Goal: Task Accomplishment & Management: Manage account settings

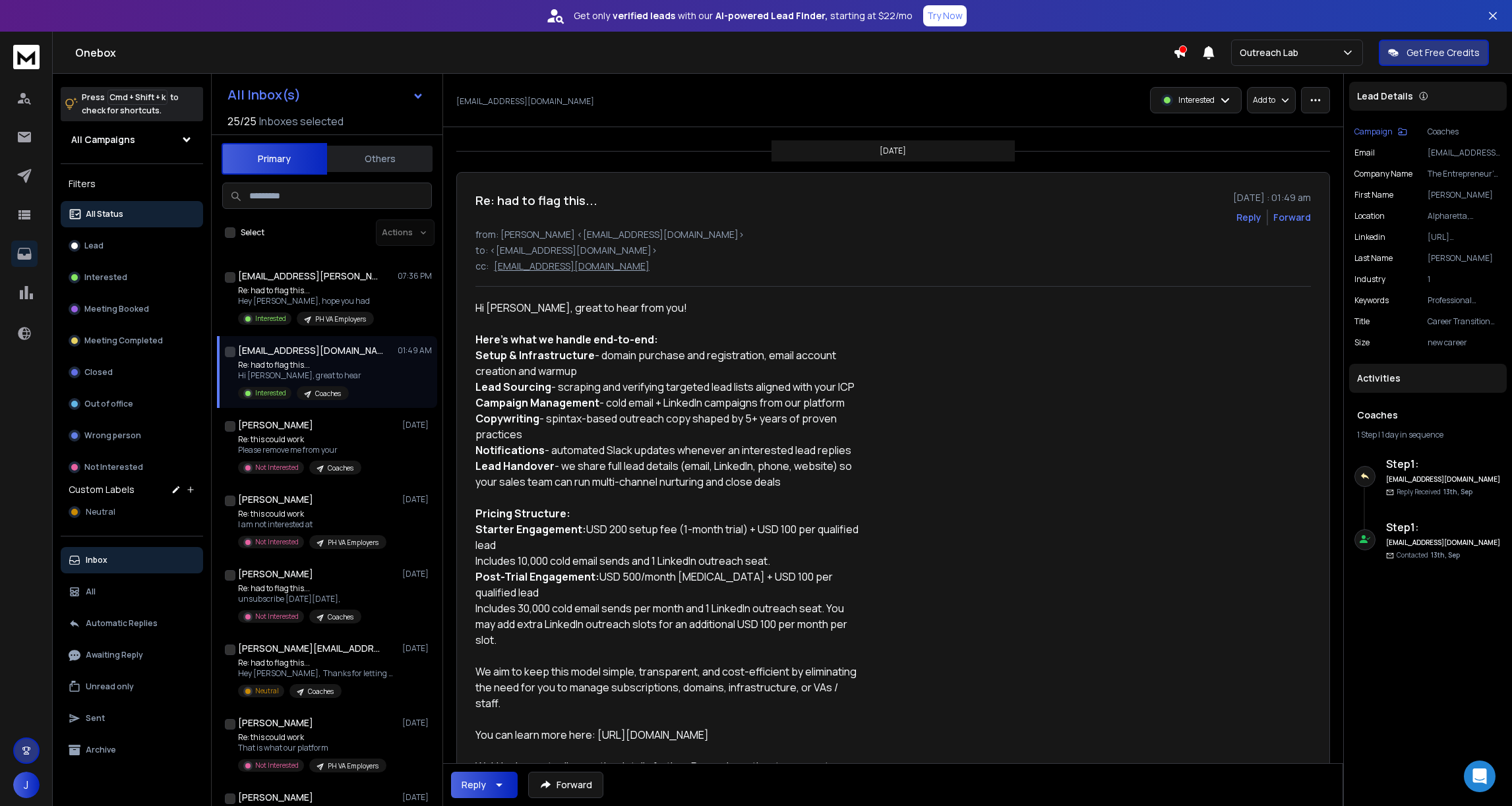
scroll to position [82, 0]
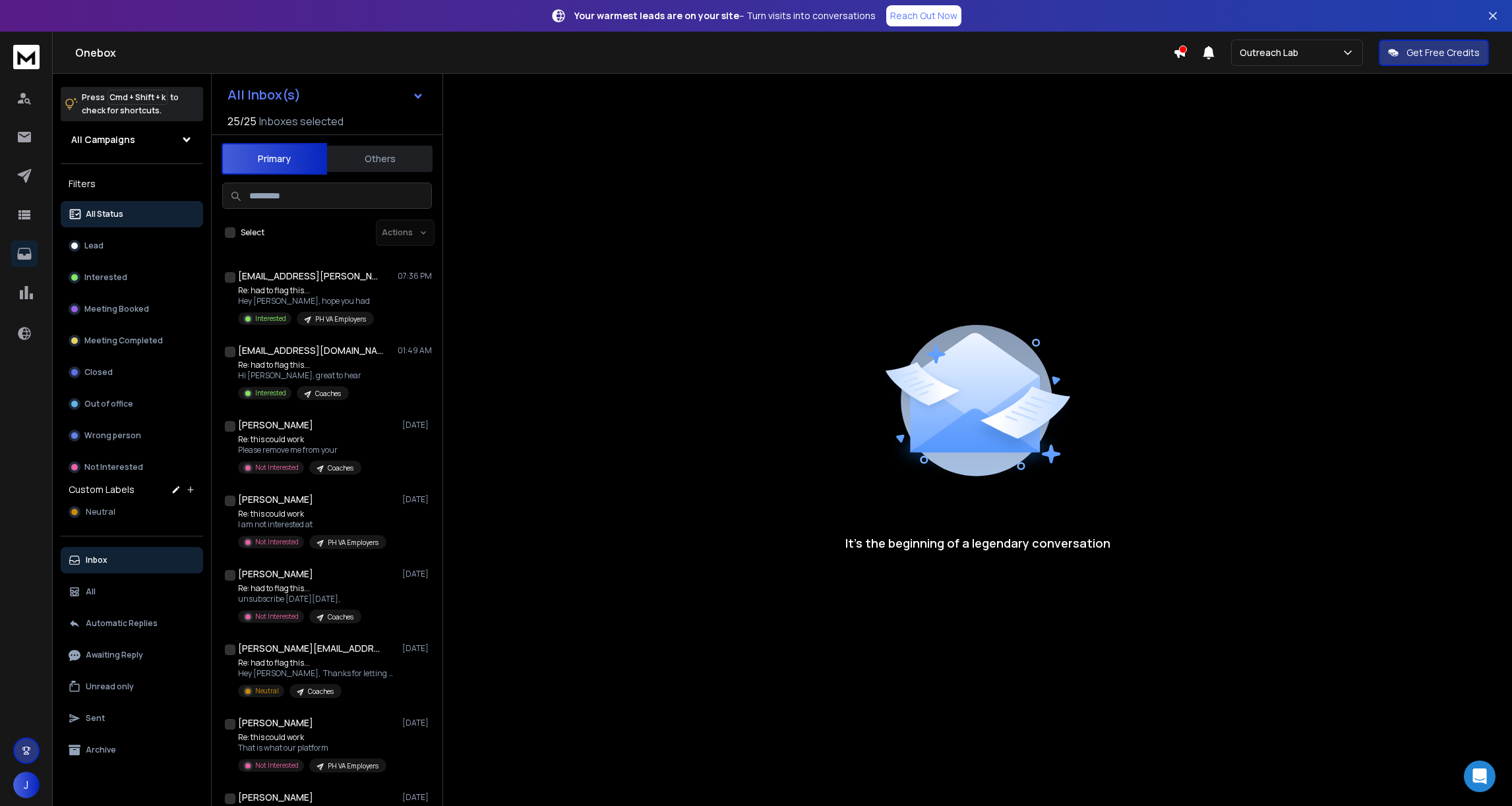
click at [441, 171] on div "Primary Others Select Actions jordan.pogue@pattern.com 07:36 PM Re: had to flag…" at bounding box center [326, 500] width 230 height 710
click at [32, 283] on icon at bounding box center [26, 292] width 20 height 20
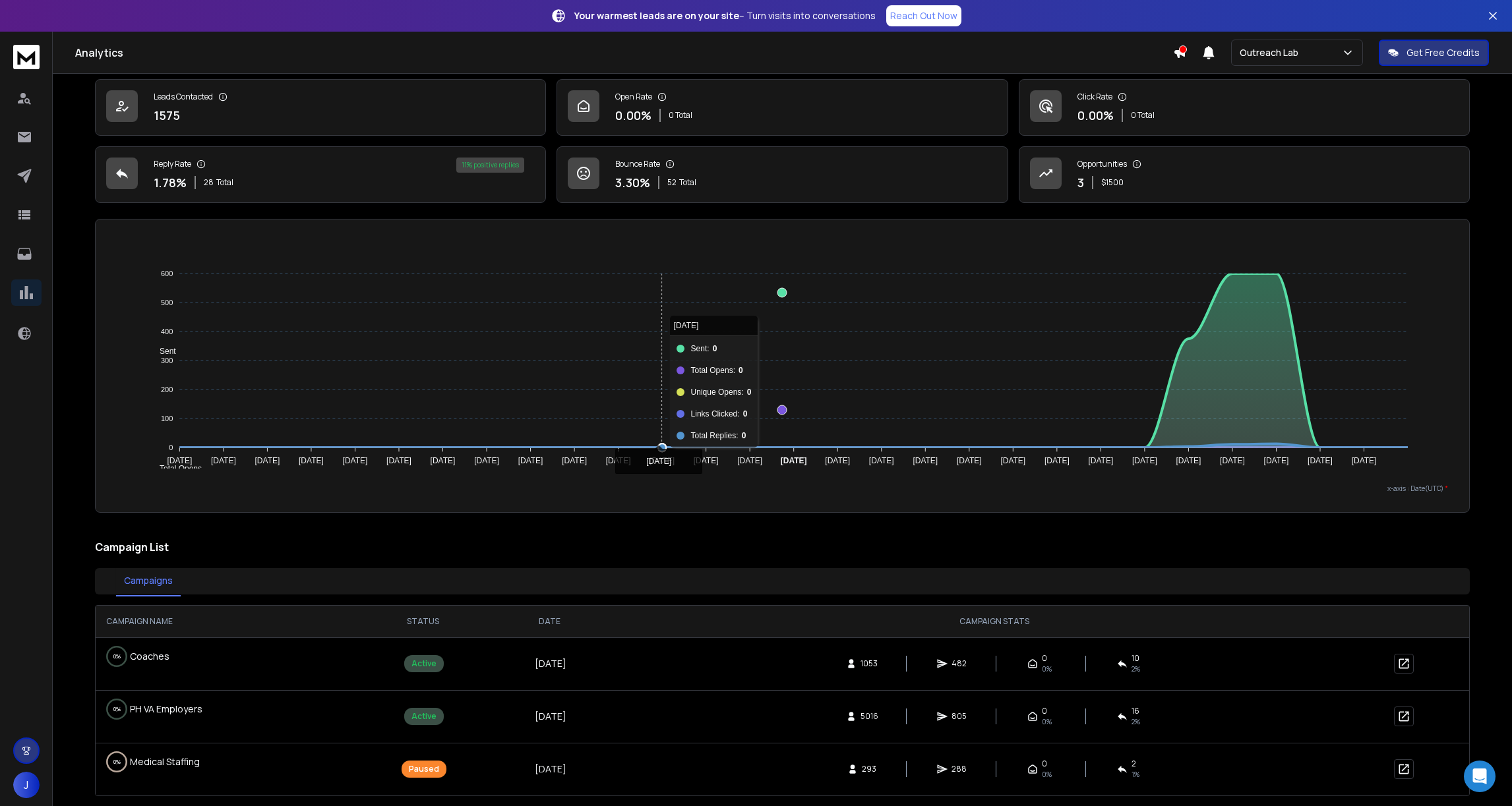
scroll to position [76, 0]
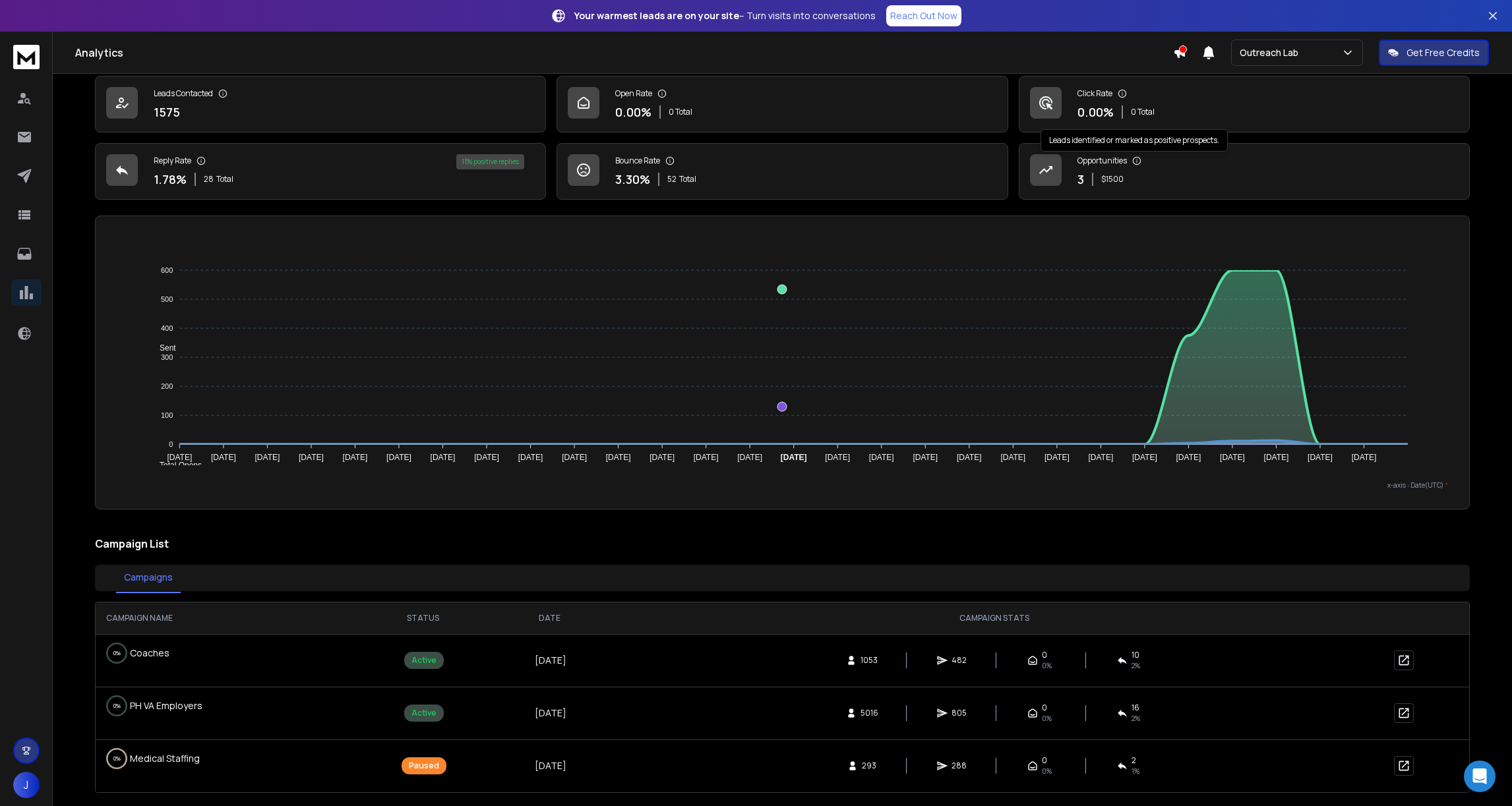
click at [1134, 158] on icon at bounding box center [1136, 160] width 8 height 8
click at [1405, 767] on icon at bounding box center [1403, 766] width 13 height 13
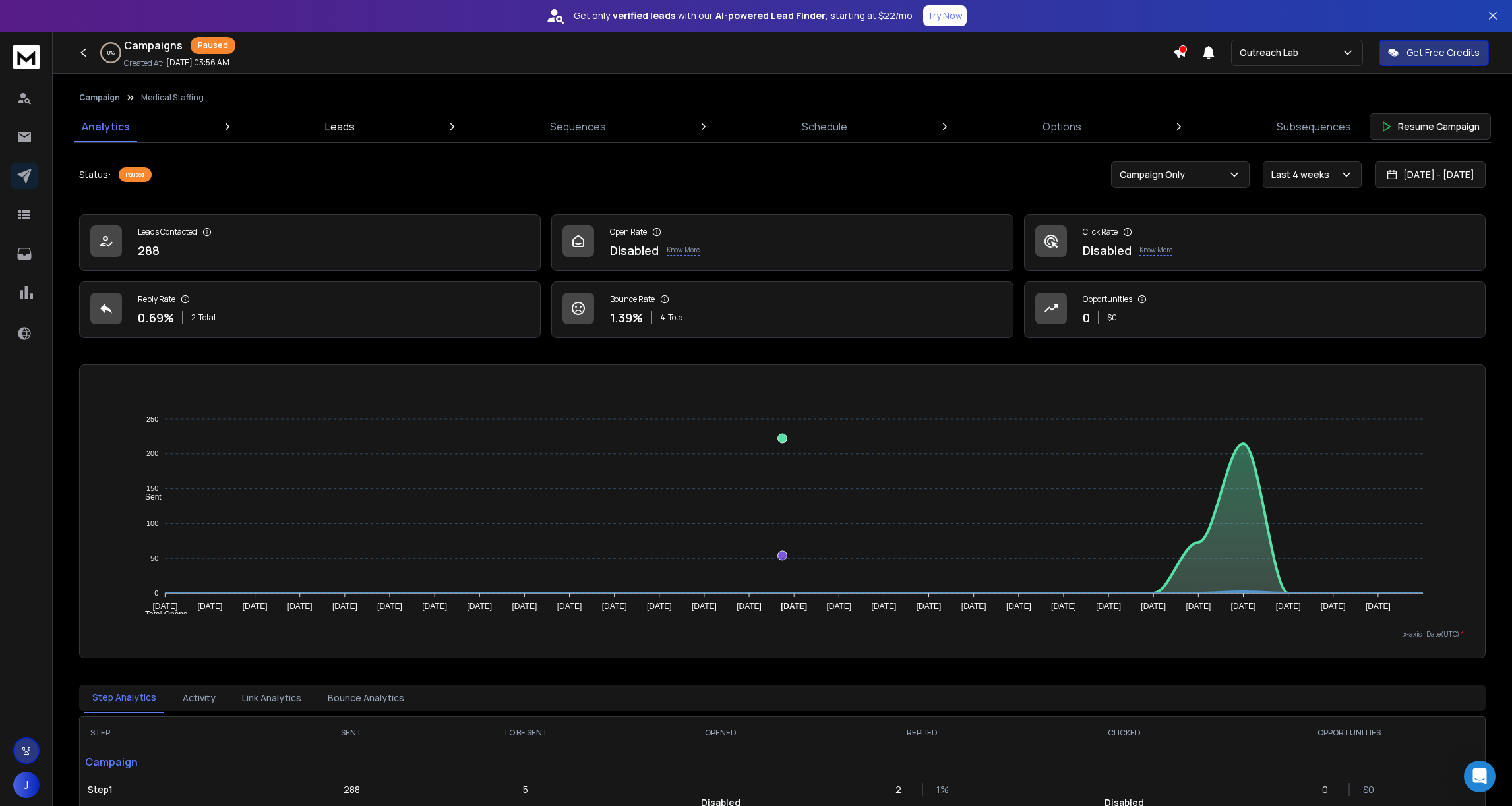
click at [343, 126] on p "Leads" at bounding box center [339, 126] width 30 height 16
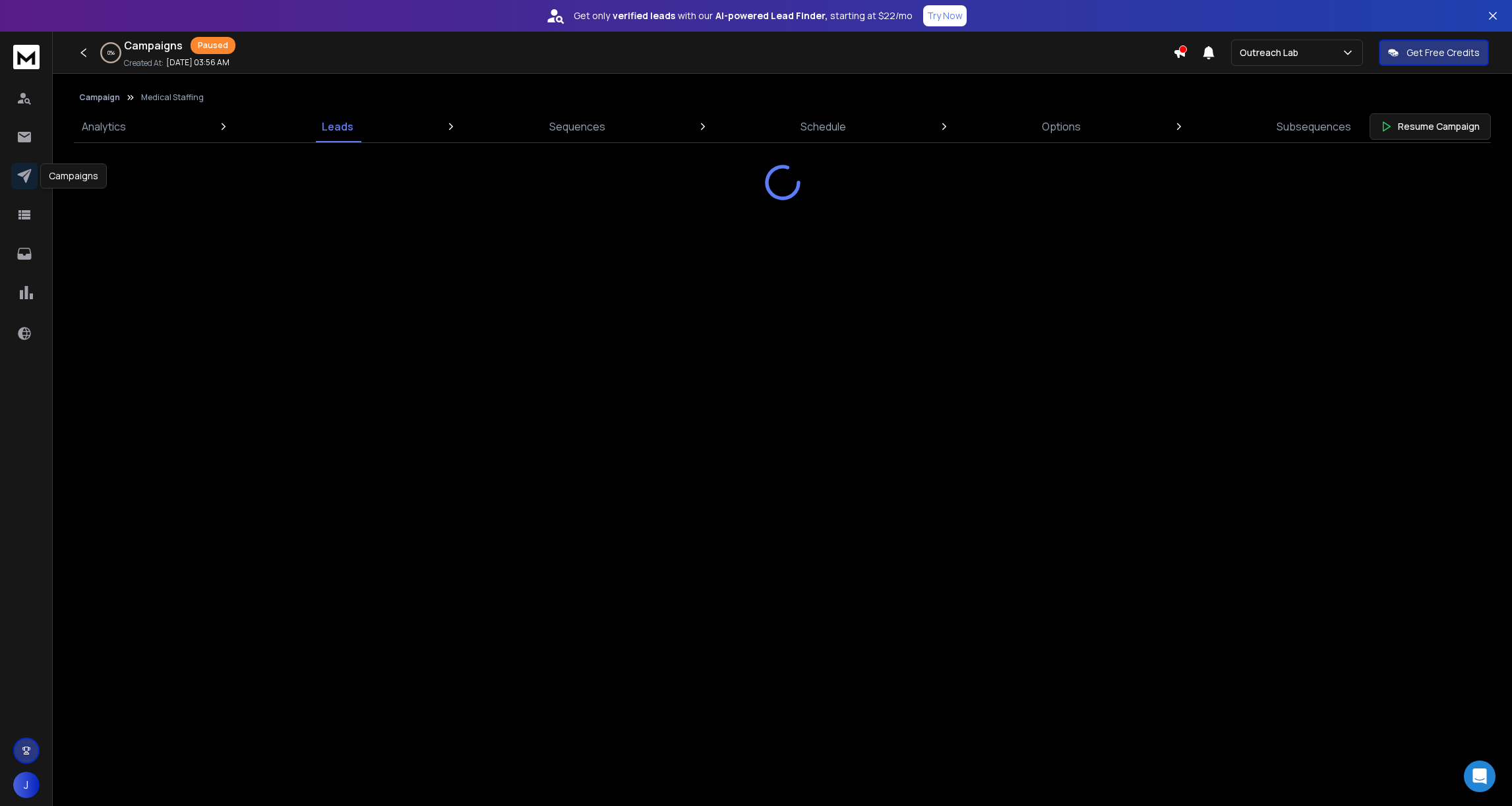
click at [20, 176] on icon at bounding box center [24, 176] width 16 height 16
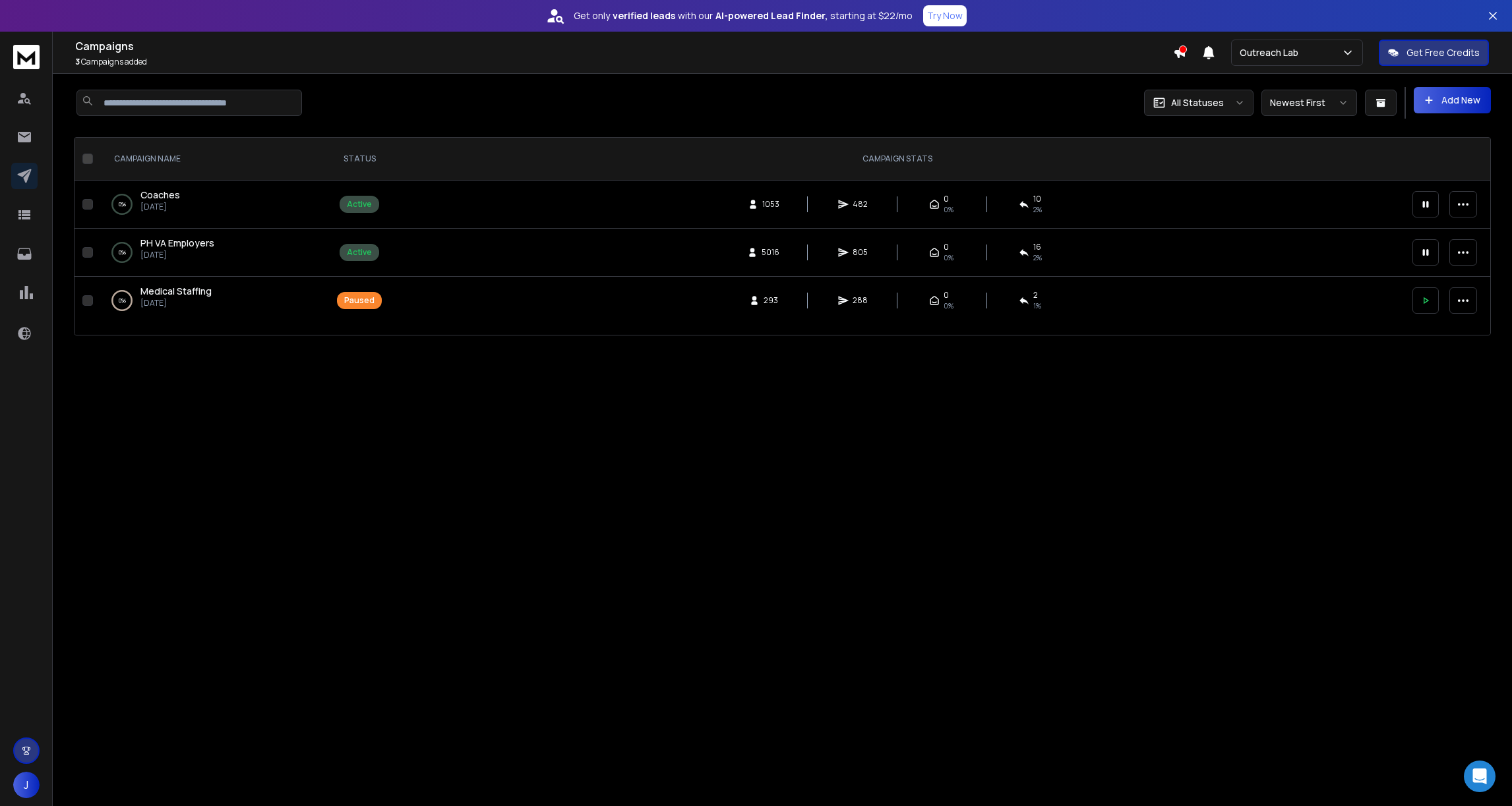
click at [184, 218] on div "0 % Coaches [DATE]" at bounding box center [213, 204] width 204 height 31
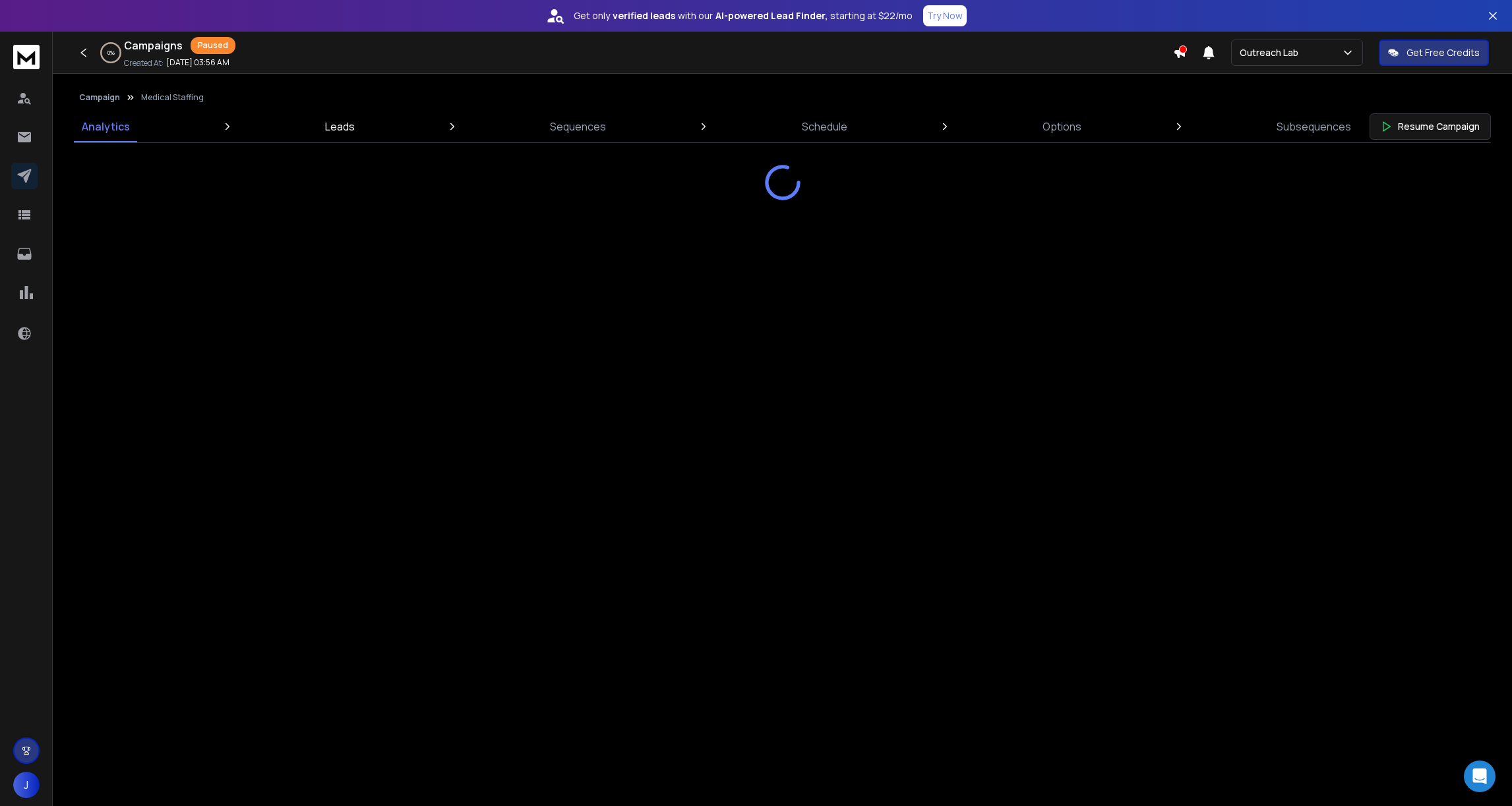
click at [347, 126] on p "Leads" at bounding box center [339, 126] width 30 height 16
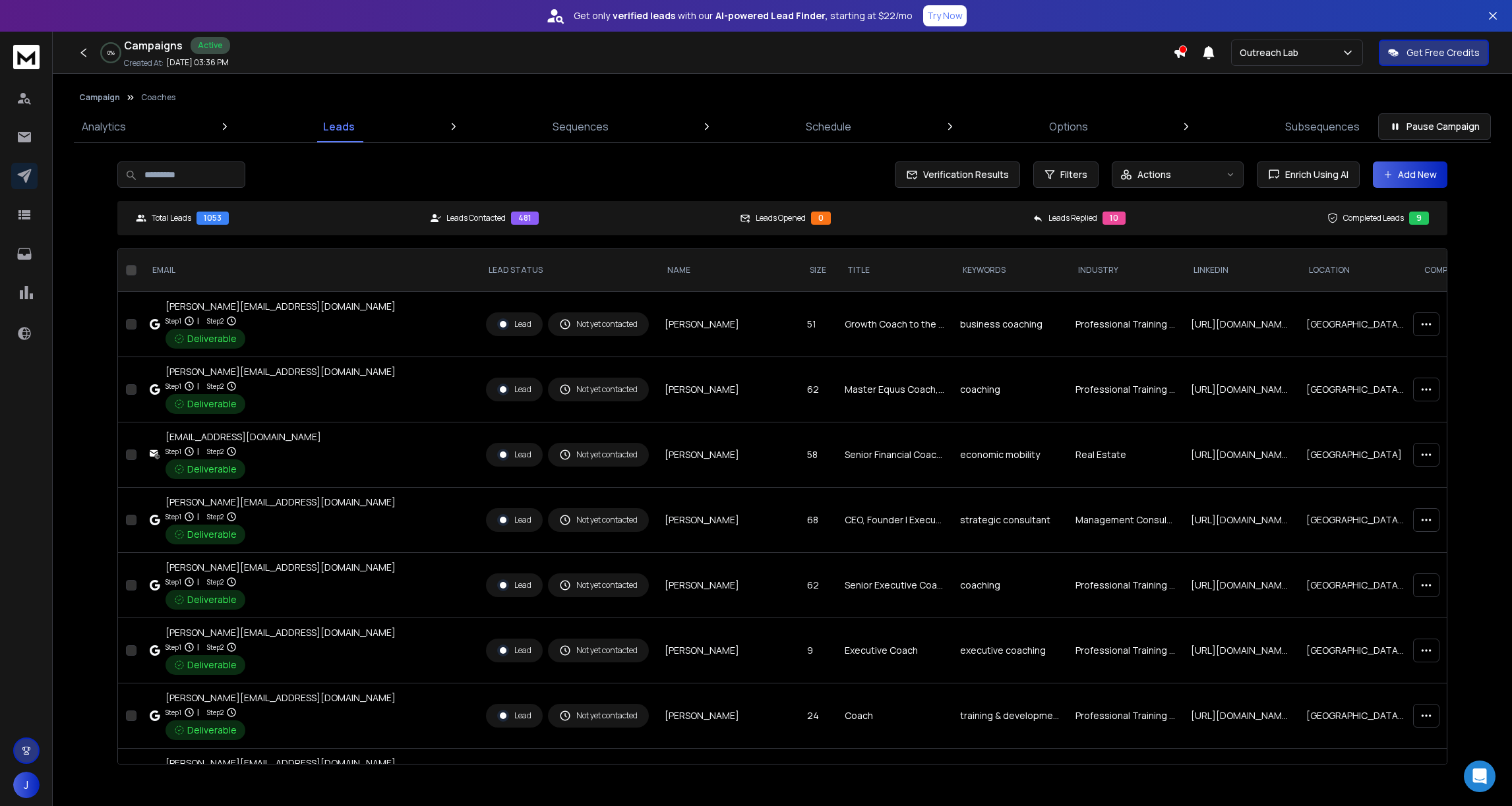
click at [37, 170] on div at bounding box center [26, 178] width 30 height 31
click at [26, 173] on icon at bounding box center [24, 176] width 16 height 16
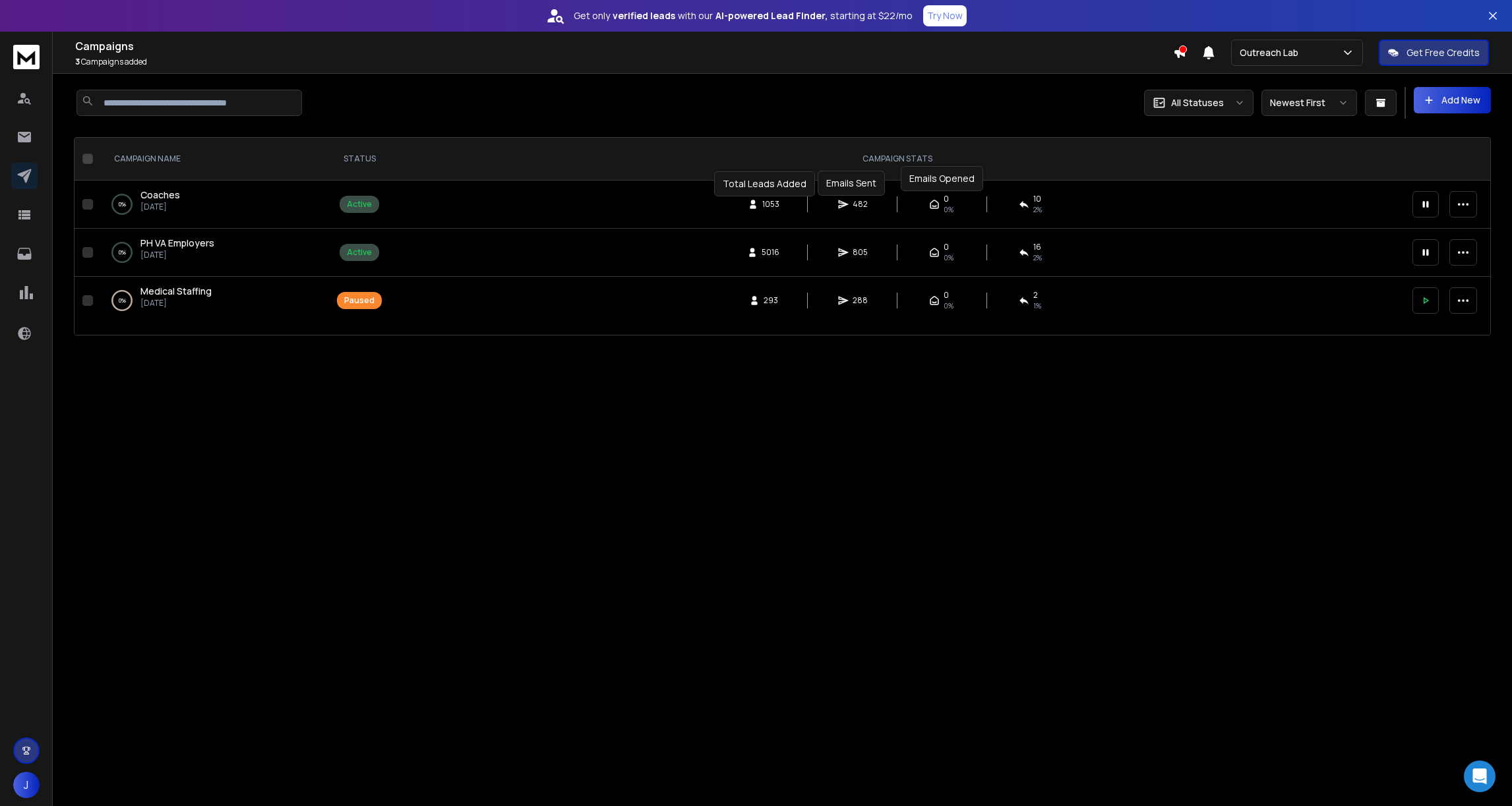
click at [589, 190] on td "1053 482 0 0% 10 2 %" at bounding box center [896, 204] width 1014 height 48
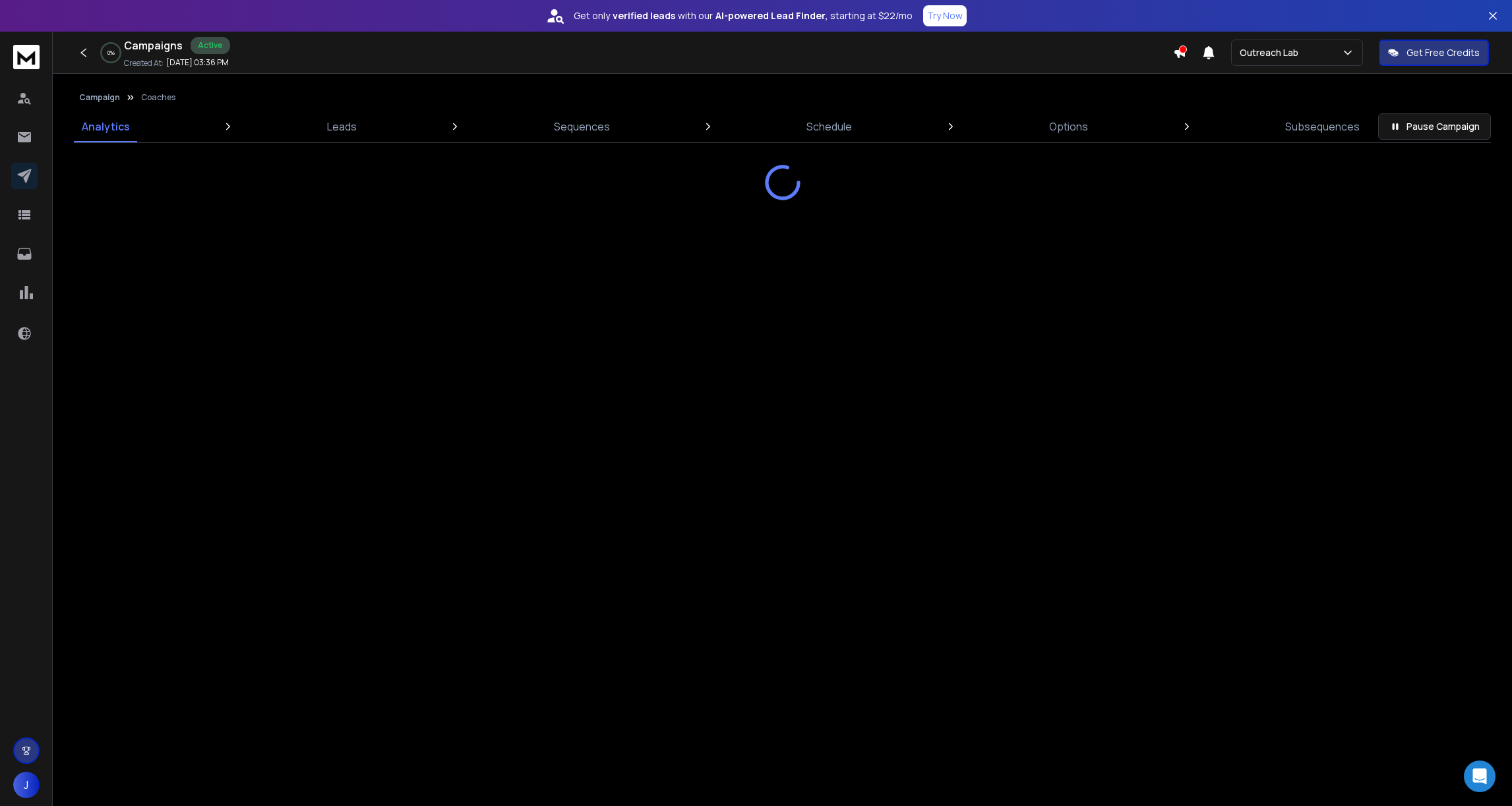
click at [335, 105] on div "Campaign Coaches" at bounding box center [782, 98] width 1417 height 22
click at [341, 137] on link "Leads" at bounding box center [342, 126] width 46 height 31
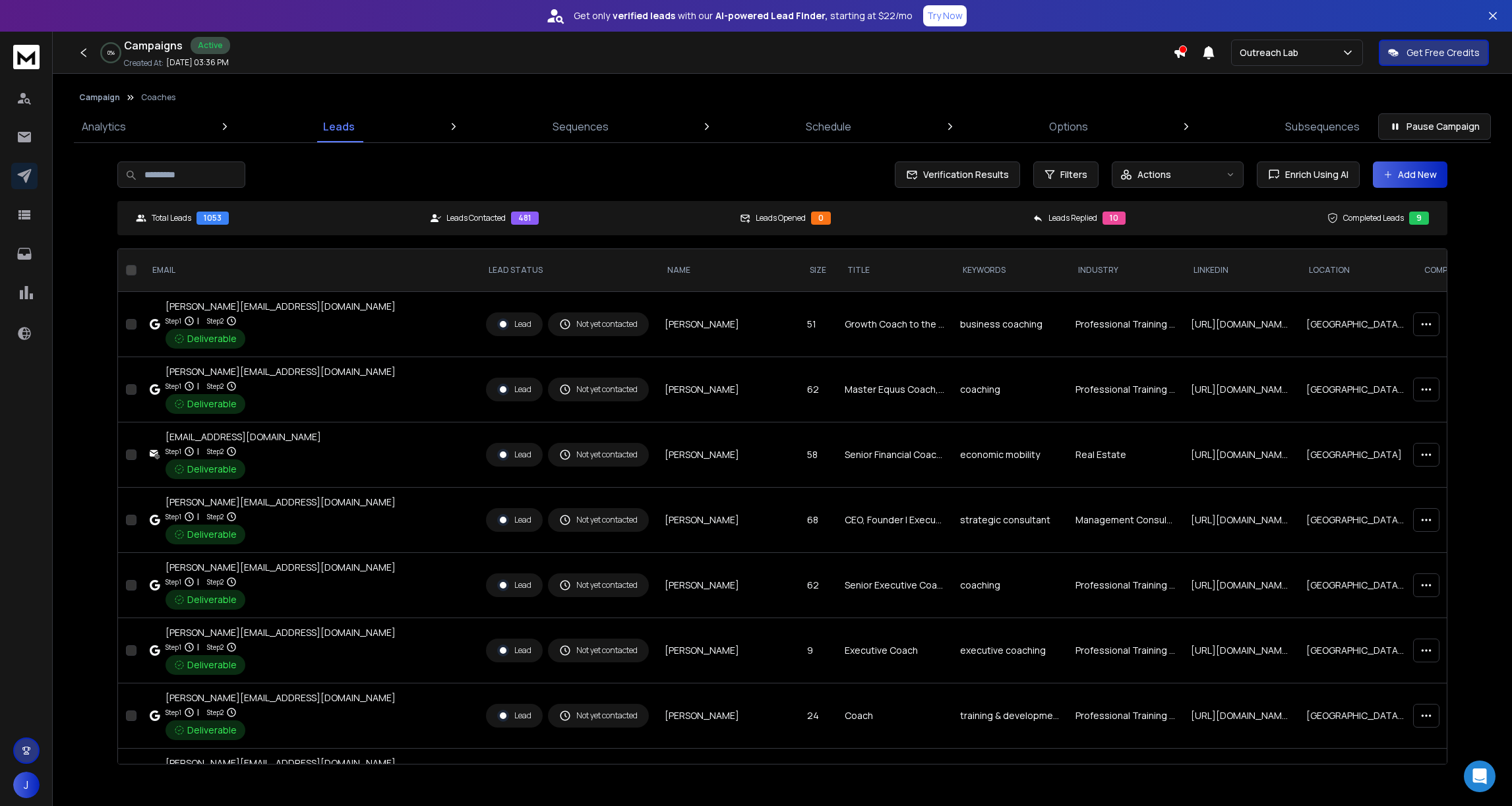
click at [1429, 178] on button "Add New" at bounding box center [1409, 174] width 74 height 26
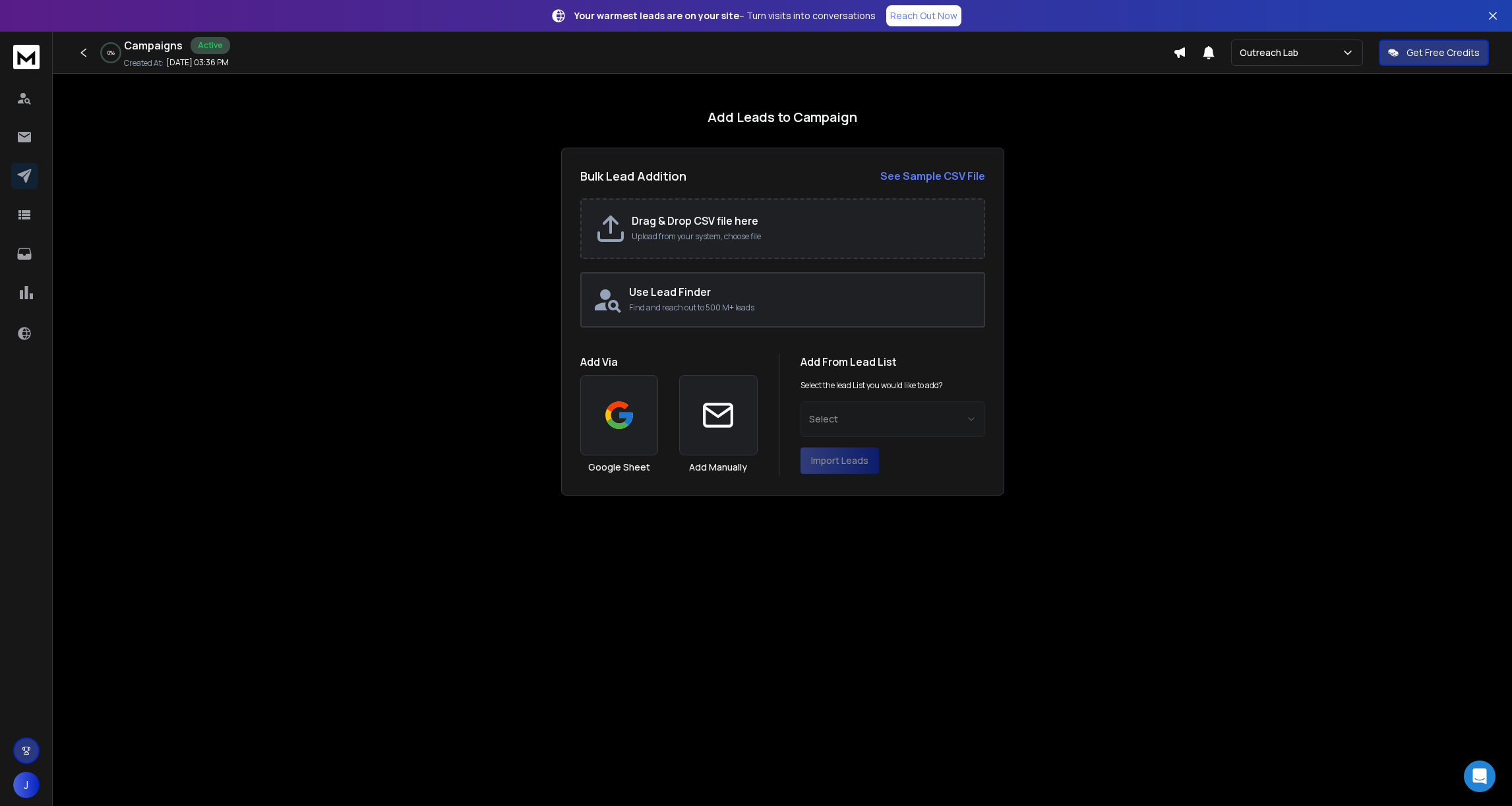
click at [678, 221] on h2 "Drag & Drop CSV file here" at bounding box center [801, 221] width 339 height 16
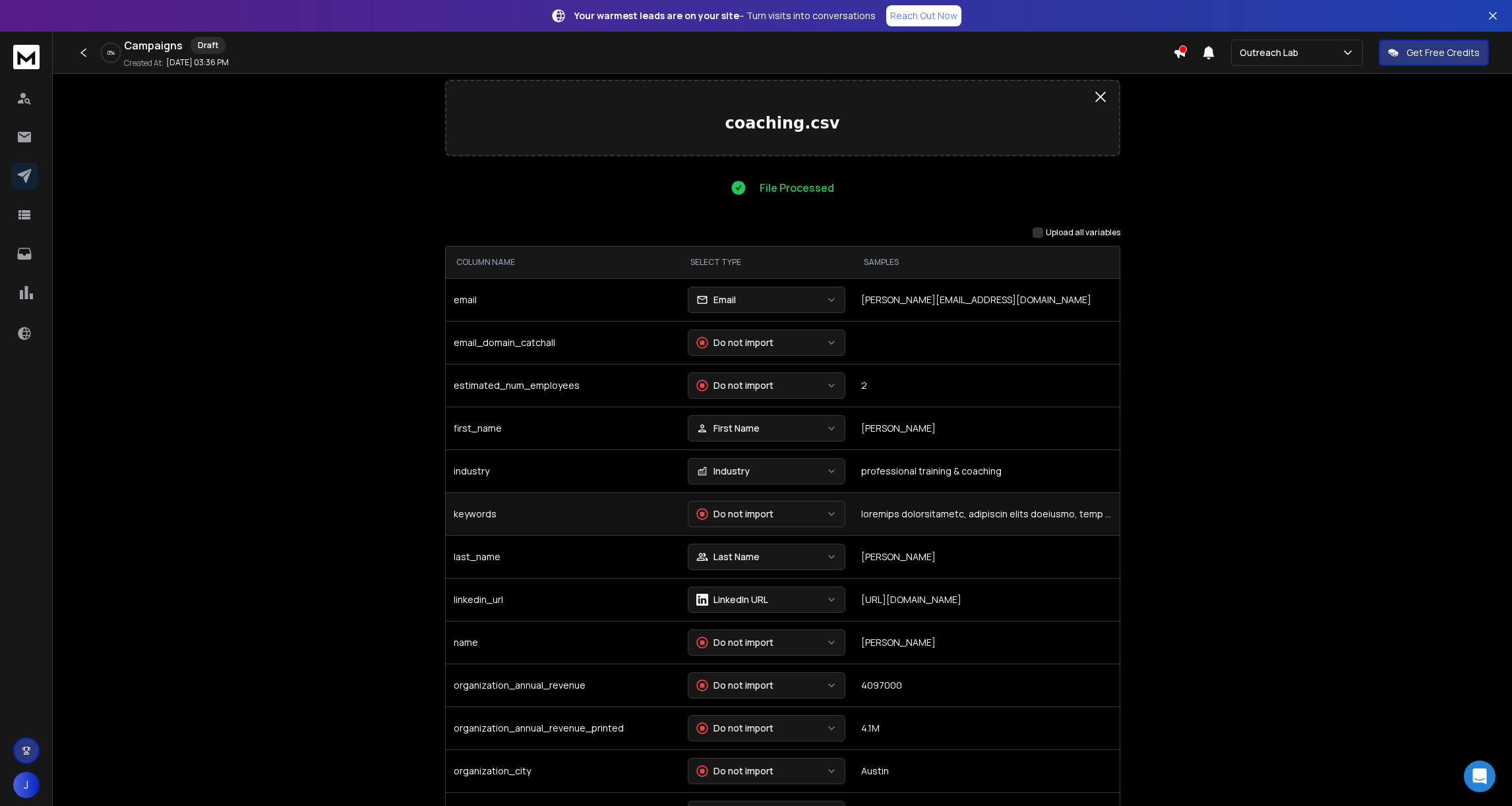
scroll to position [153, 0]
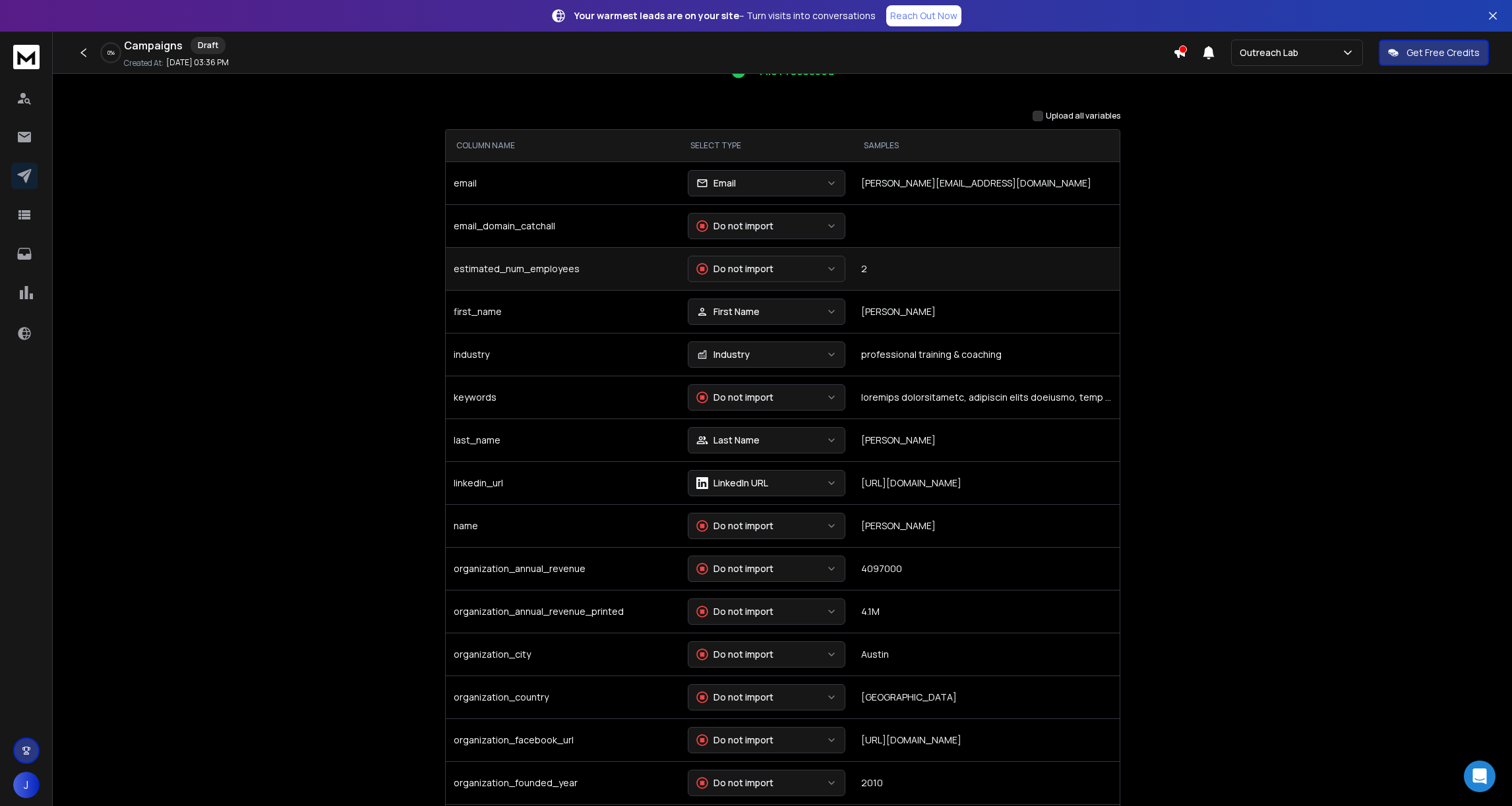
click at [782, 269] on button "Do not import" at bounding box center [766, 268] width 157 height 26
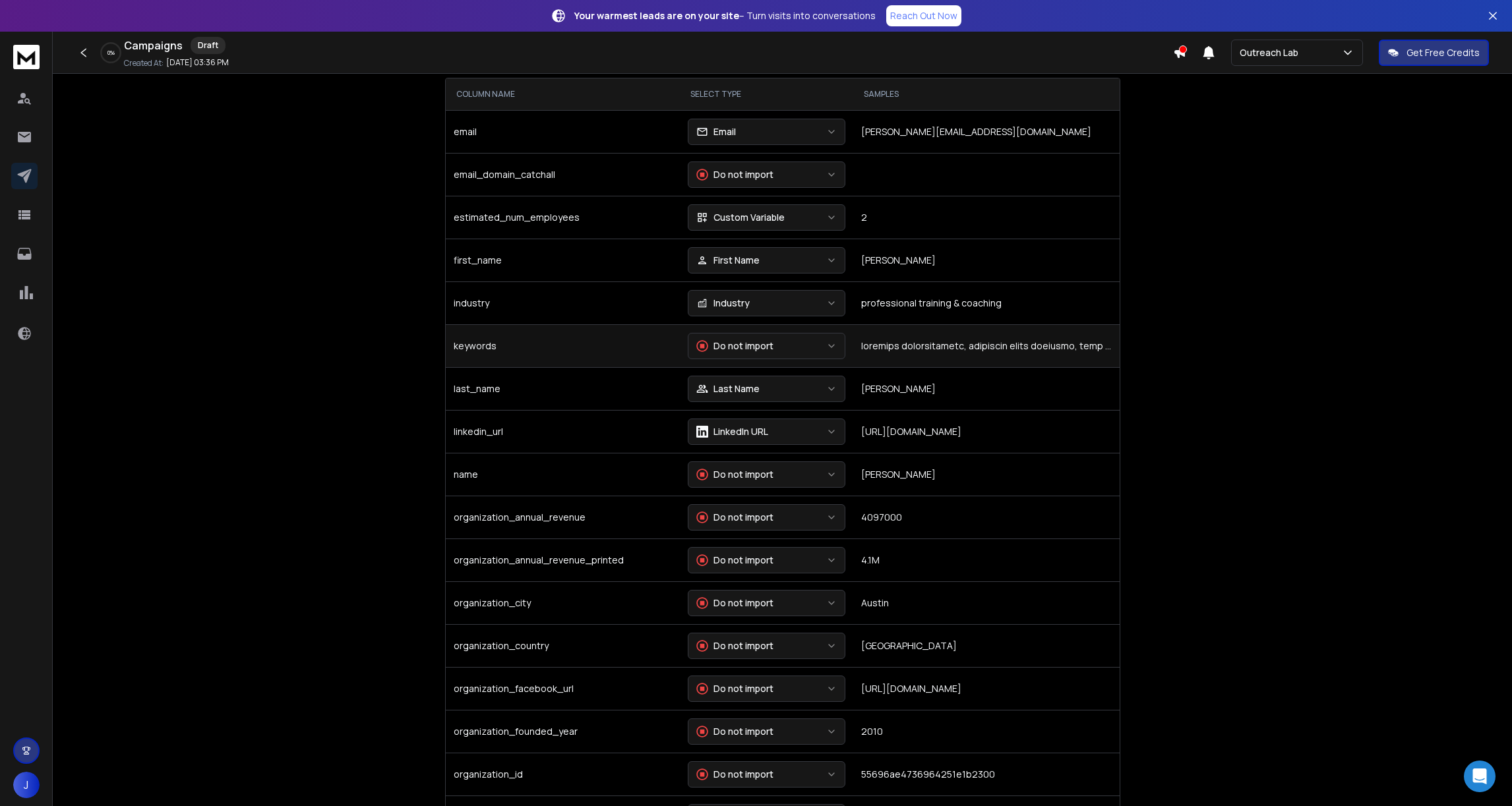
scroll to position [207, 0]
click at [798, 350] on button "Do not import" at bounding box center [766, 342] width 157 height 26
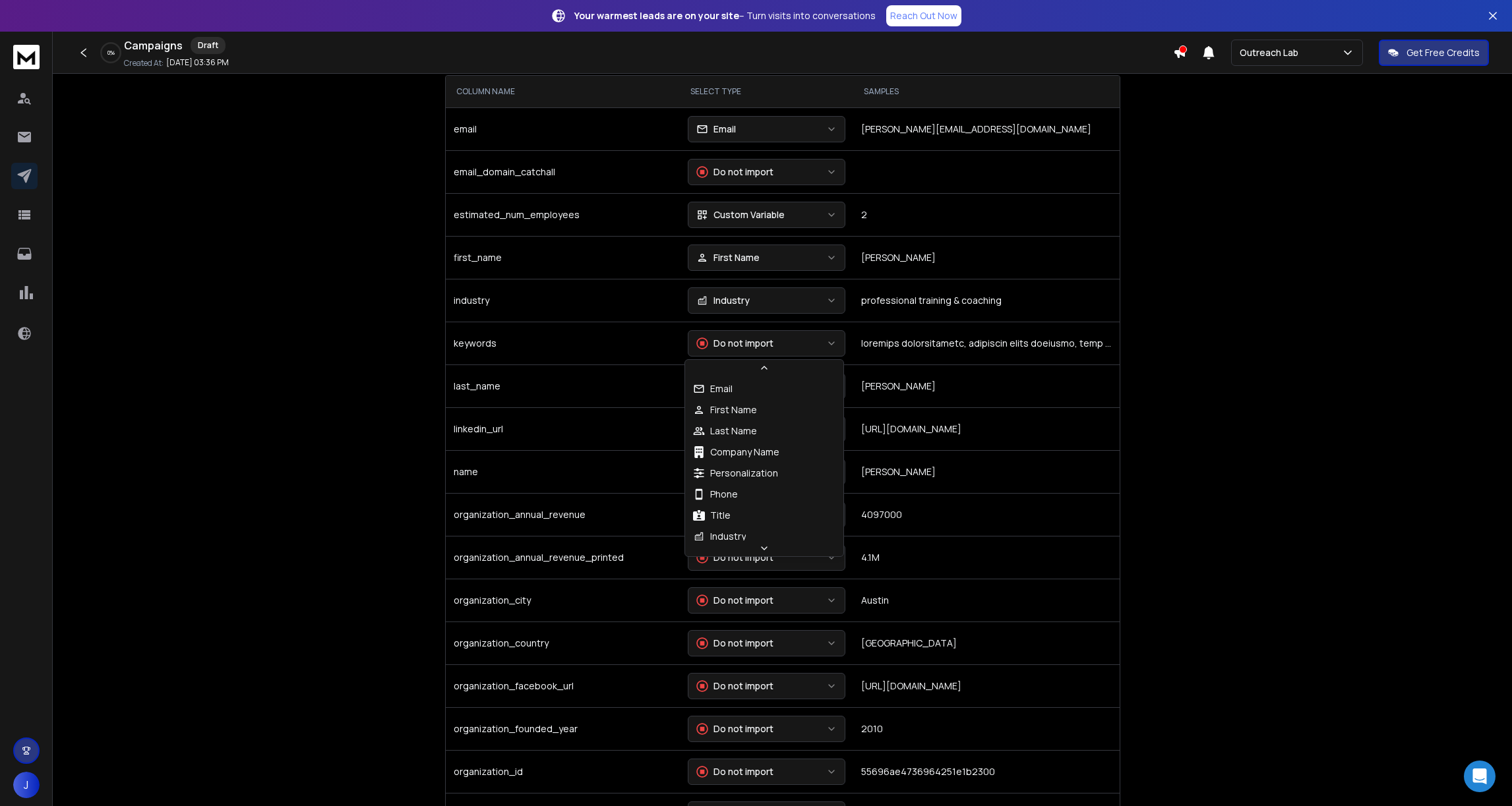
scroll to position [133, 0]
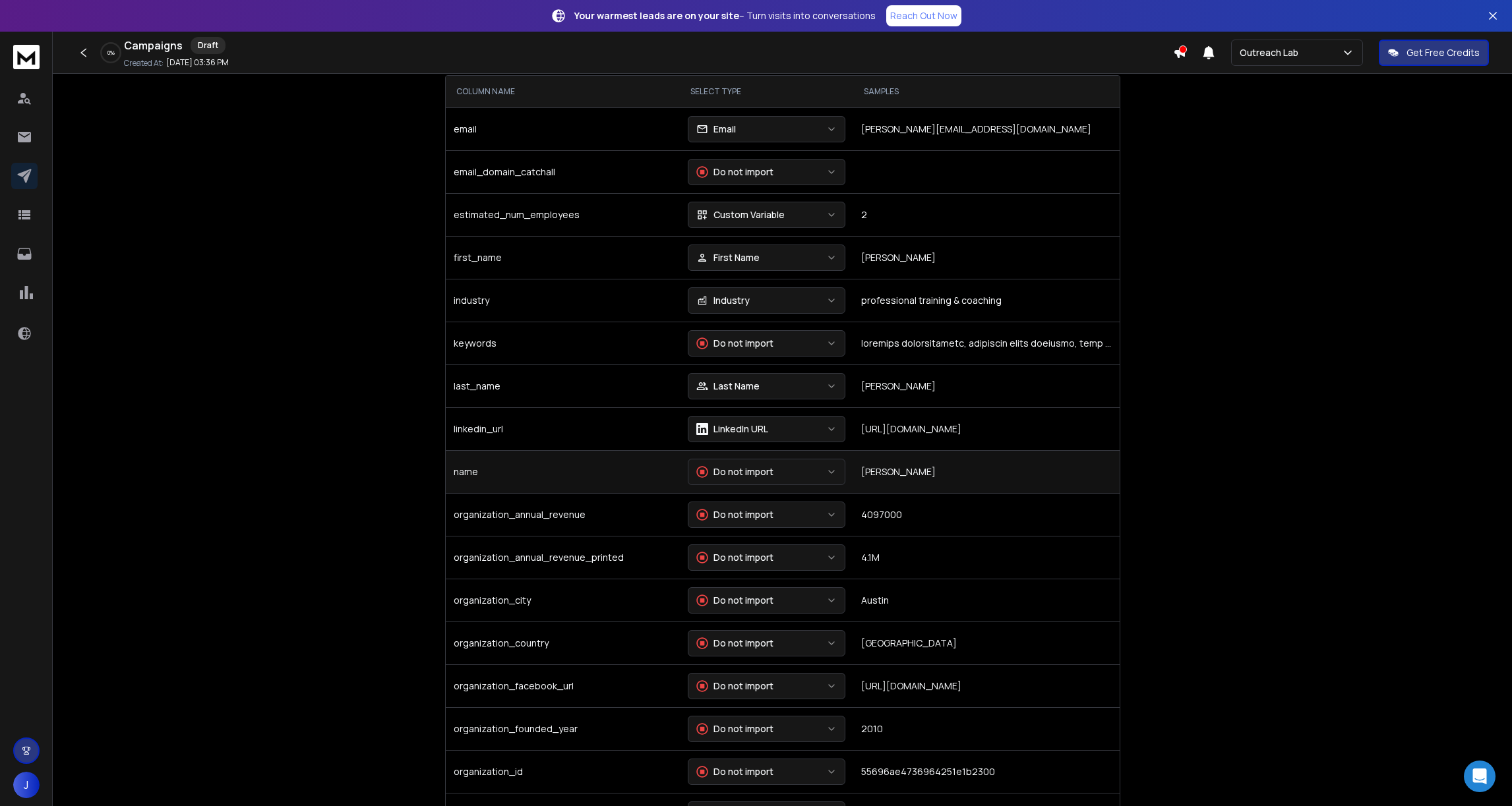
click at [1062, 459] on td "Justina Evans" at bounding box center [986, 472] width 266 height 43
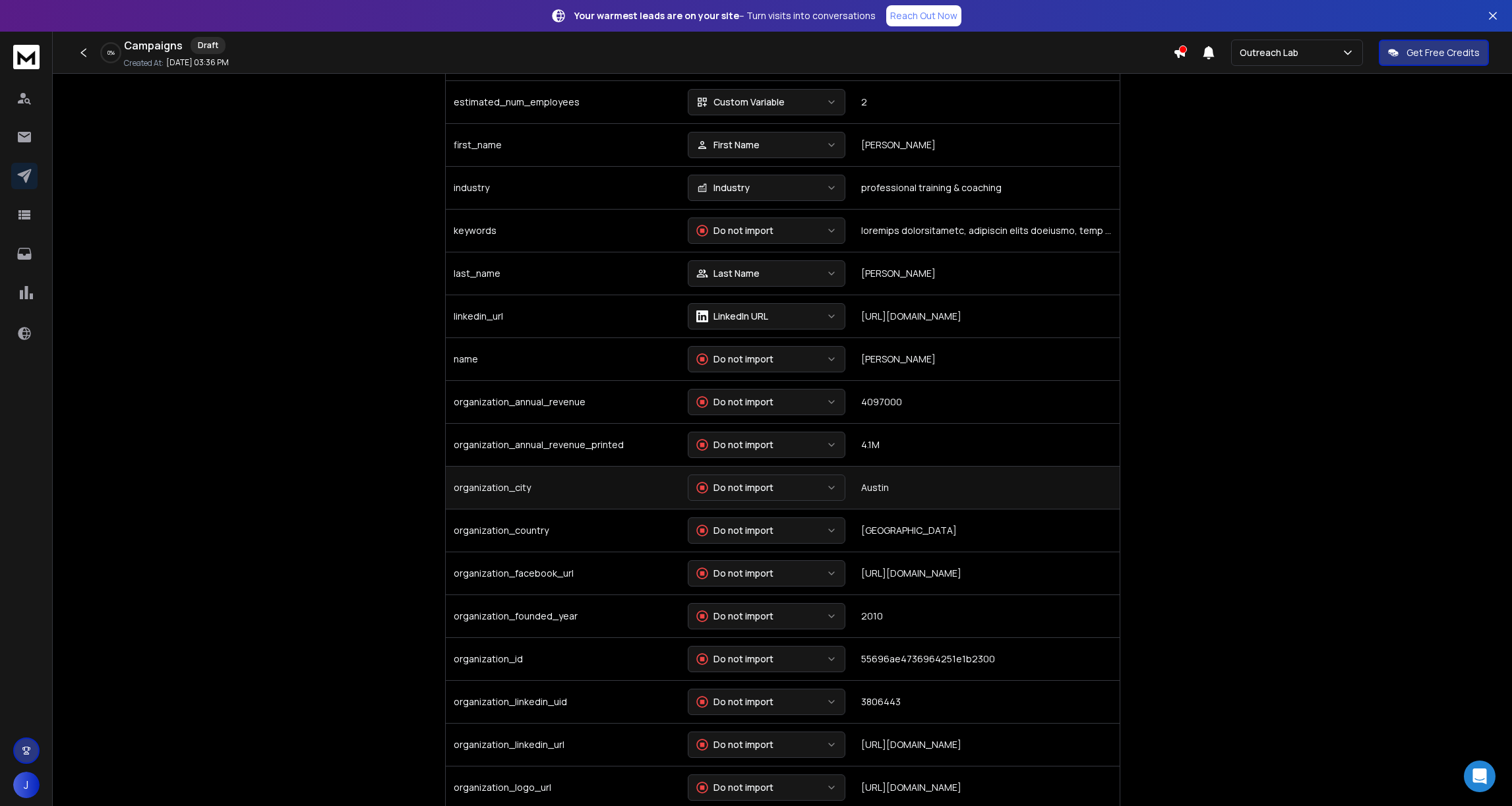
scroll to position [342, 0]
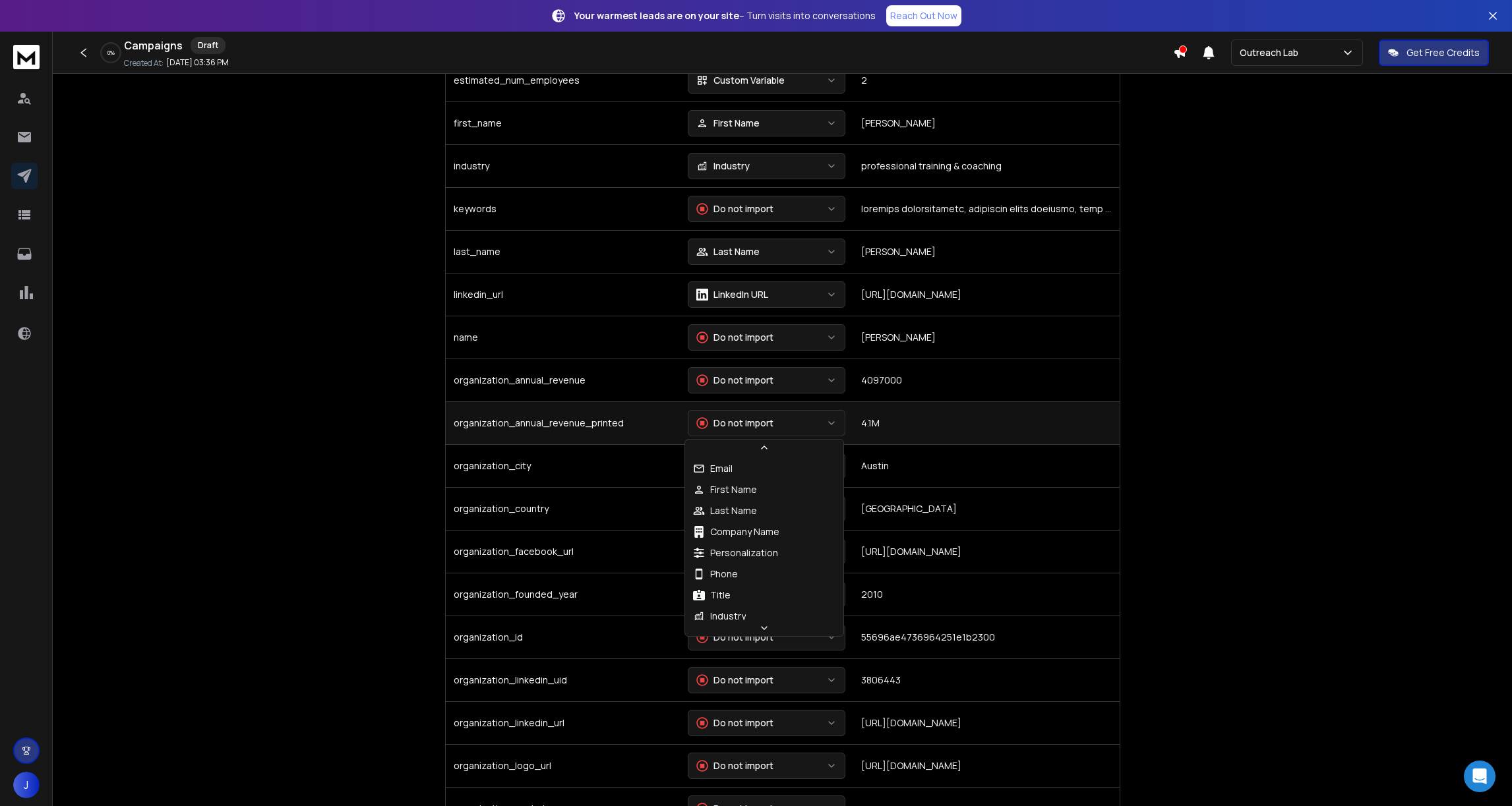
click at [781, 410] on button "Do not import" at bounding box center [766, 422] width 157 height 26
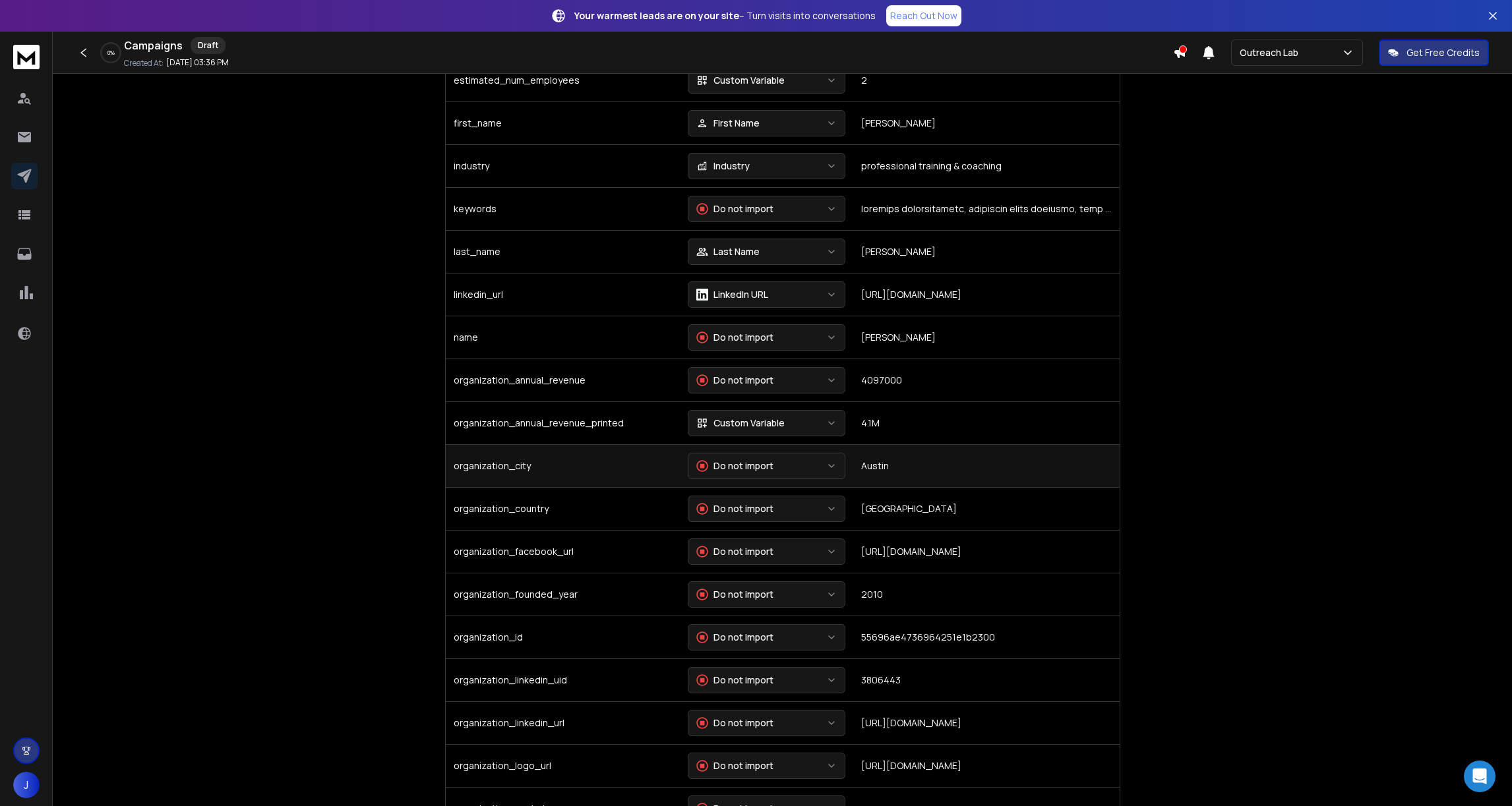
click at [778, 480] on td "Do not import" at bounding box center [766, 465] width 173 height 43
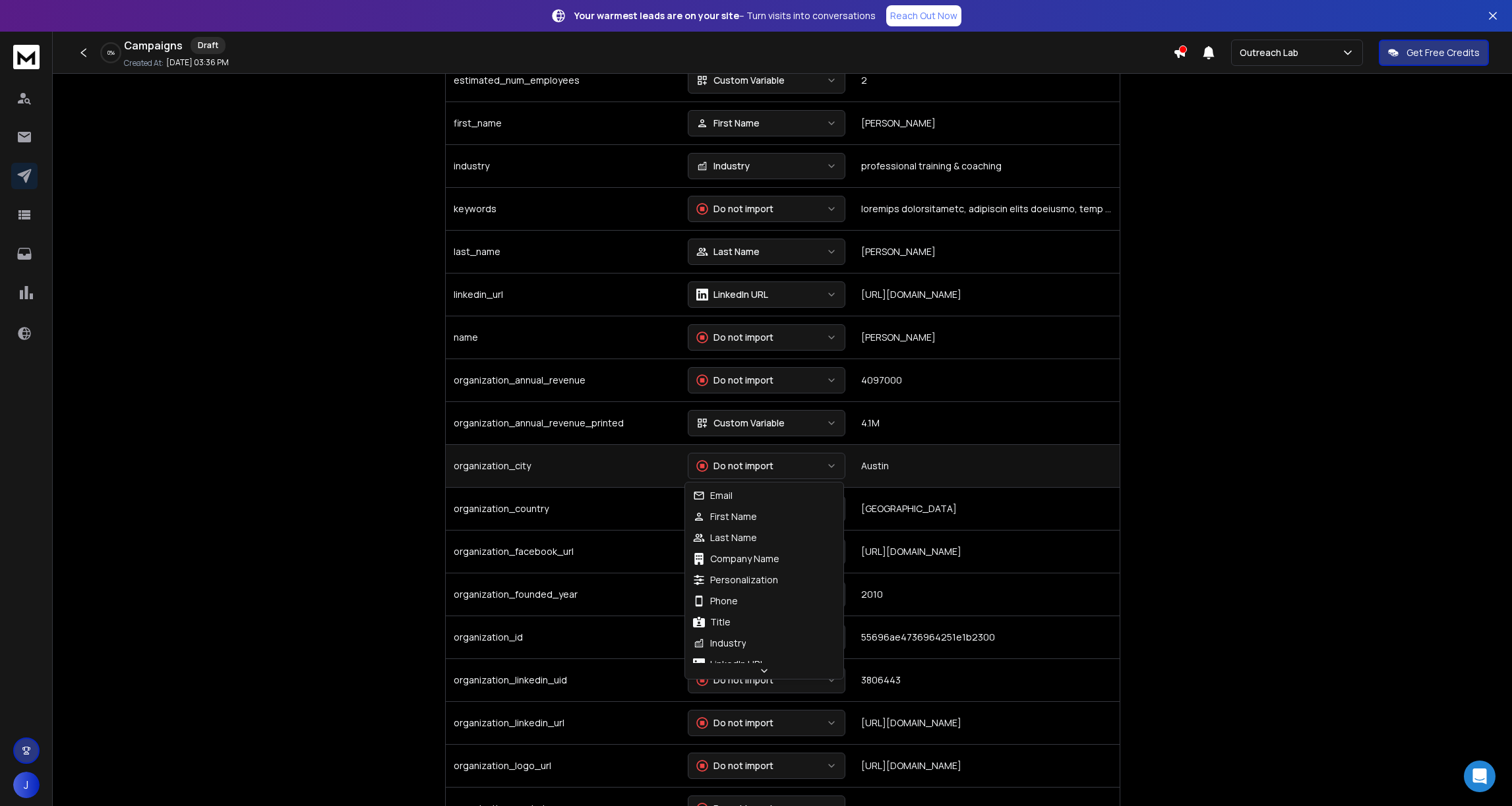
click at [778, 470] on button "Do not import" at bounding box center [766, 465] width 157 height 26
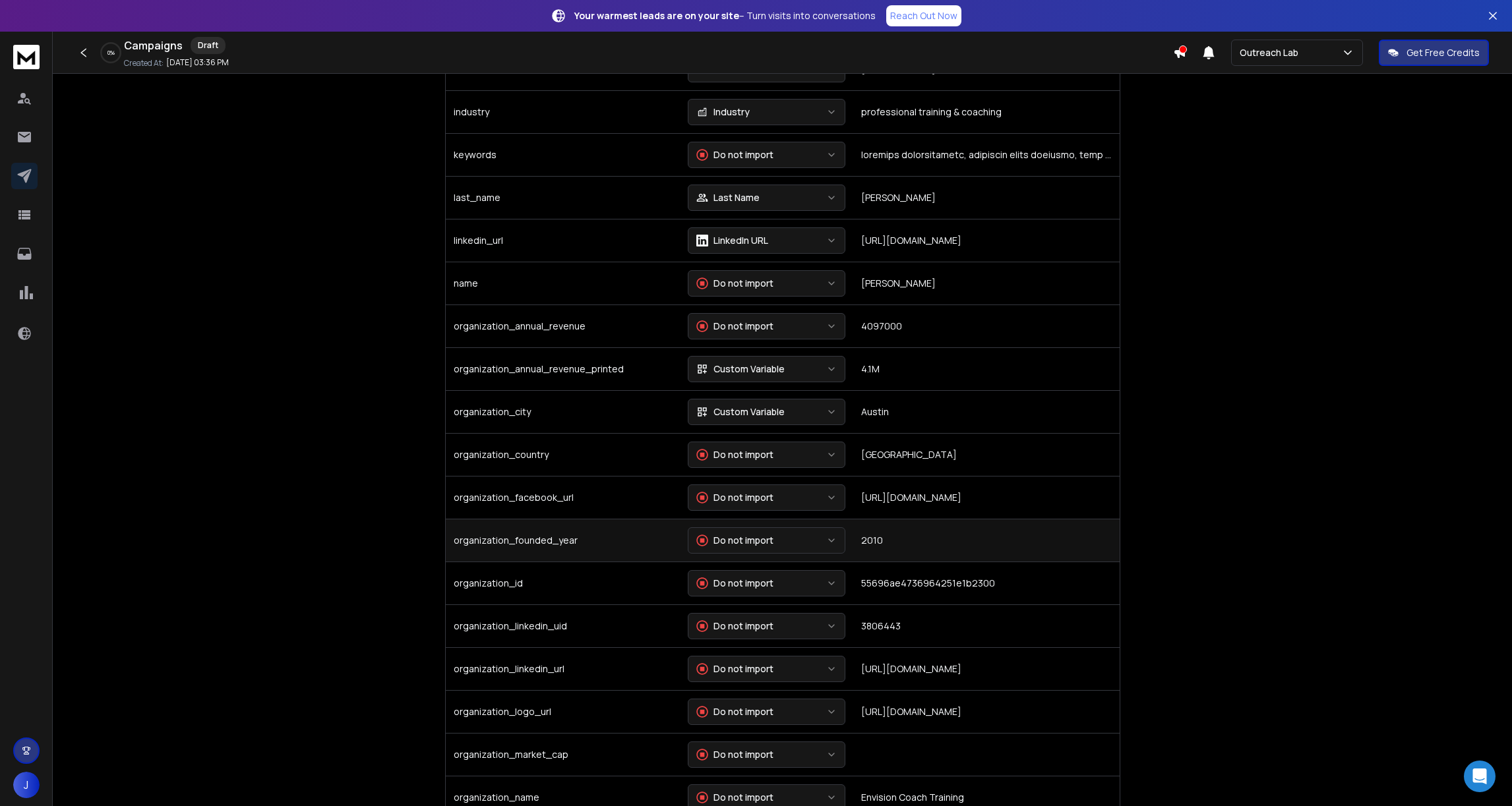
scroll to position [397, 0]
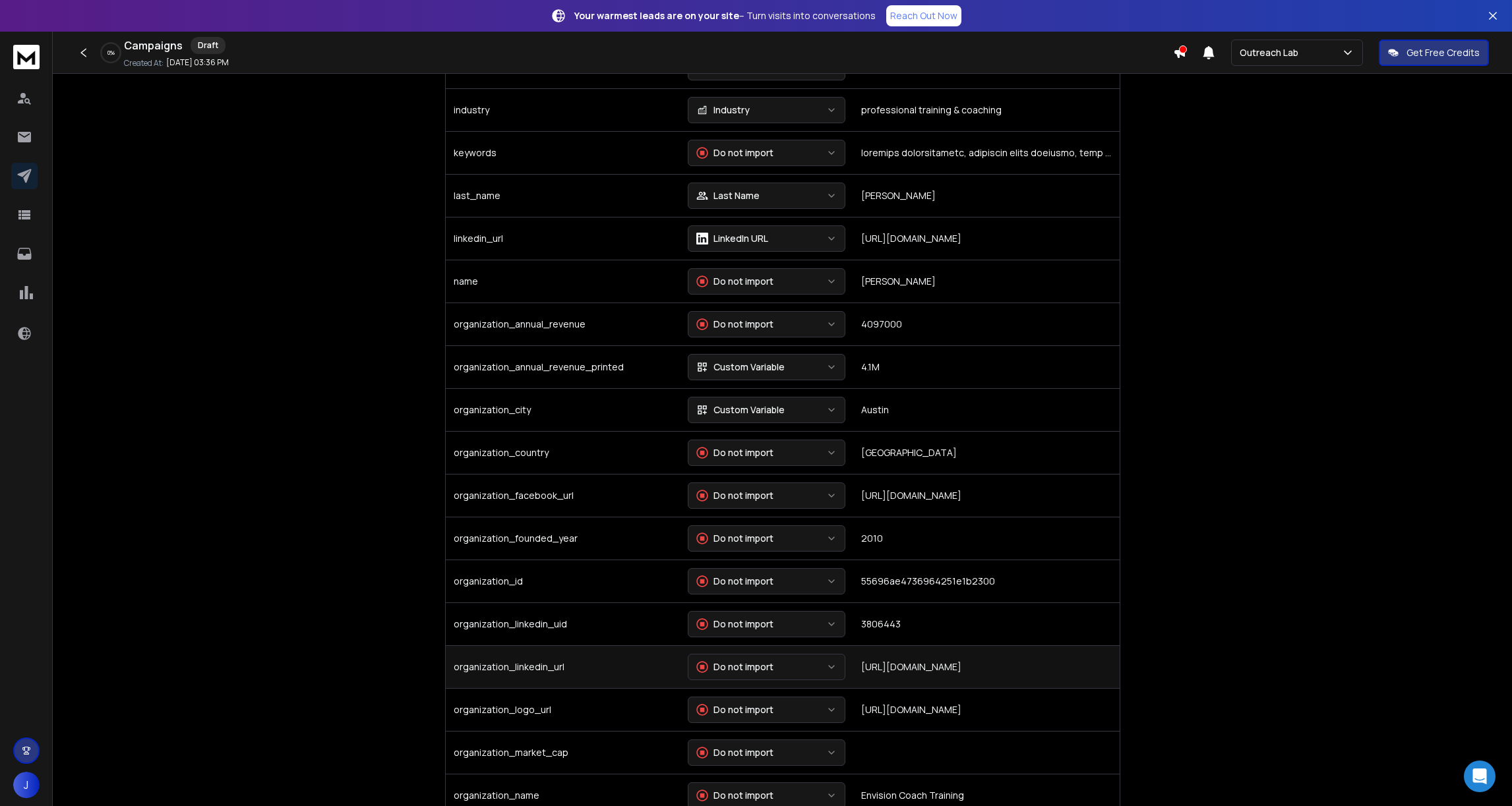
click at [773, 665] on button "Do not import" at bounding box center [766, 666] width 157 height 26
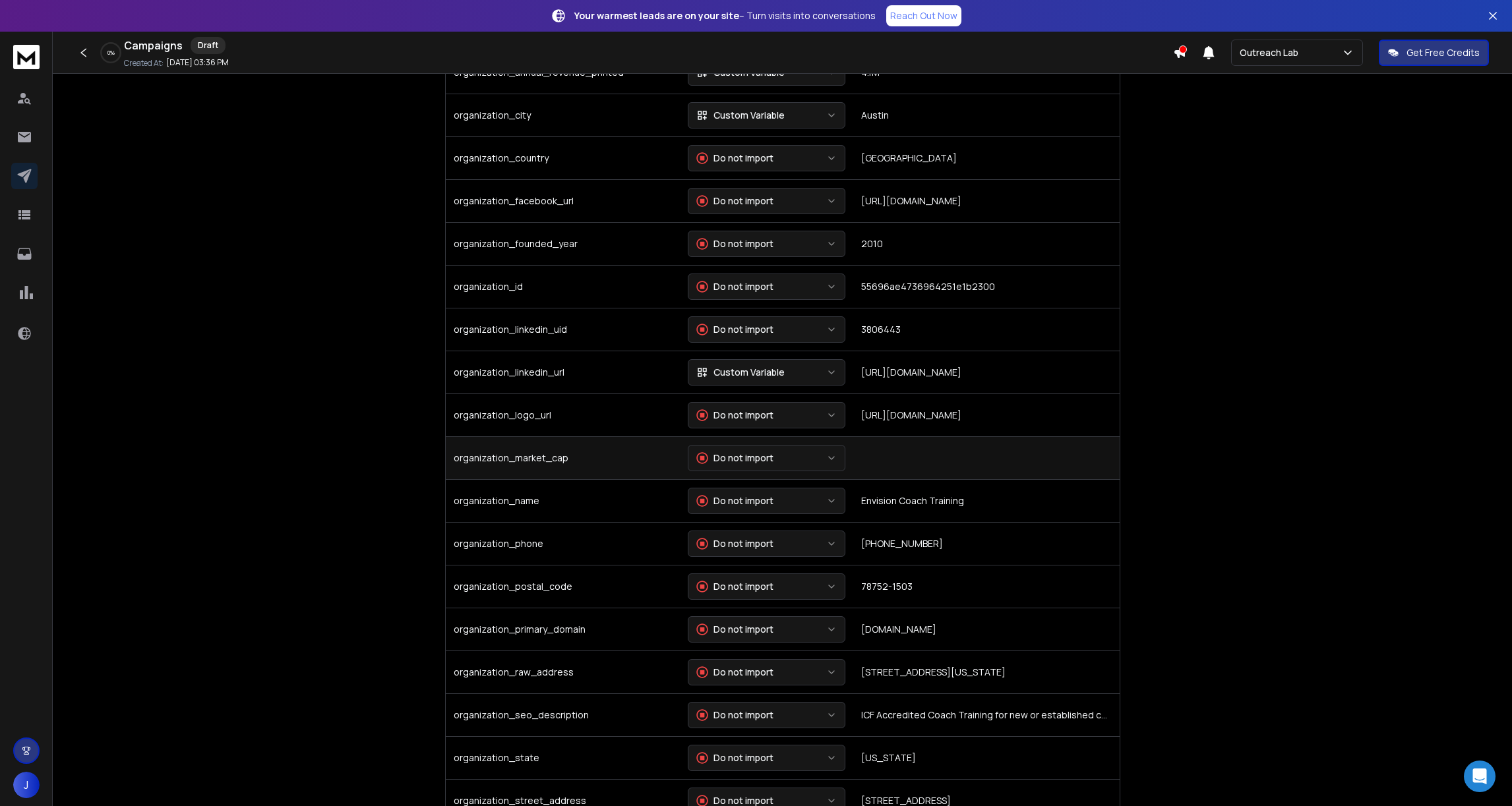
scroll to position [701, 0]
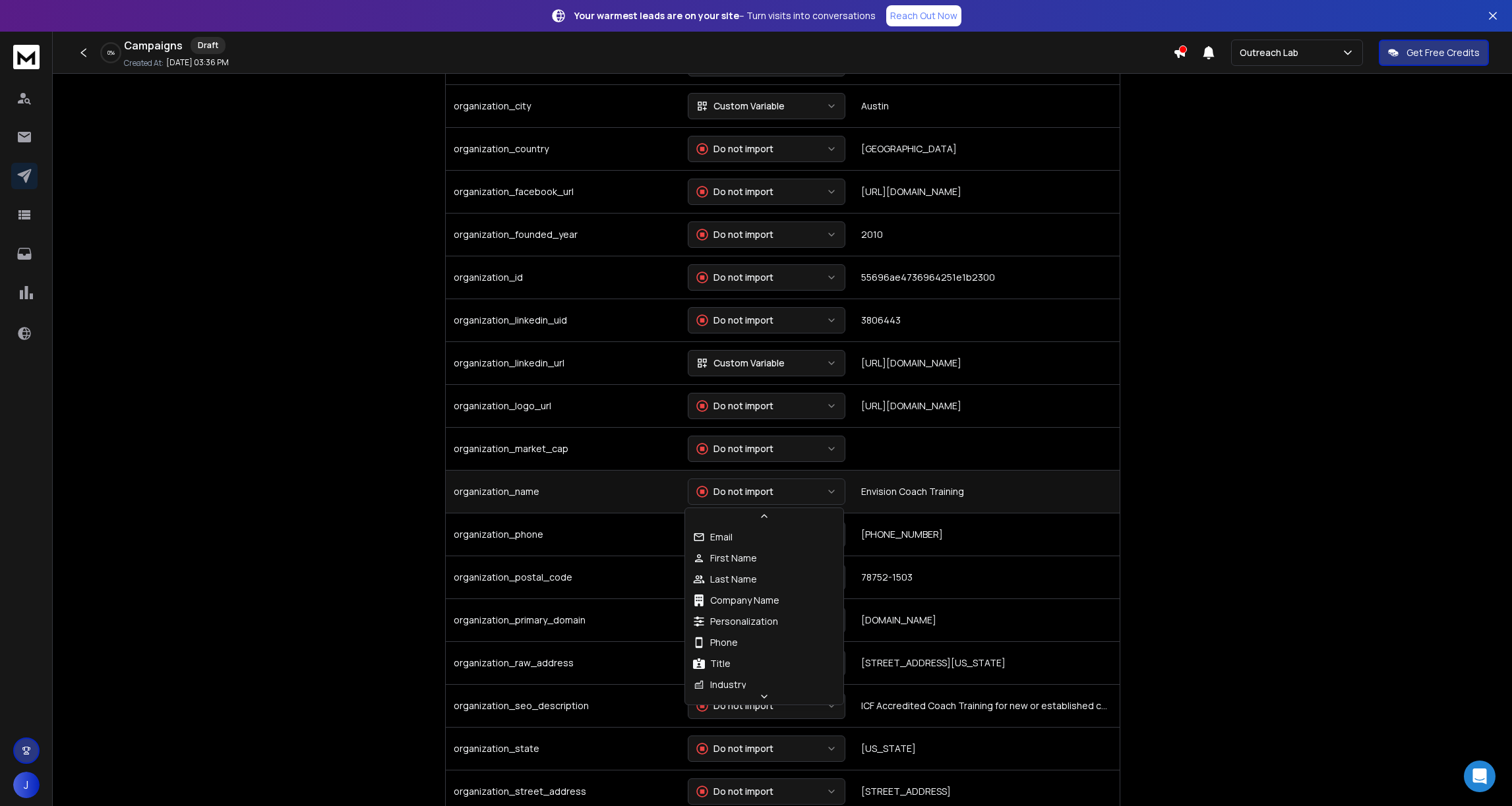
click at [806, 494] on button "Do not import" at bounding box center [766, 491] width 157 height 26
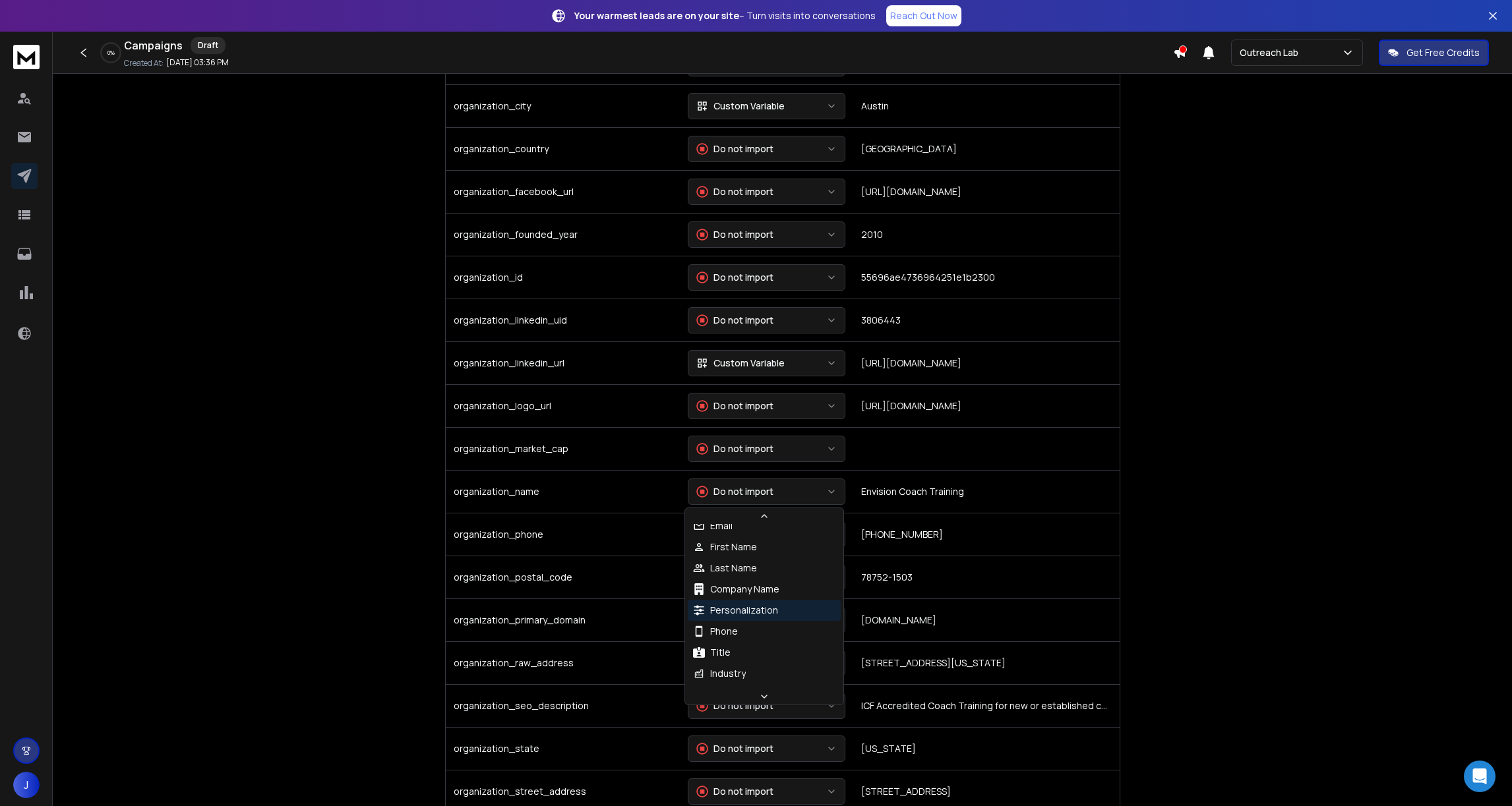
scroll to position [0, 0]
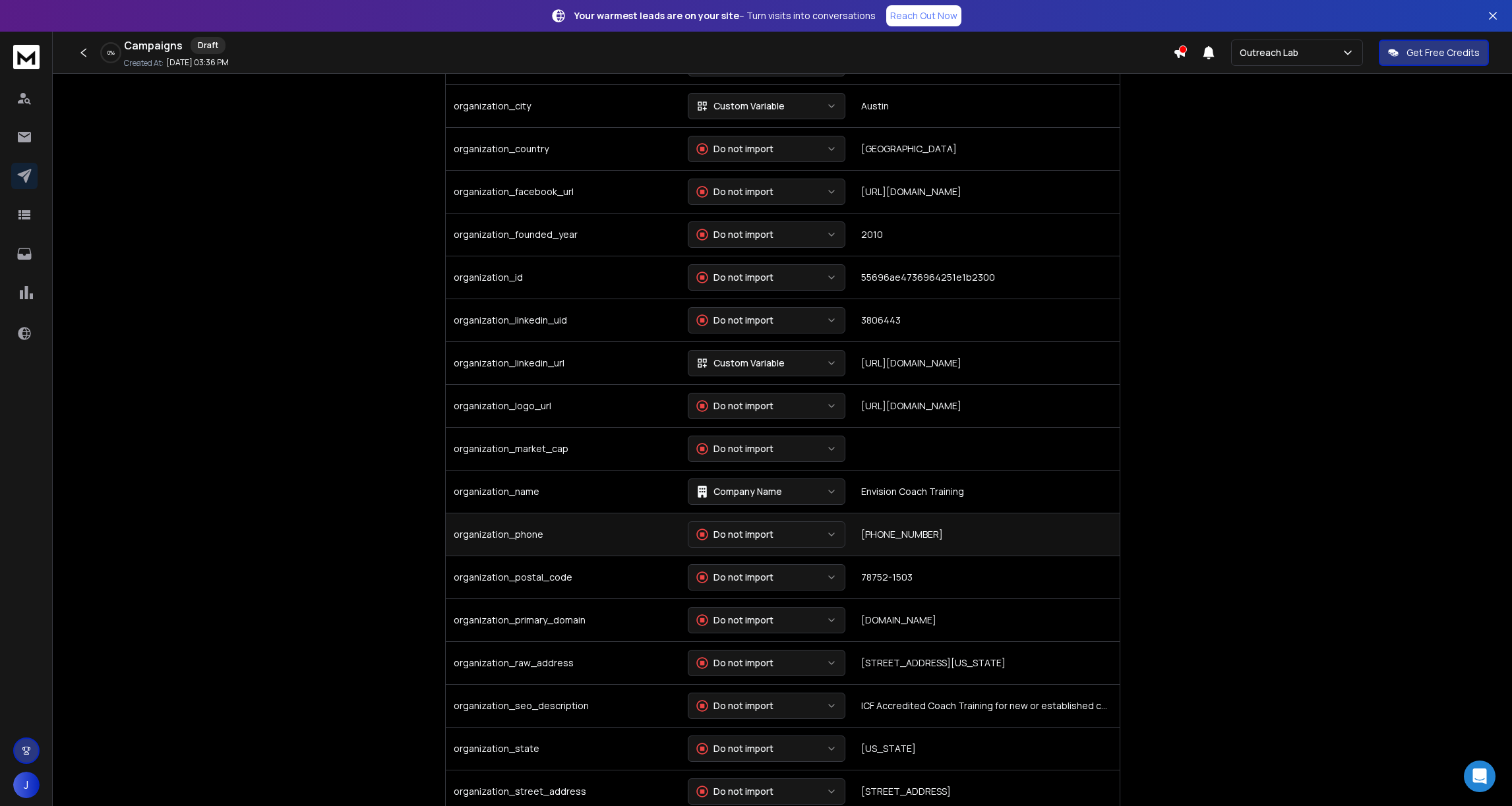
click at [775, 539] on button "Do not import" at bounding box center [766, 533] width 157 height 26
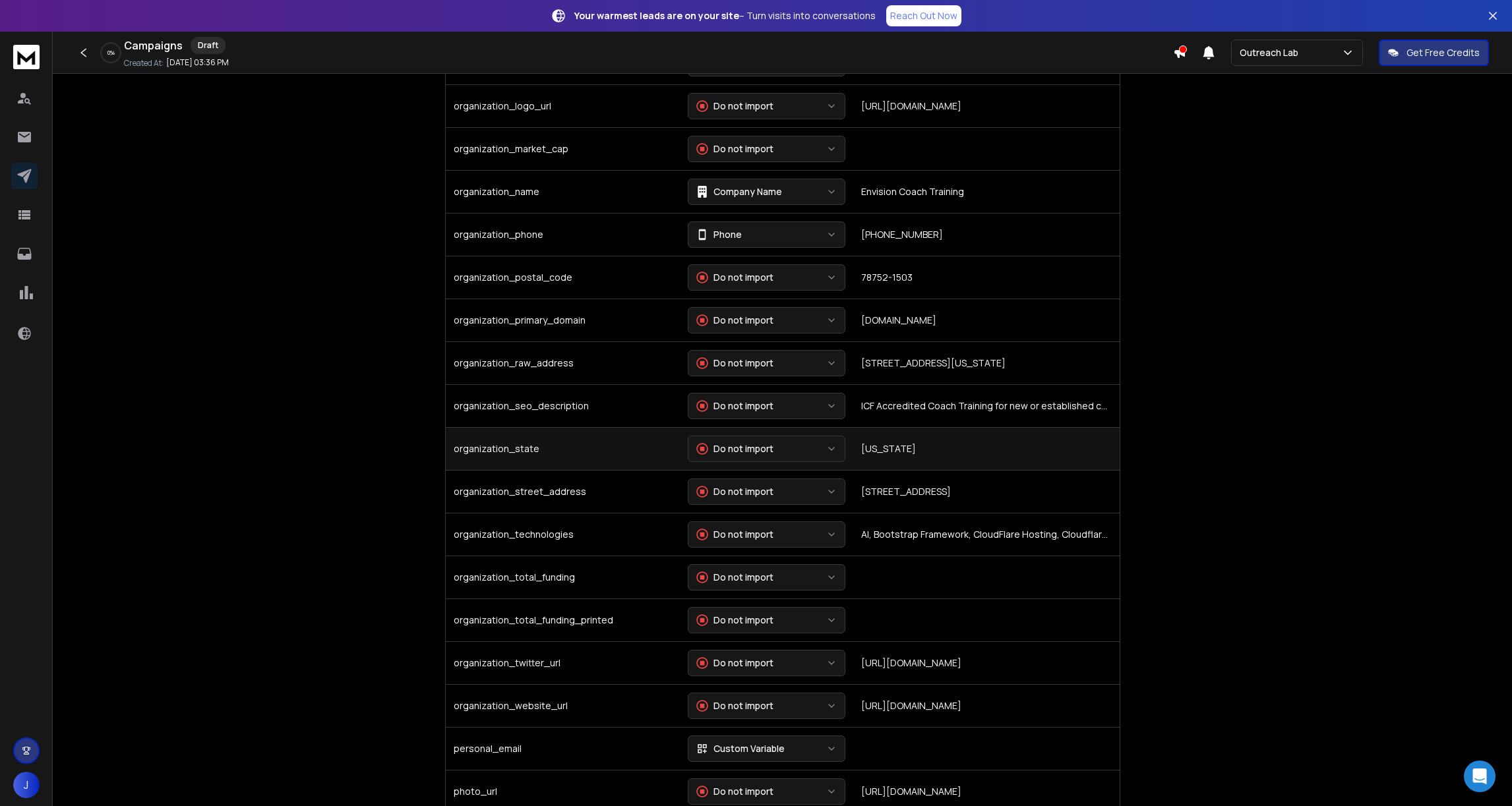
scroll to position [1004, 0]
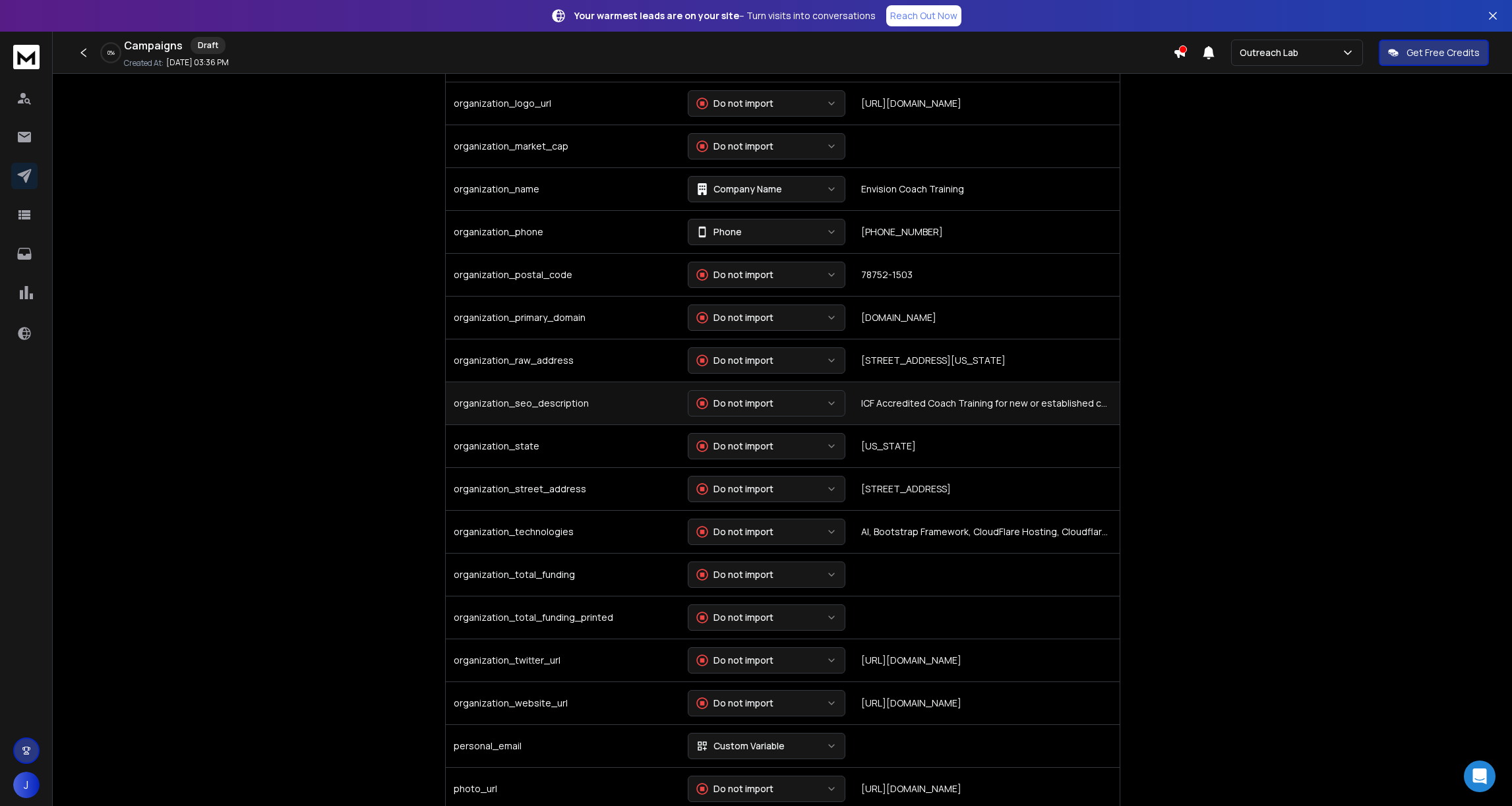
click at [761, 401] on div "Do not import" at bounding box center [734, 403] width 77 height 13
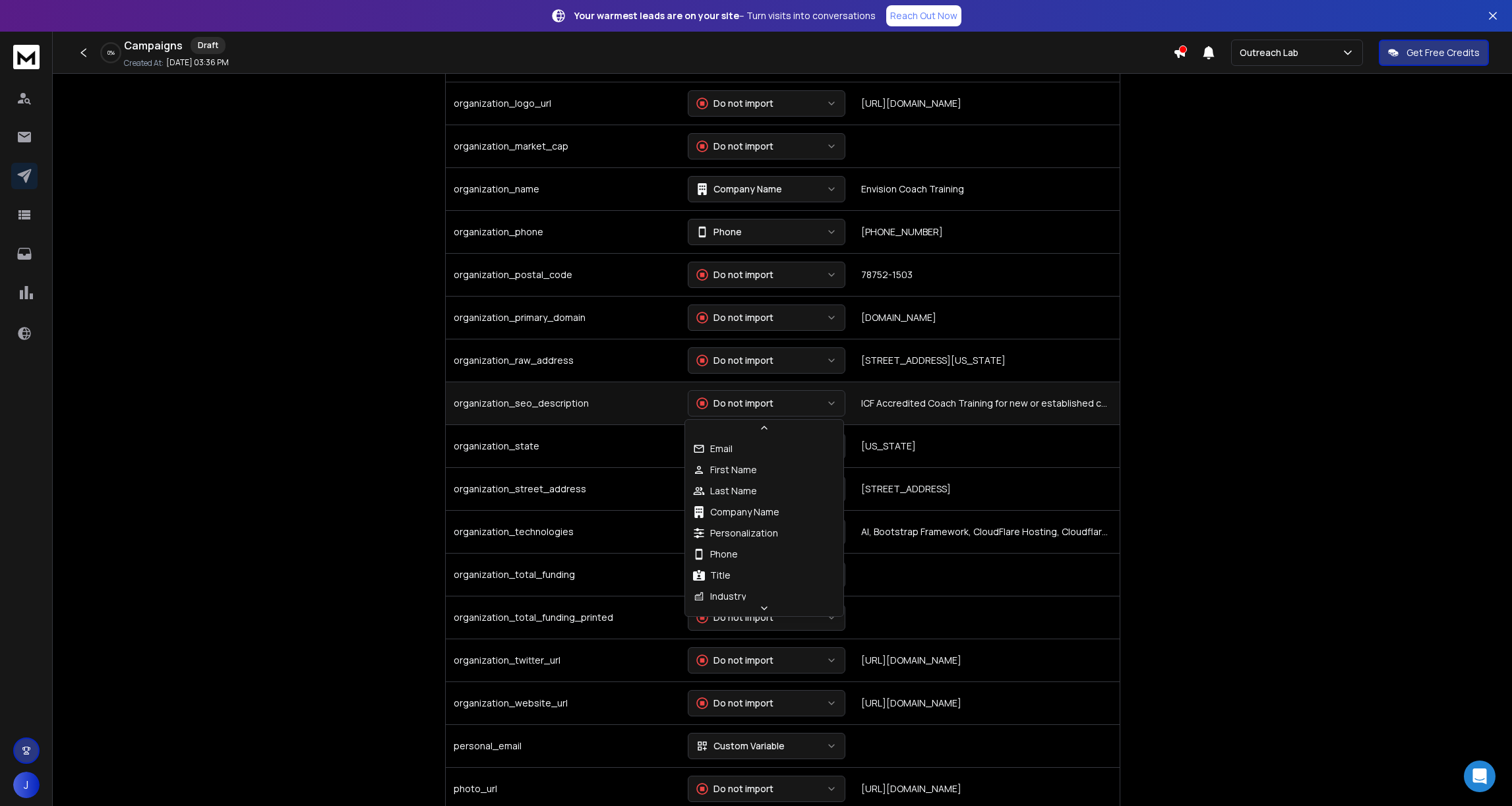
scroll to position [133, 0]
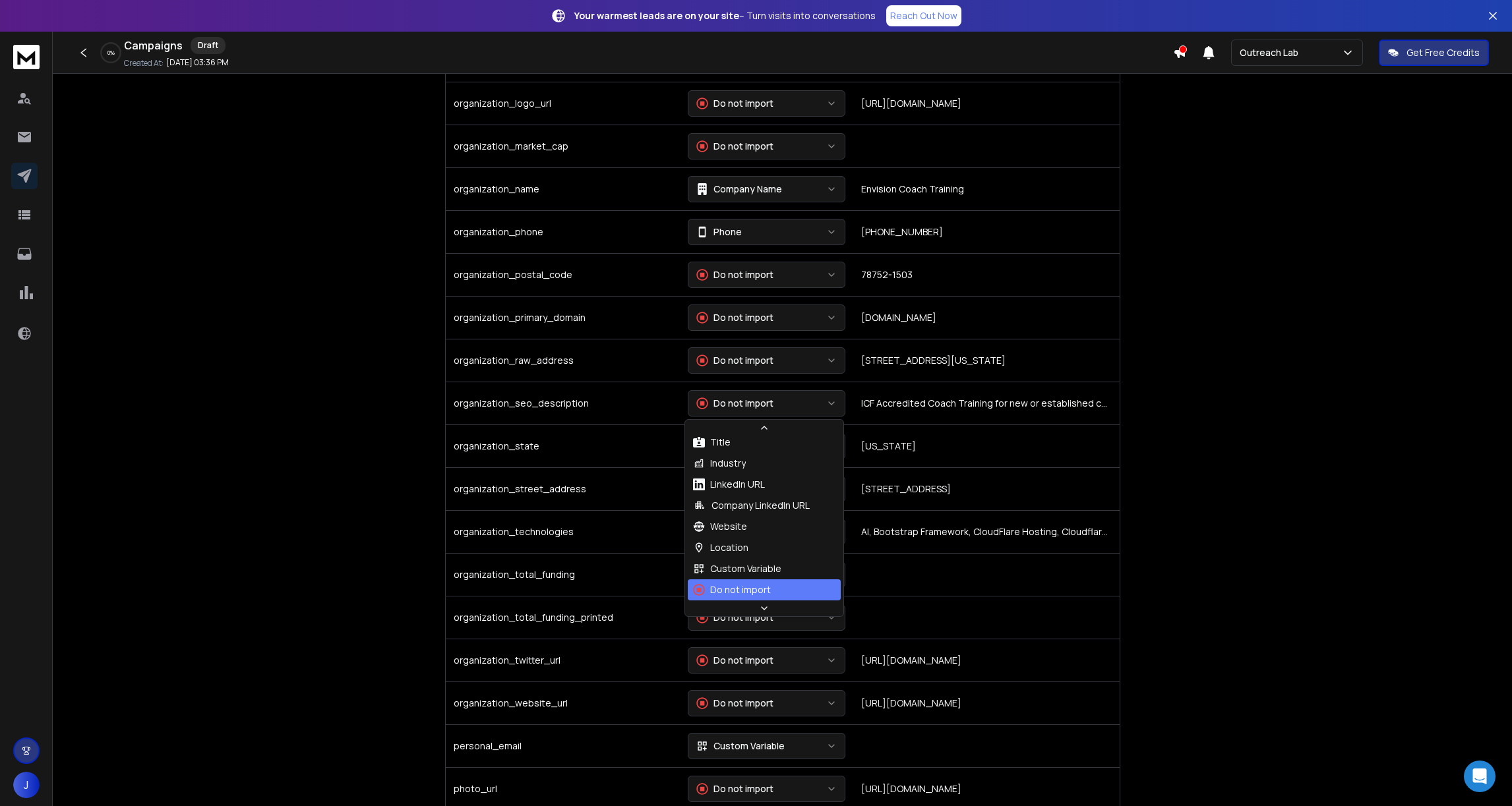
click at [360, 412] on div "coaching.csv File Processed Upload all variables COLUMN NAME SELECT TYPE SAMPLE…" at bounding box center [756, 105] width 1512 height 2154
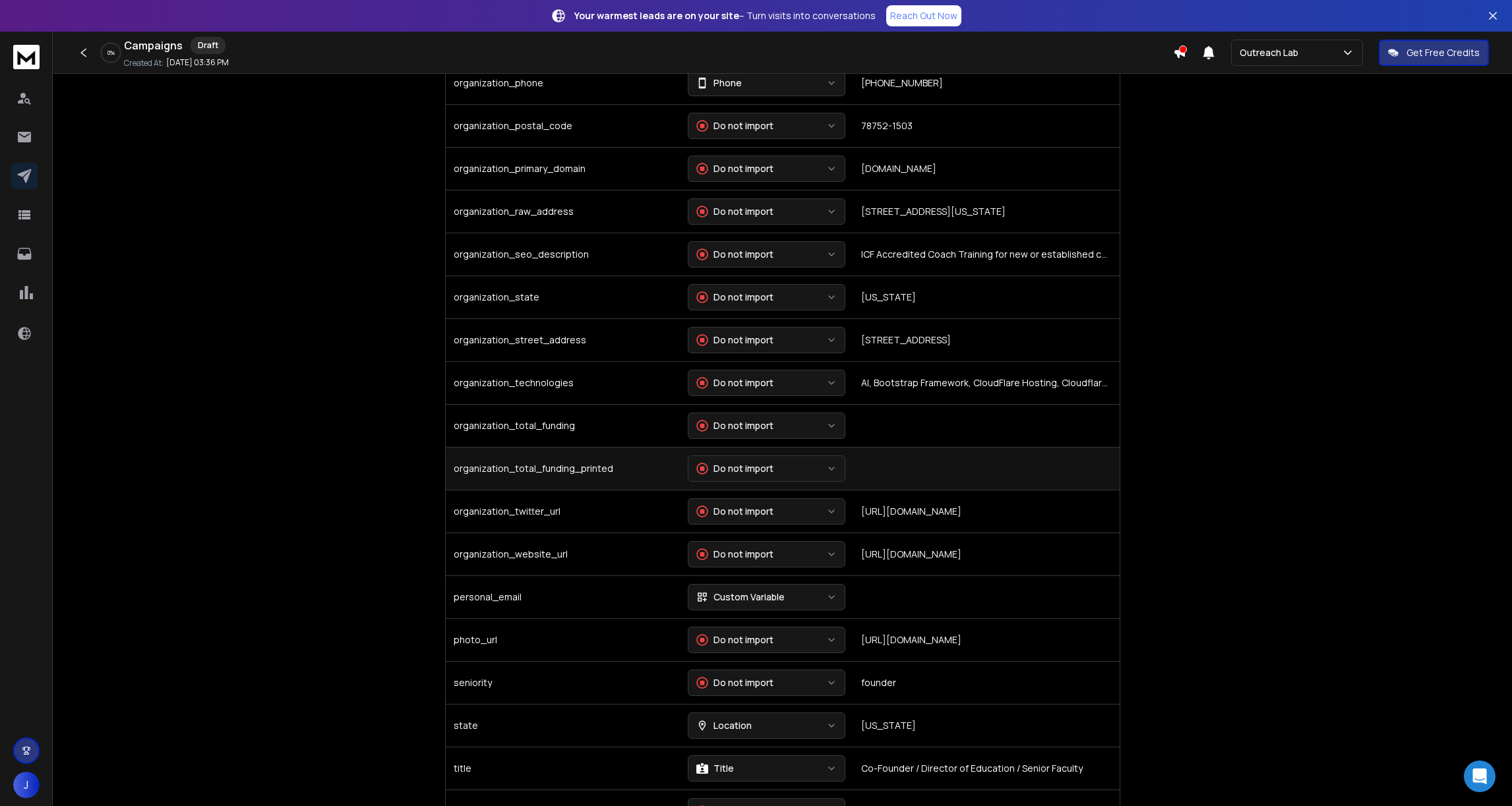
scroll to position [1243, 0]
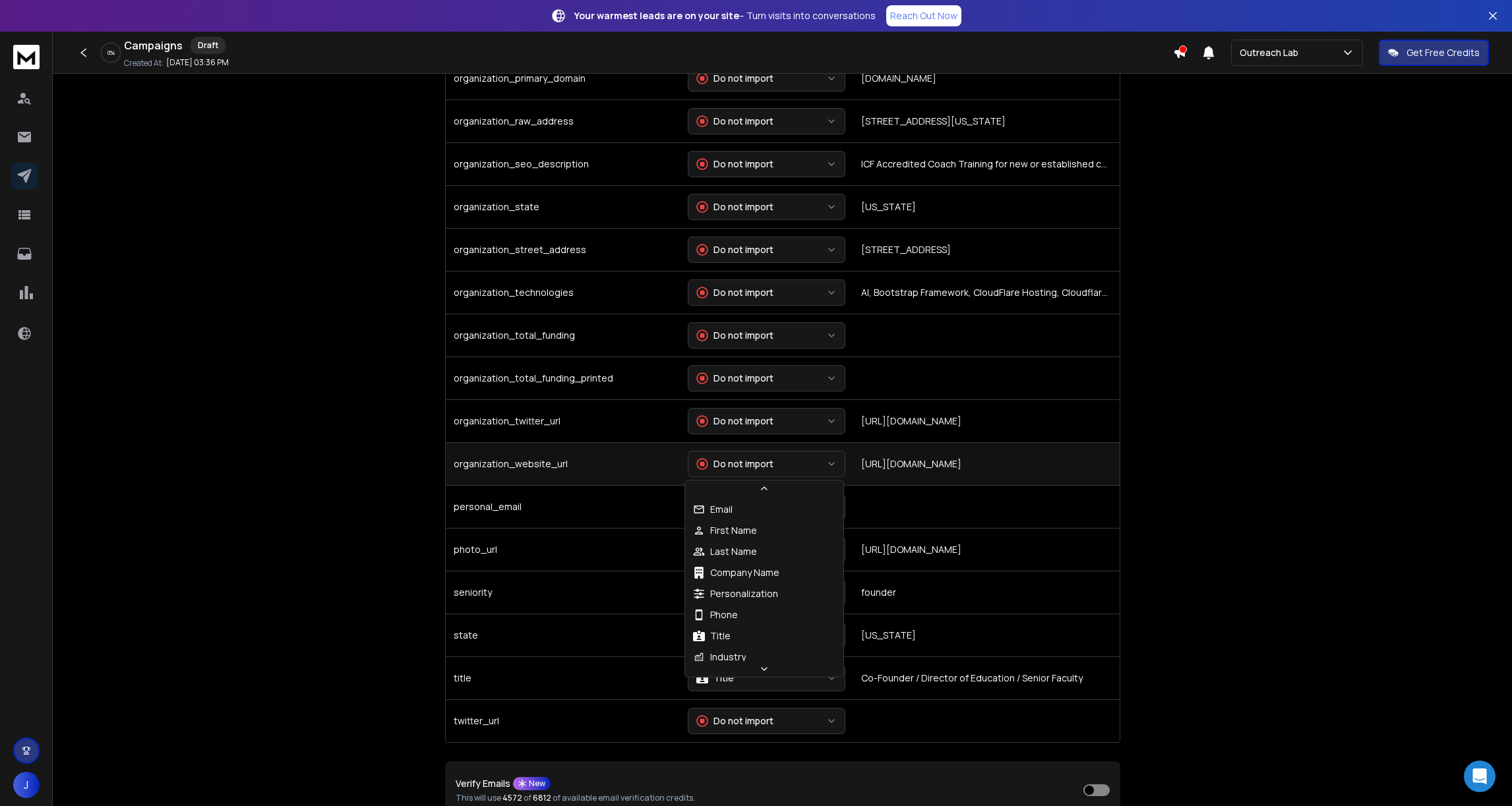
click at [757, 455] on button "Do not import" at bounding box center [766, 464] width 157 height 26
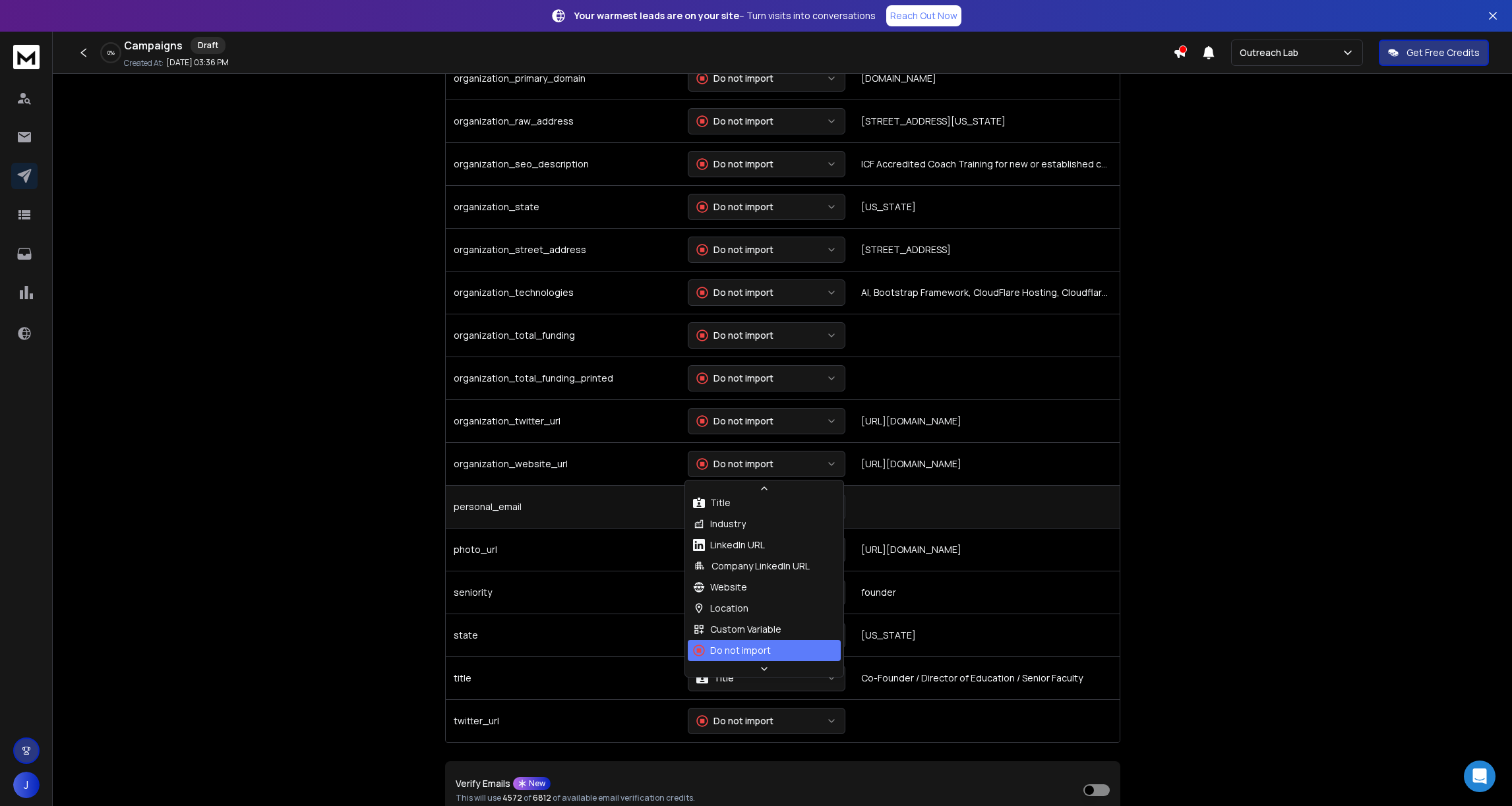
scroll to position [91, 0]
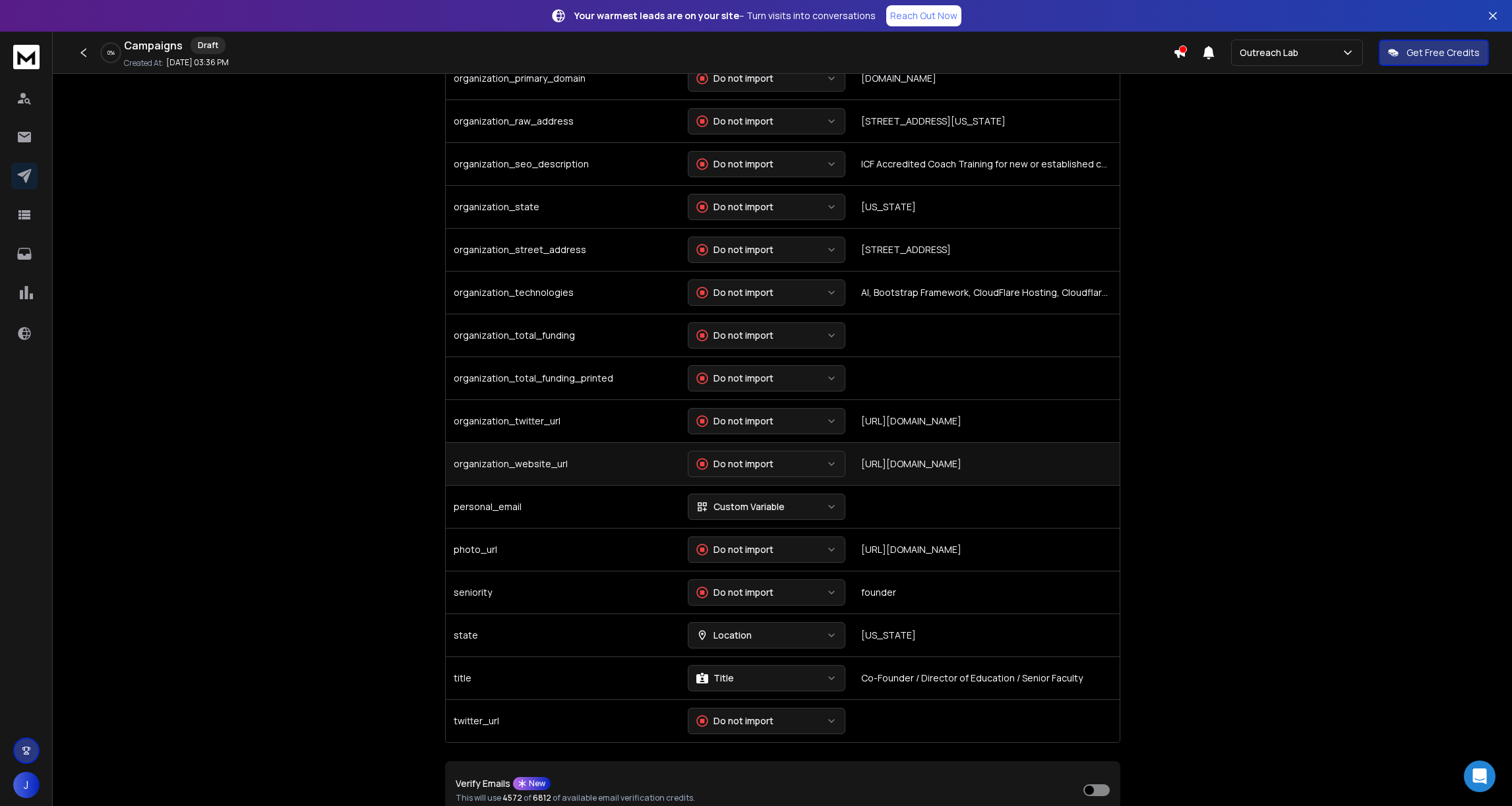
click at [790, 475] on button "Do not import" at bounding box center [766, 464] width 157 height 26
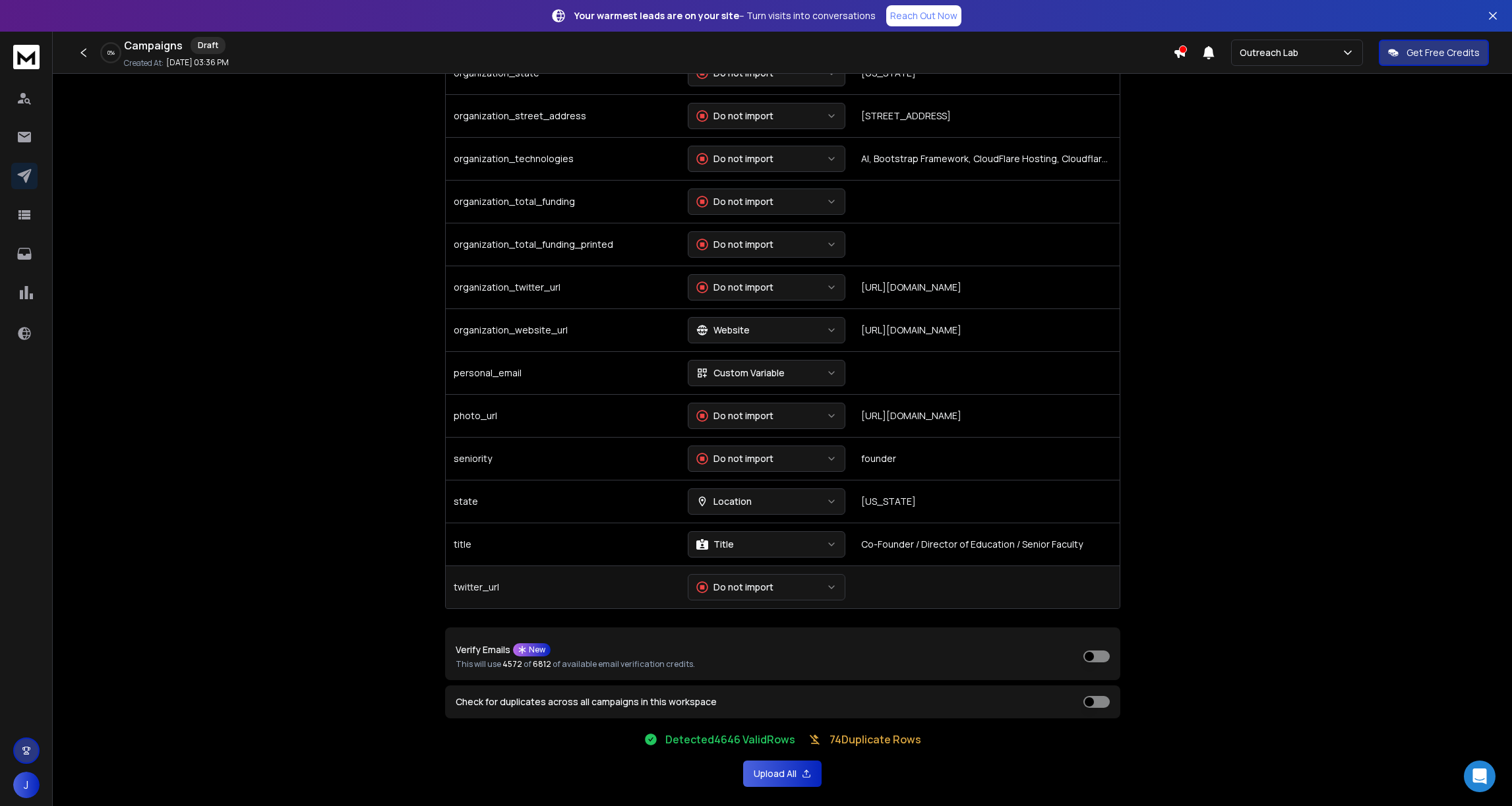
scroll to position [1379, 0]
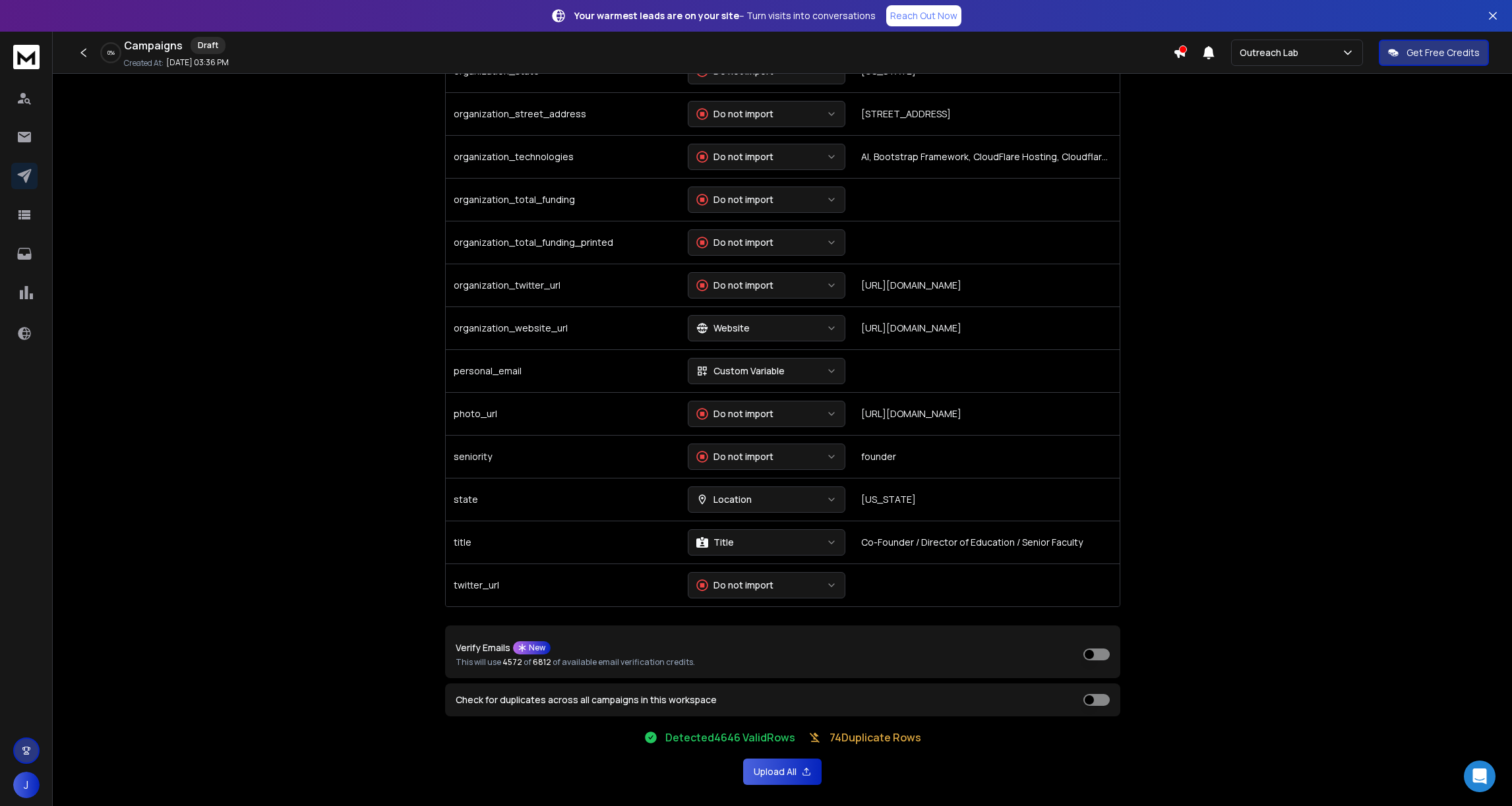
click at [1095, 698] on button "Check for duplicates across all campaigns in this workspace" at bounding box center [1096, 699] width 26 height 12
click at [1102, 653] on button "Verify Emails New This will use 4572 of 6812 of available email verification cr…" at bounding box center [1096, 654] width 26 height 12
click at [775, 778] on button "Upload All" at bounding box center [781, 771] width 78 height 26
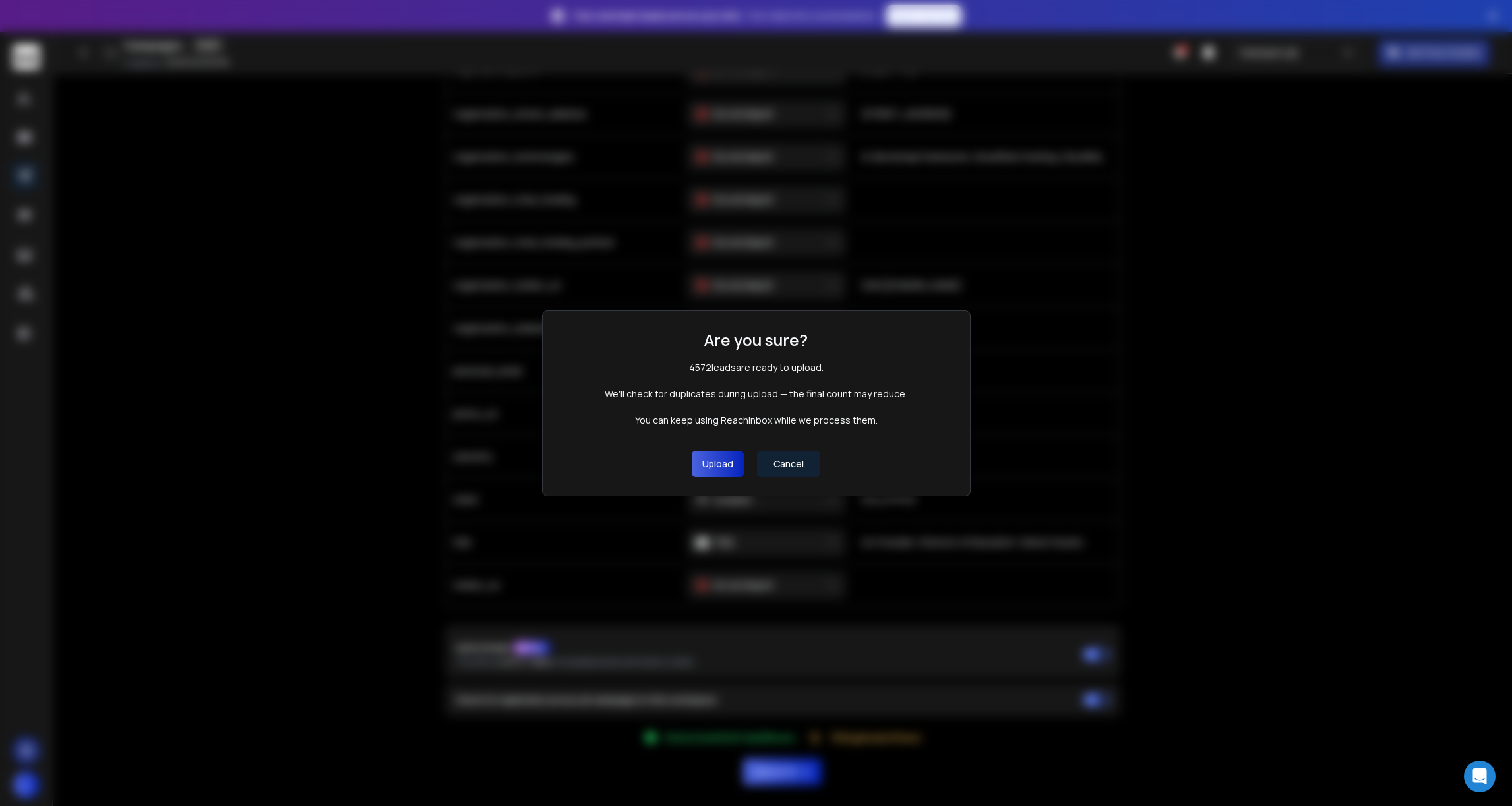
click at [726, 471] on button "Upload" at bounding box center [717, 464] width 52 height 26
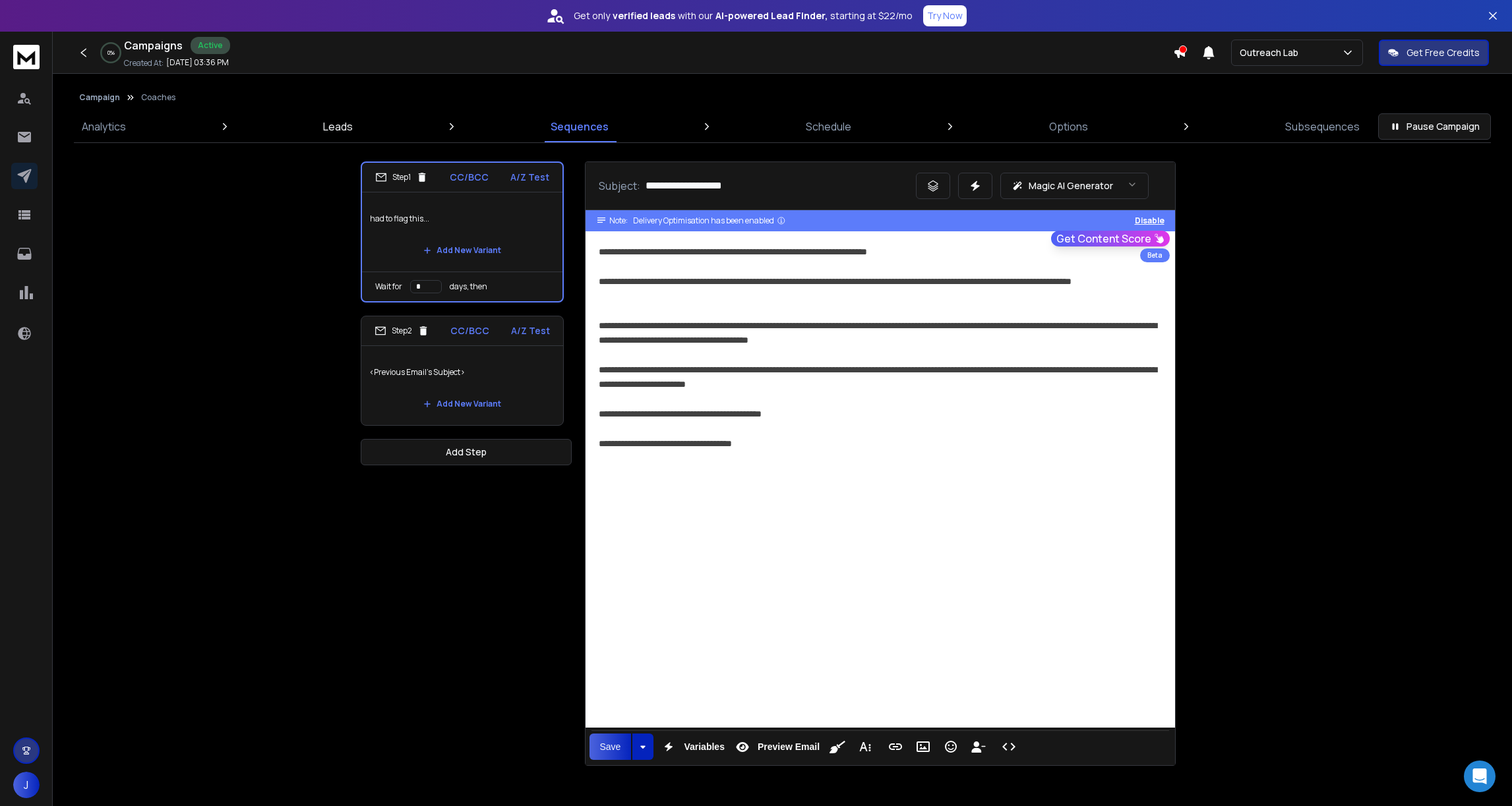
click at [344, 129] on p "Leads" at bounding box center [337, 126] width 30 height 16
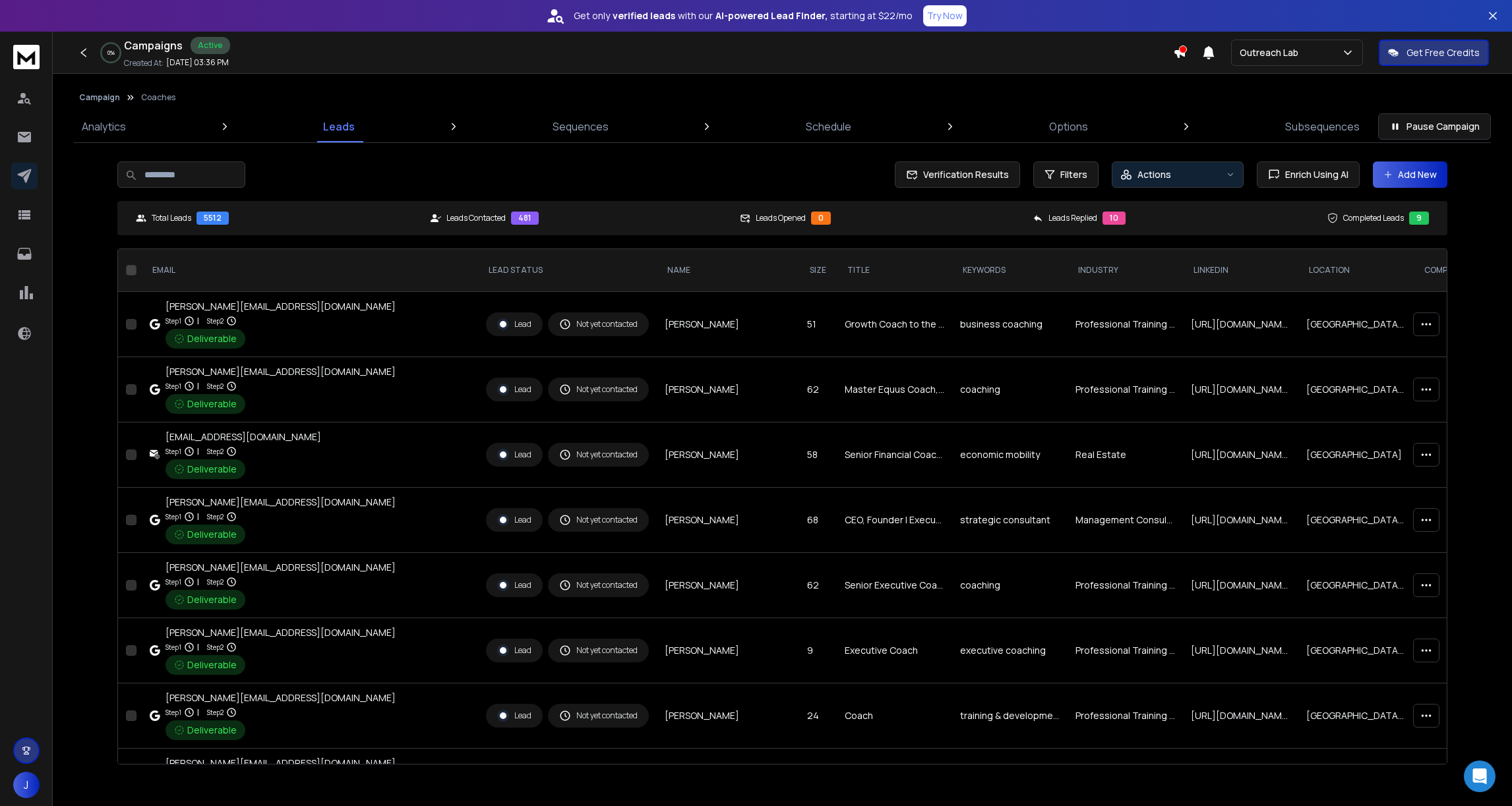
click at [1163, 170] on p "Actions" at bounding box center [1153, 174] width 33 height 13
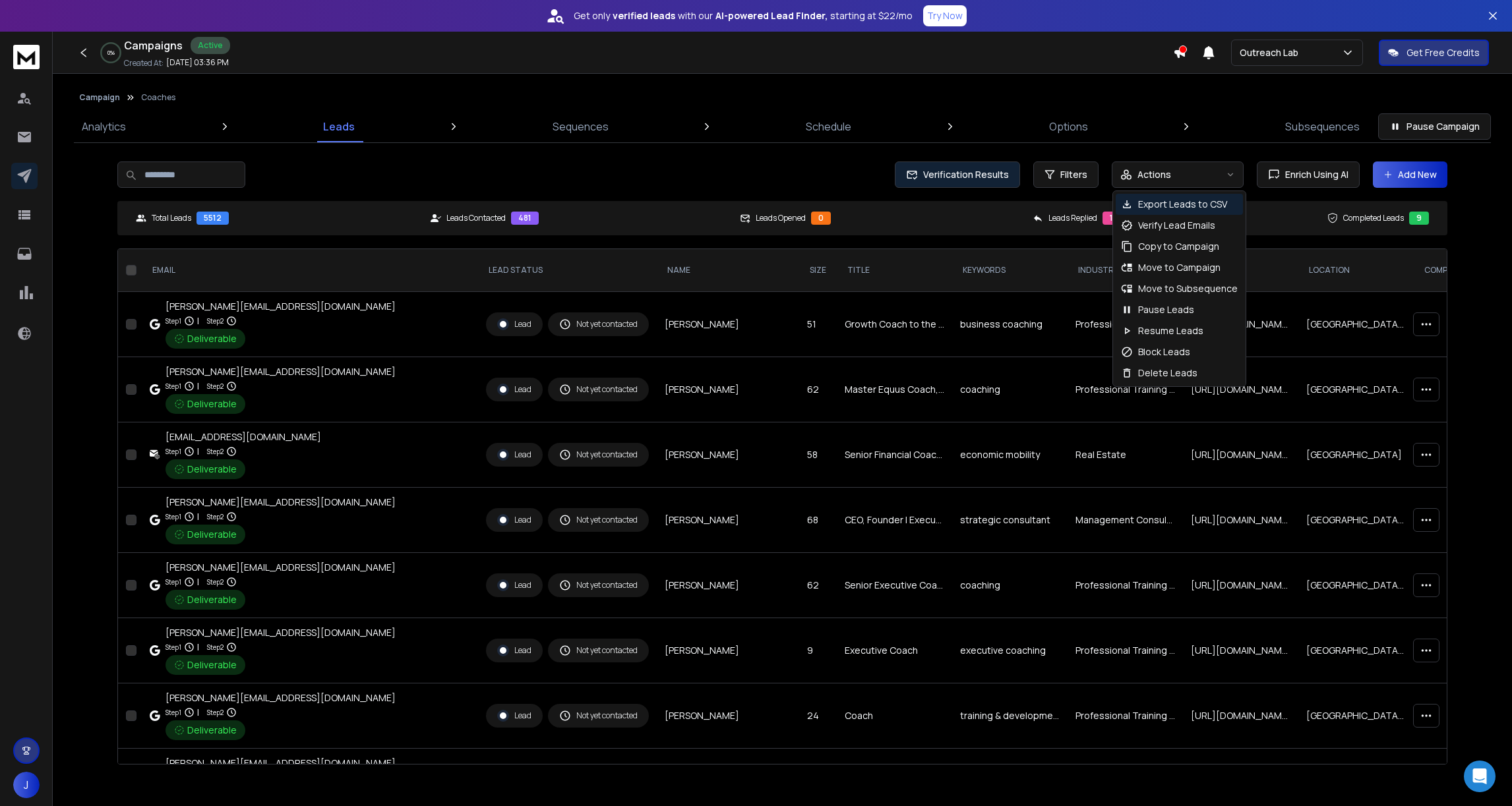
click at [986, 173] on span "Verification Results" at bounding box center [962, 174] width 91 height 13
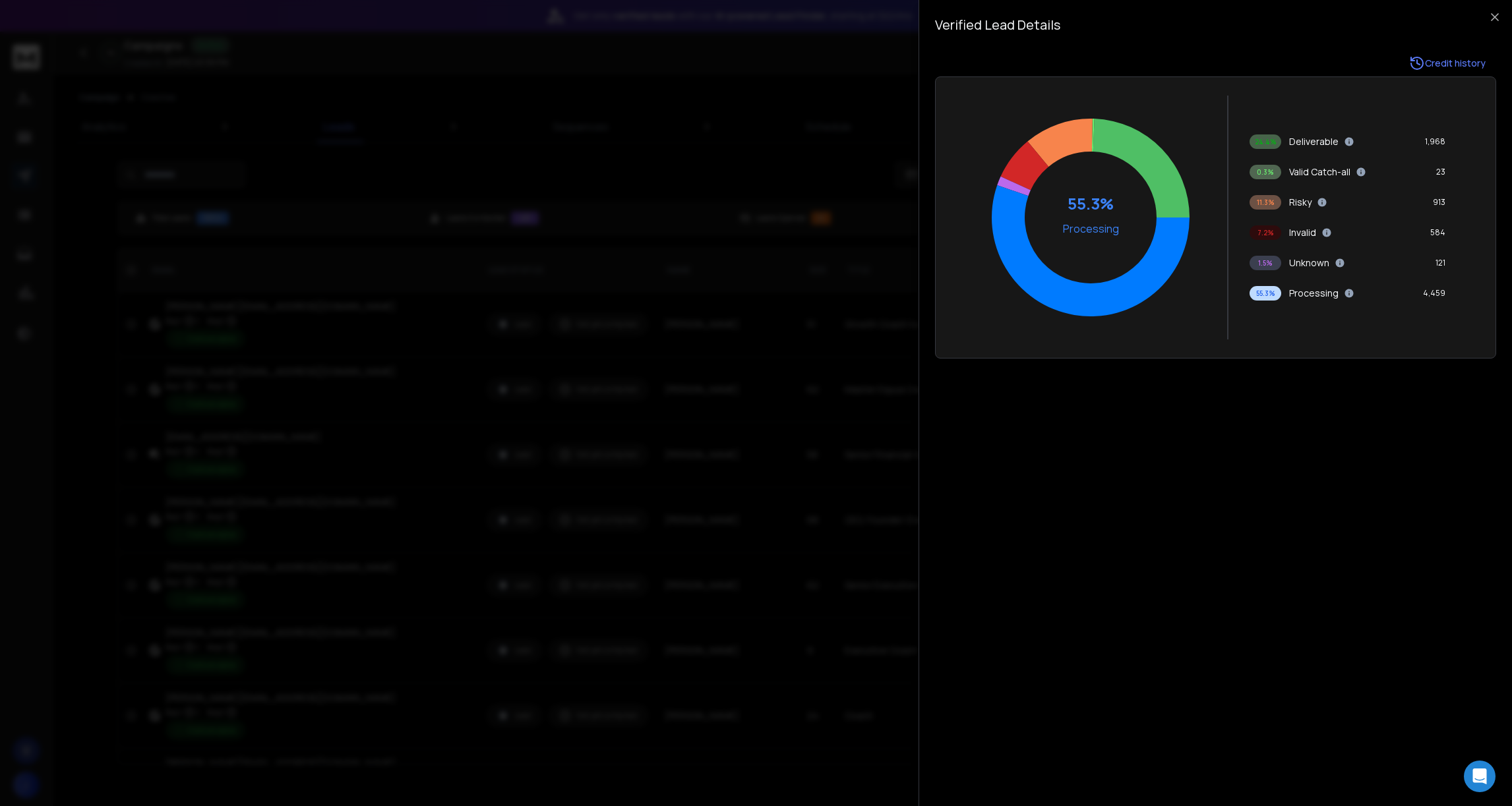
click at [739, 135] on div at bounding box center [756, 403] width 1512 height 806
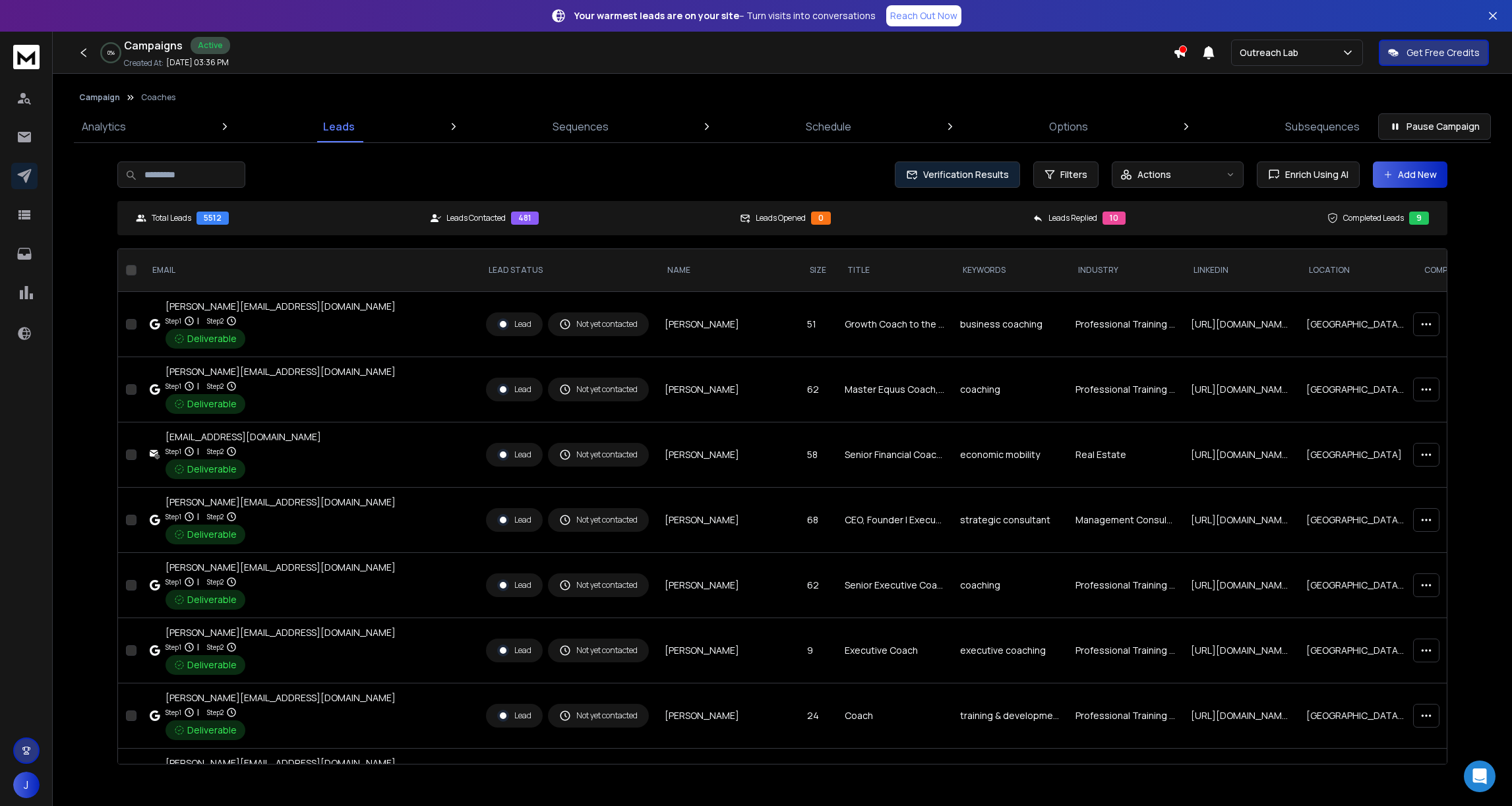
click at [943, 178] on span "Verification Results" at bounding box center [962, 174] width 91 height 13
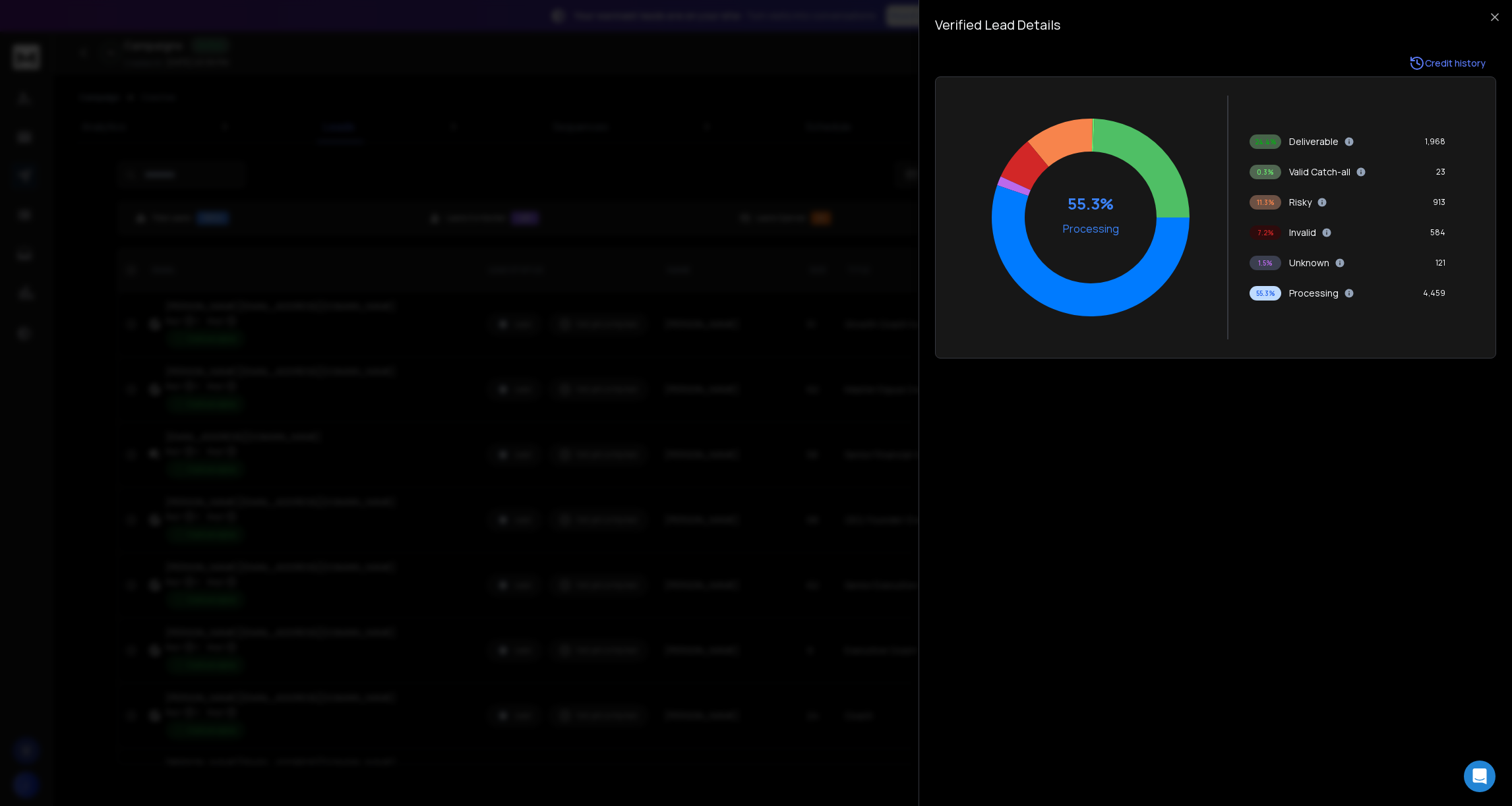
click at [639, 147] on div at bounding box center [756, 403] width 1512 height 806
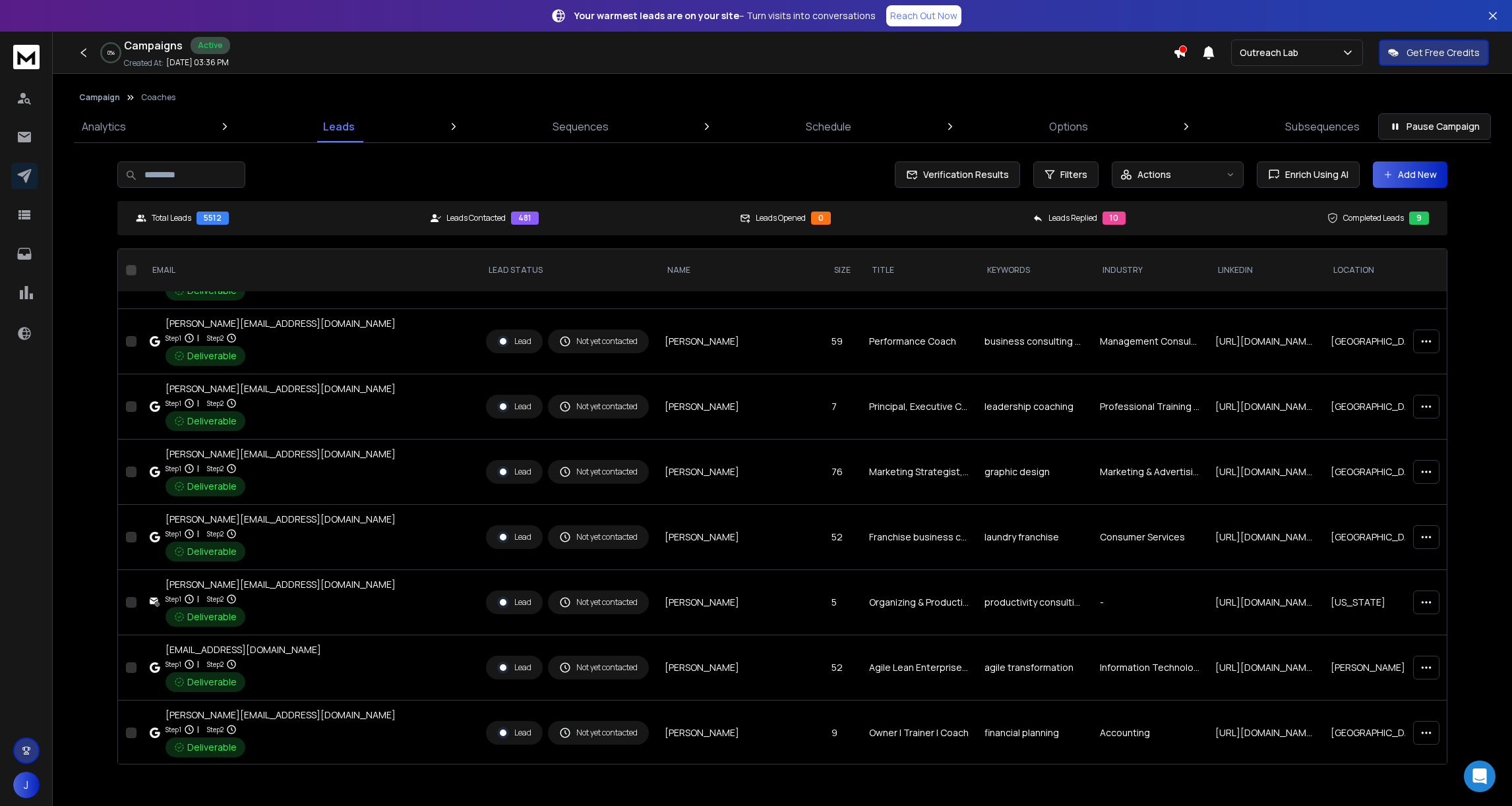
scroll to position [6062, 0]
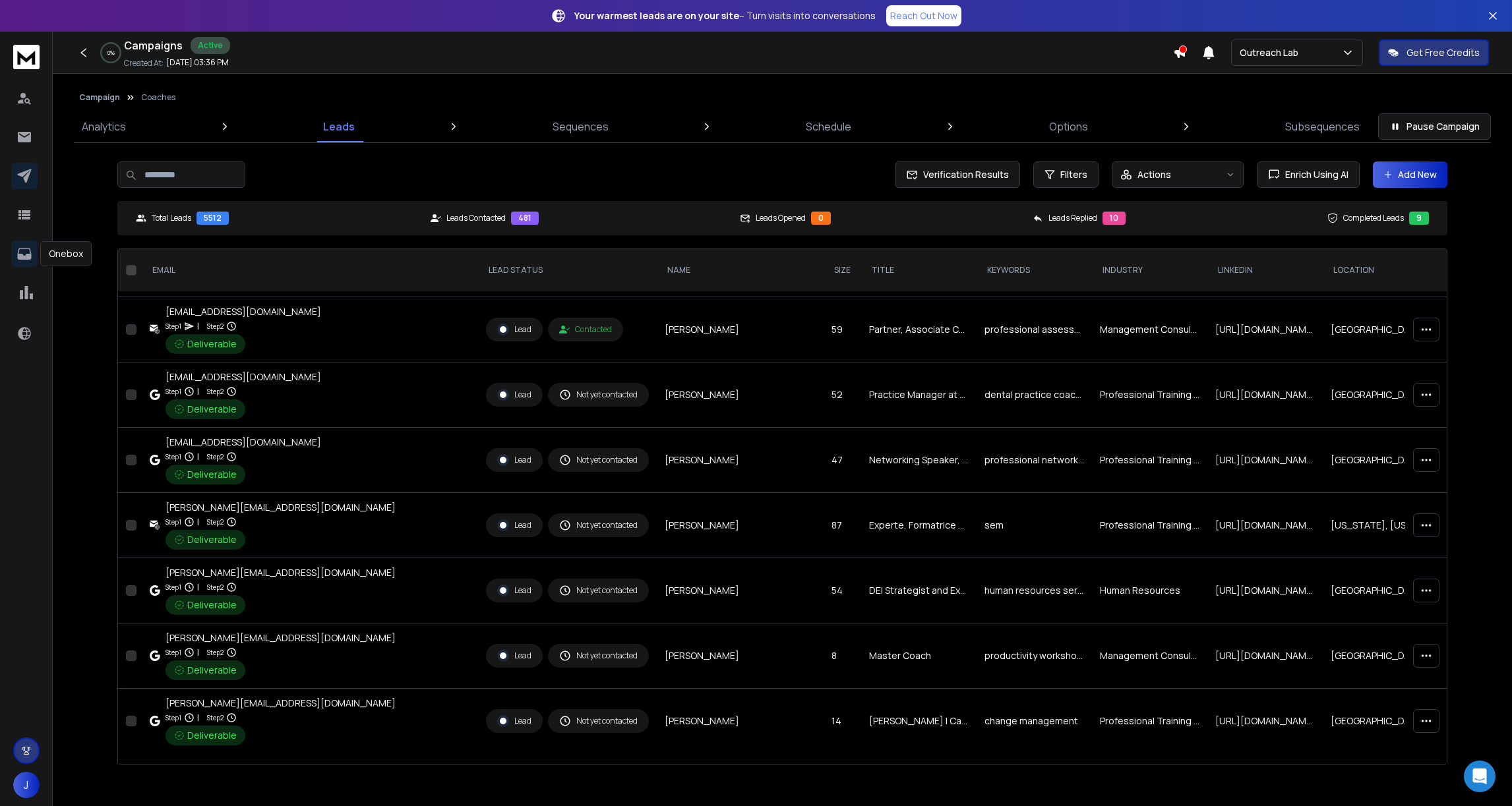
click at [30, 251] on icon at bounding box center [23, 253] width 13 height 12
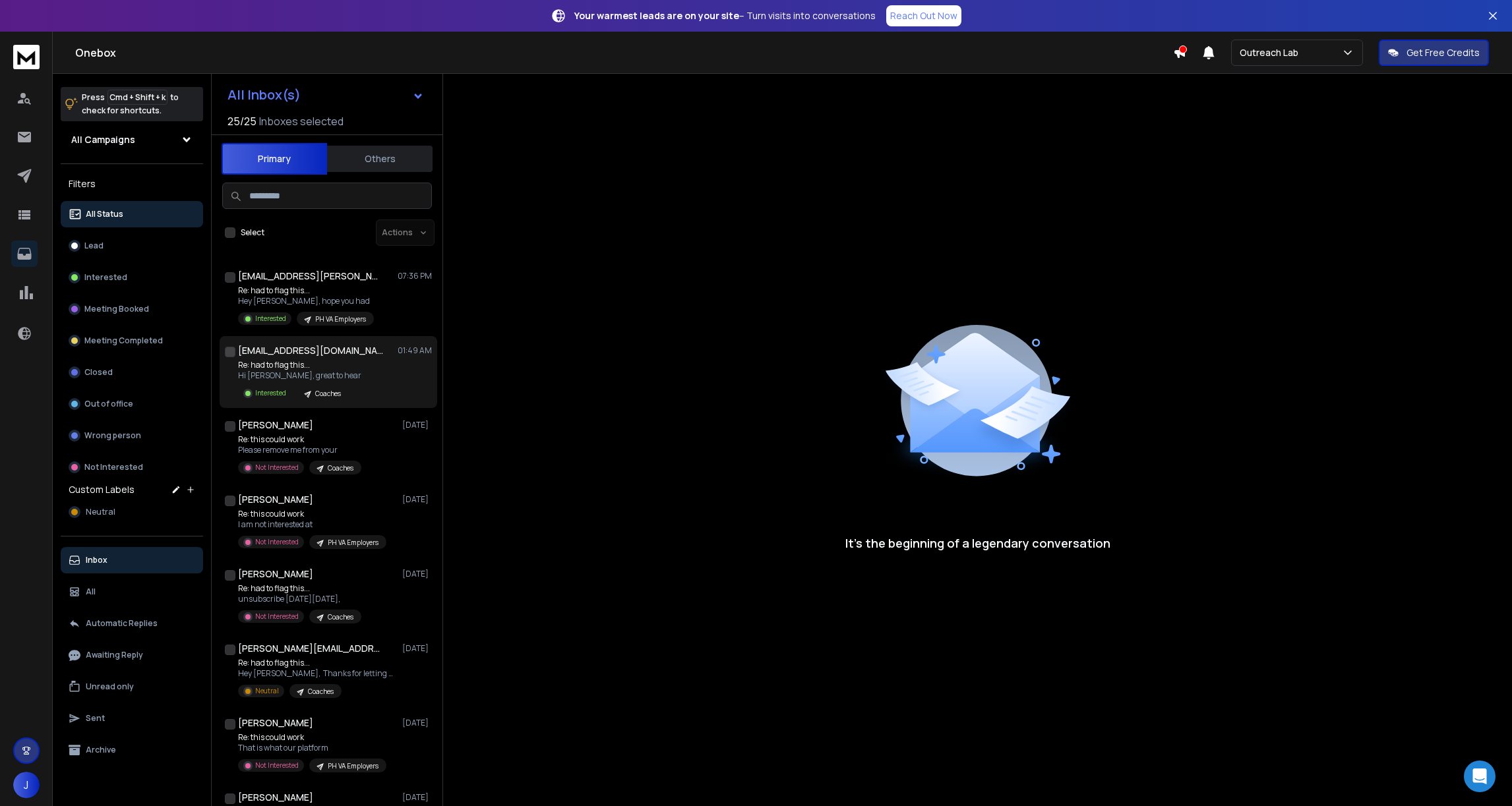
click at [338, 347] on h1 "bburnett@esourcecoach.com" at bounding box center [310, 351] width 145 height 13
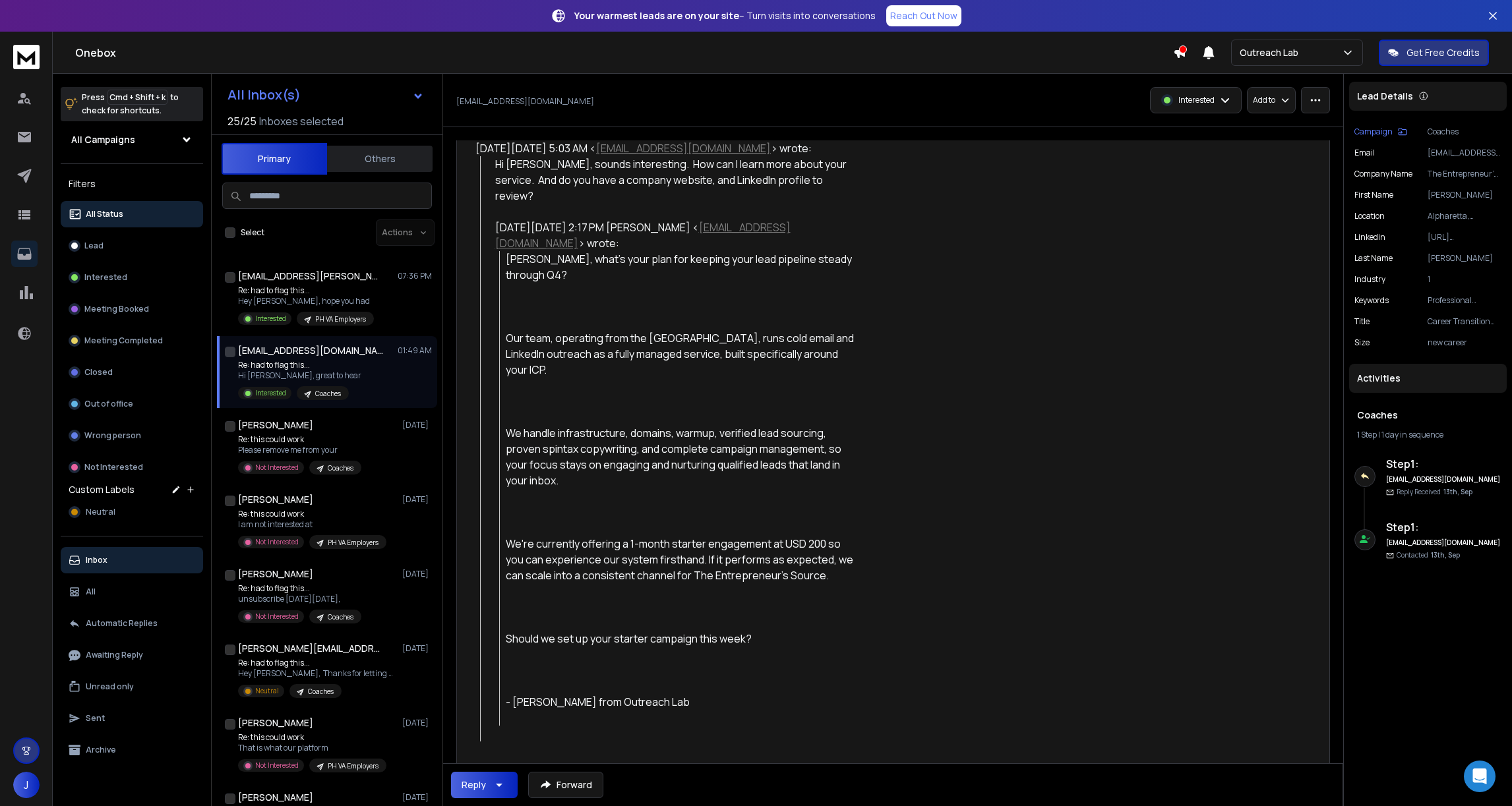
scroll to position [442, 0]
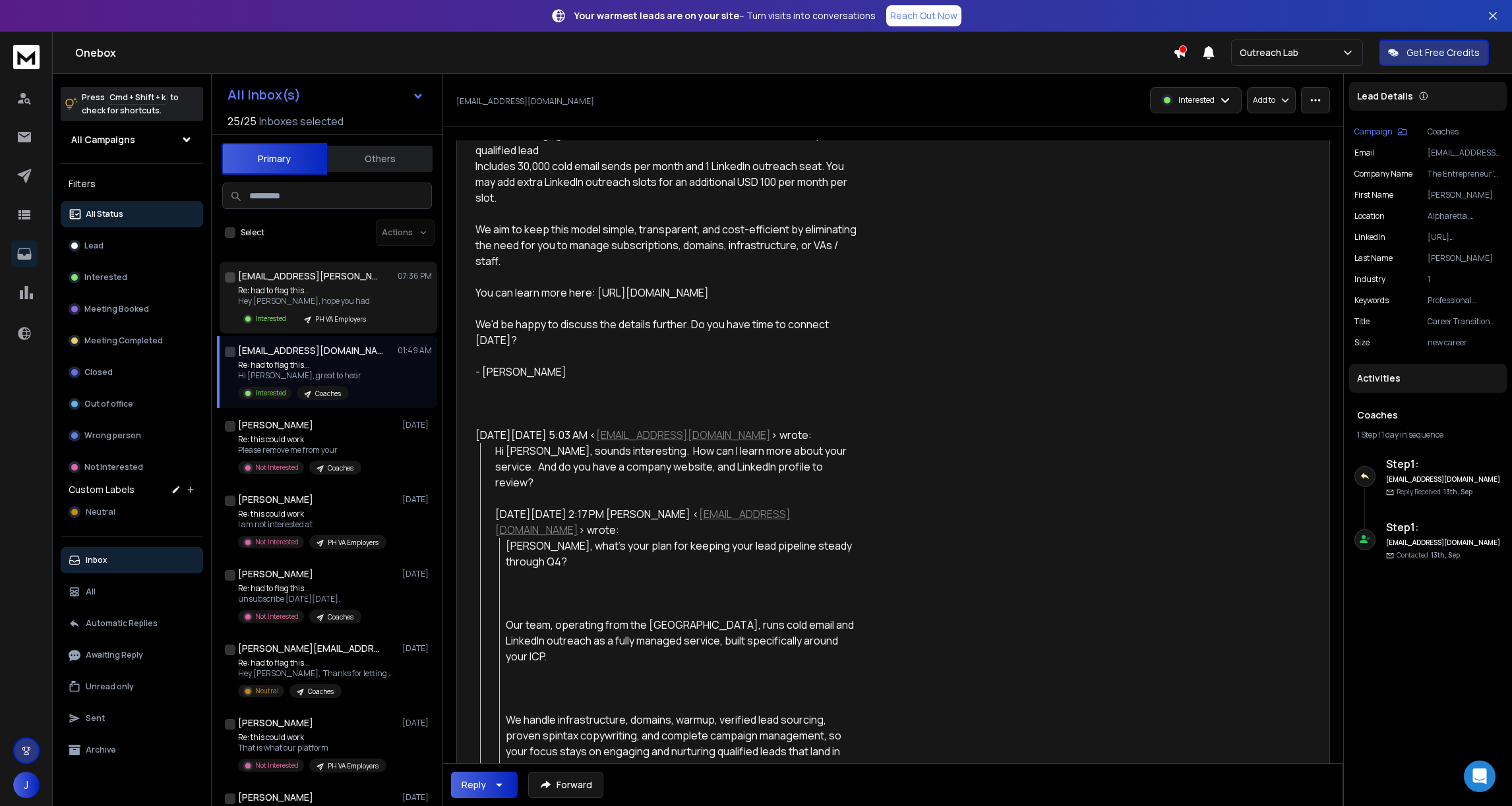
click at [302, 267] on div "jordan.pogue@pattern.com 07:36 PM Re: had to flag this... Hey Jordan, hope you …" at bounding box center [328, 298] width 218 height 72
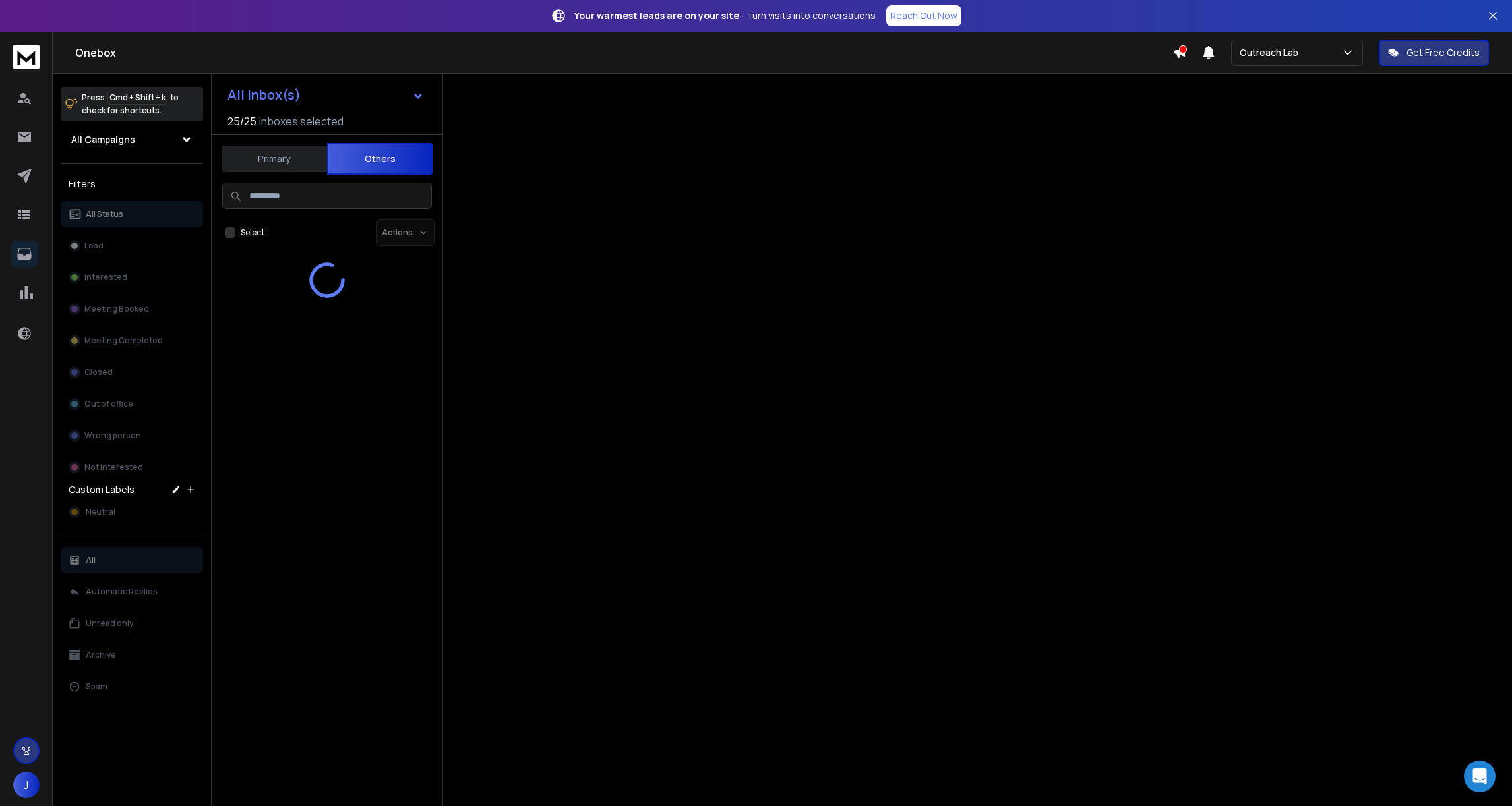
click at [397, 168] on button "Others" at bounding box center [380, 159] width 106 height 31
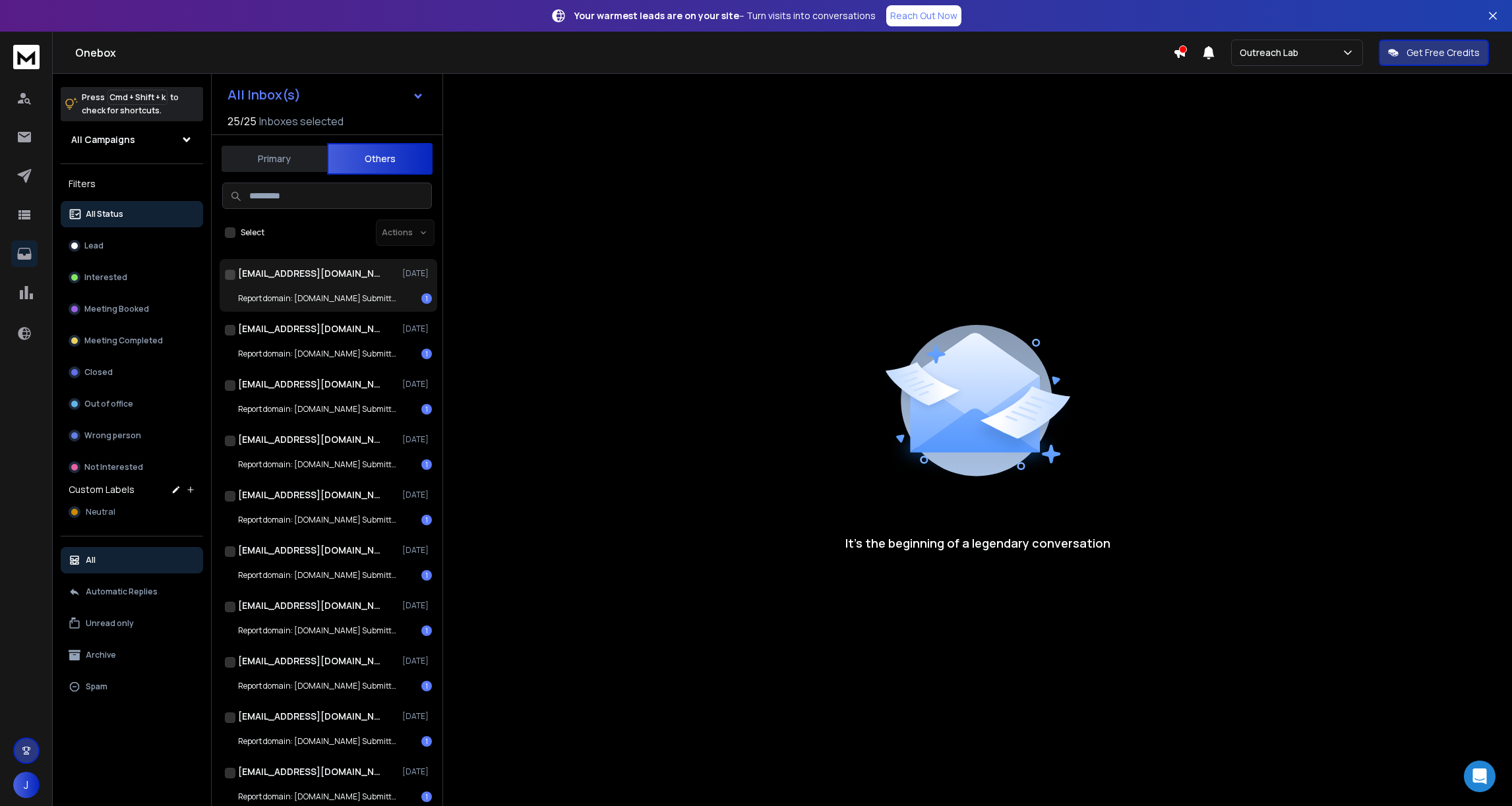
scroll to position [0, 0]
click at [296, 152] on button "Primary" at bounding box center [274, 159] width 106 height 29
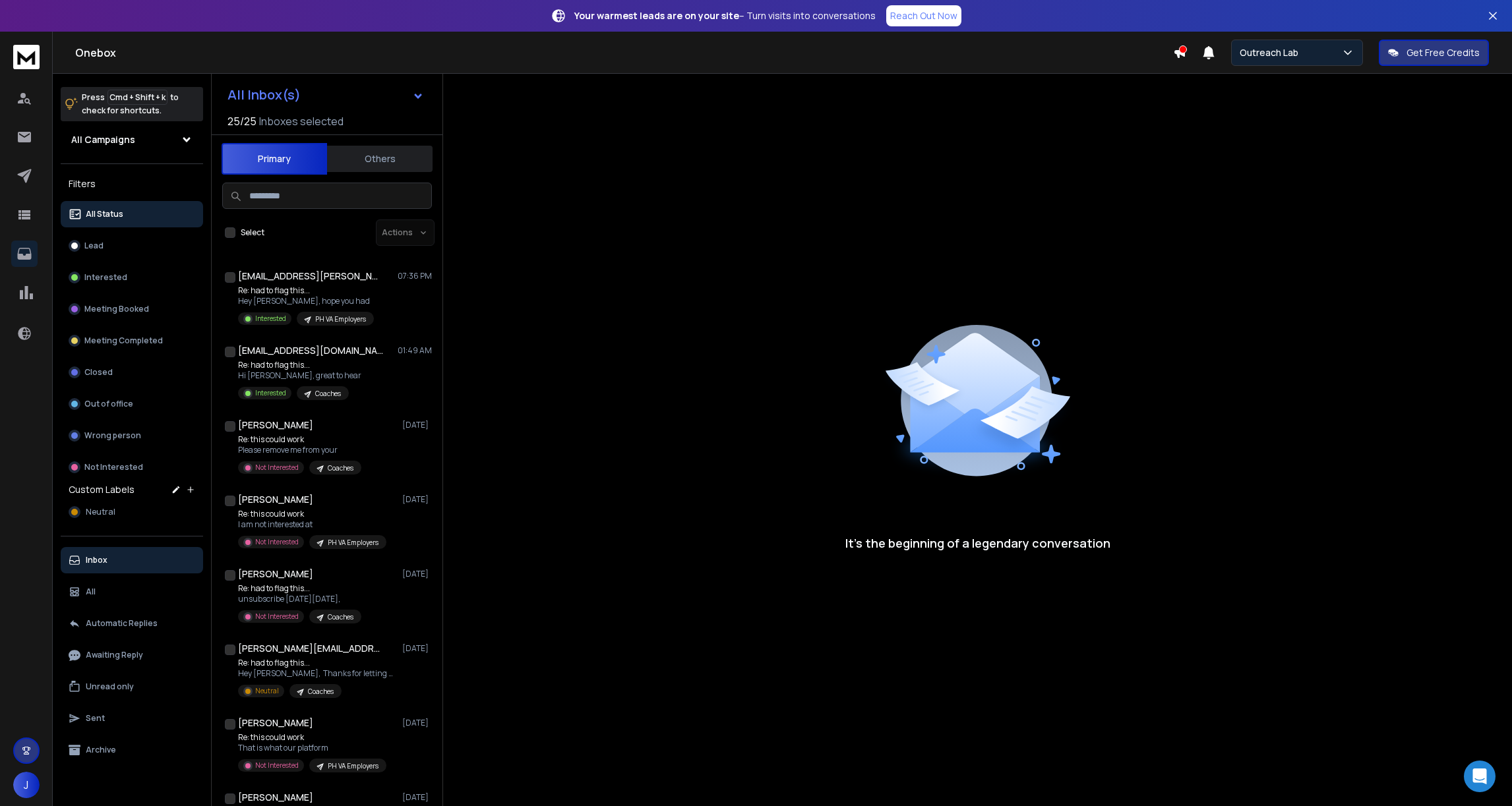
click at [1300, 48] on p "Outreach Lab" at bounding box center [1271, 52] width 64 height 13
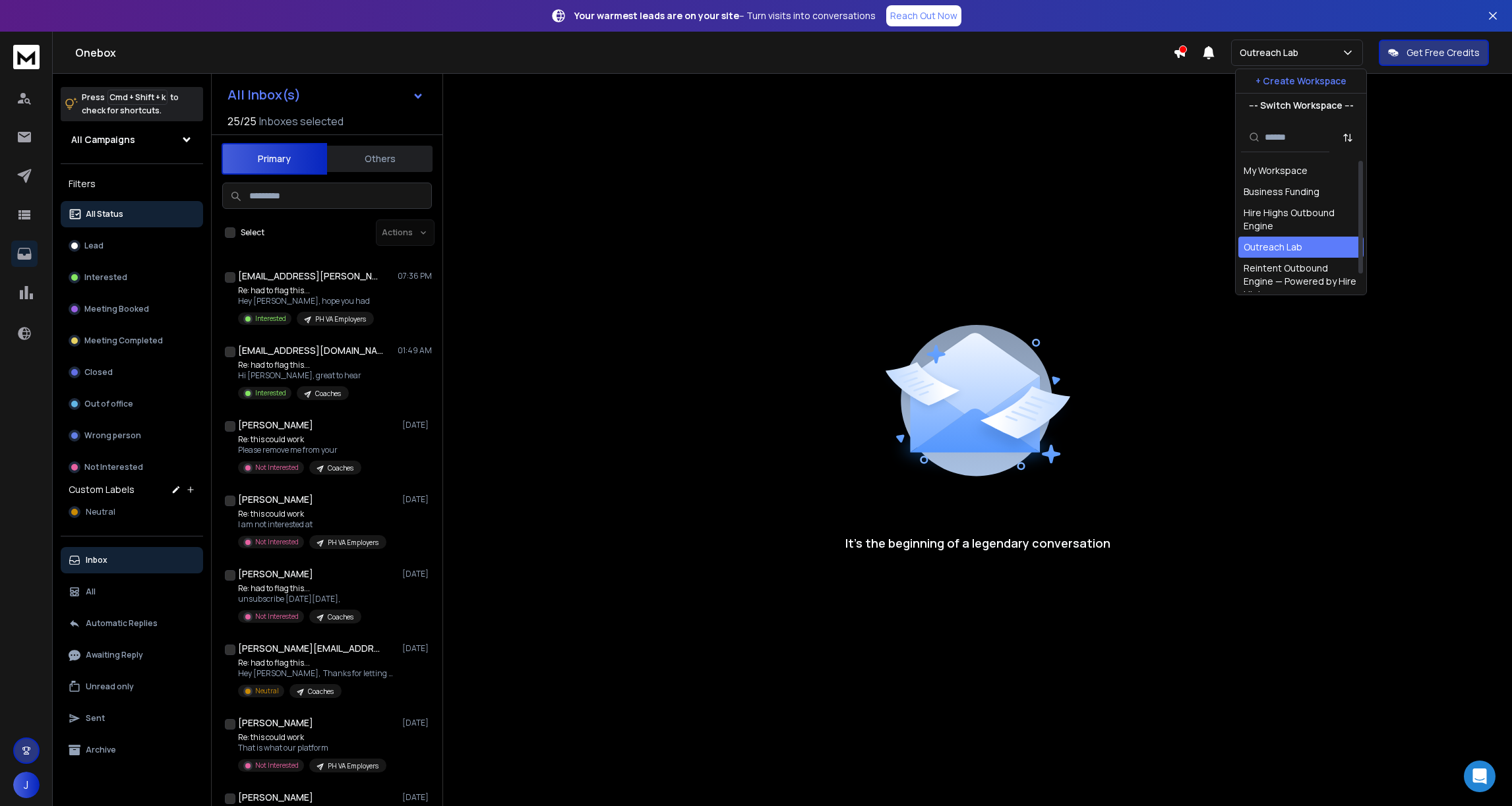
scroll to position [22, 0]
click at [1273, 164] on div "Business Funding" at bounding box center [1281, 170] width 76 height 13
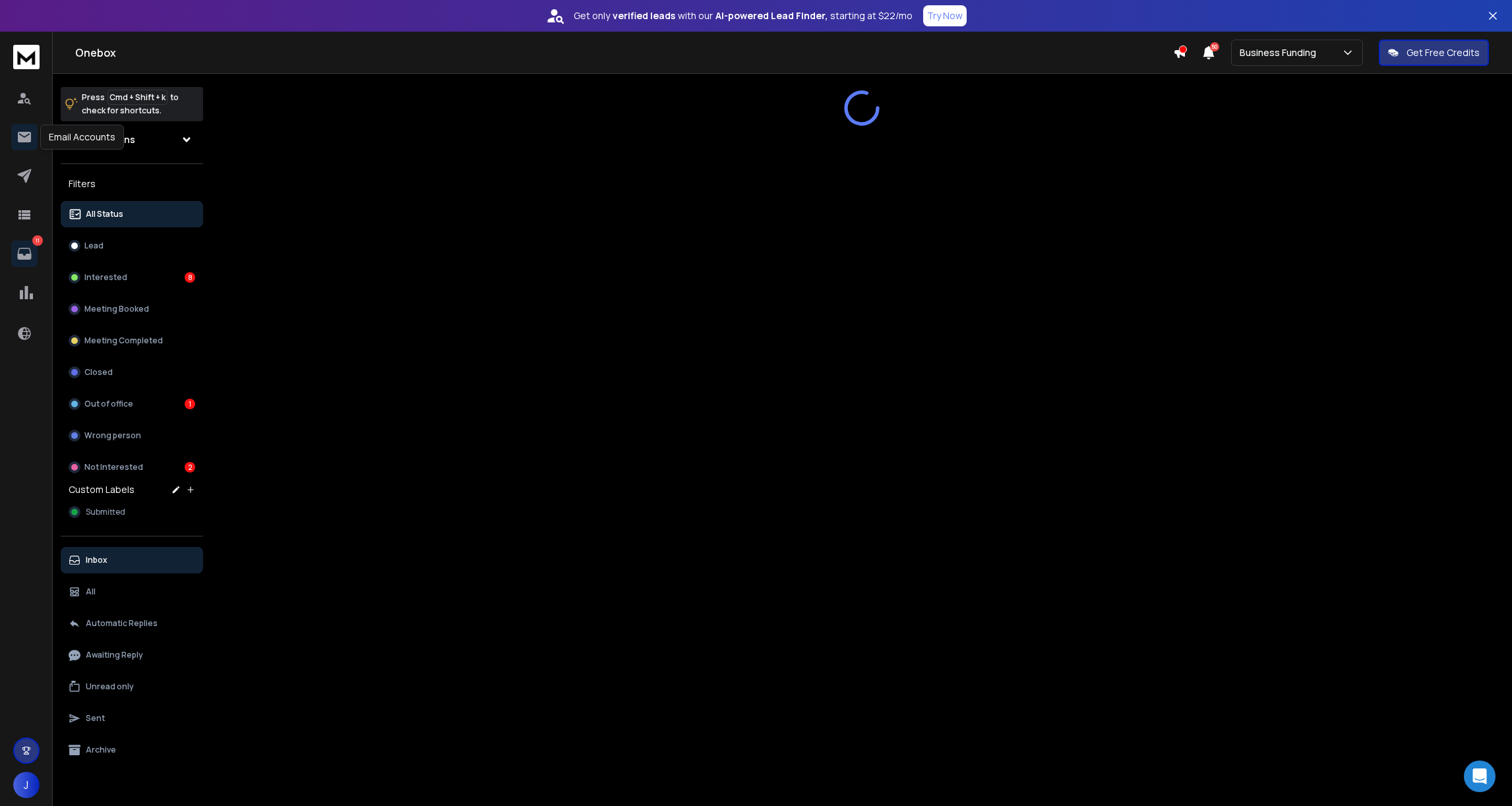
click at [19, 133] on icon at bounding box center [24, 137] width 13 height 11
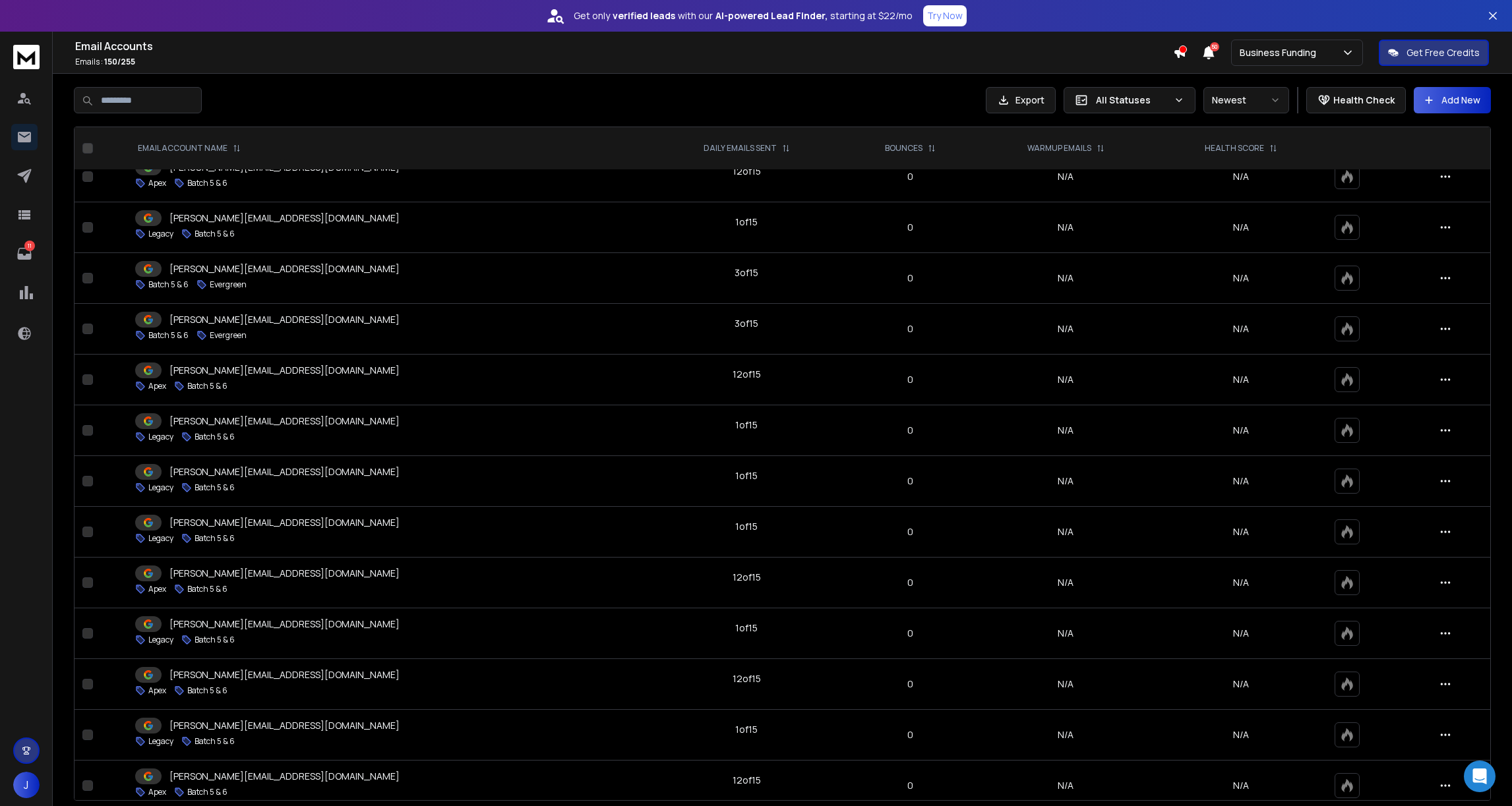
scroll to position [240, 0]
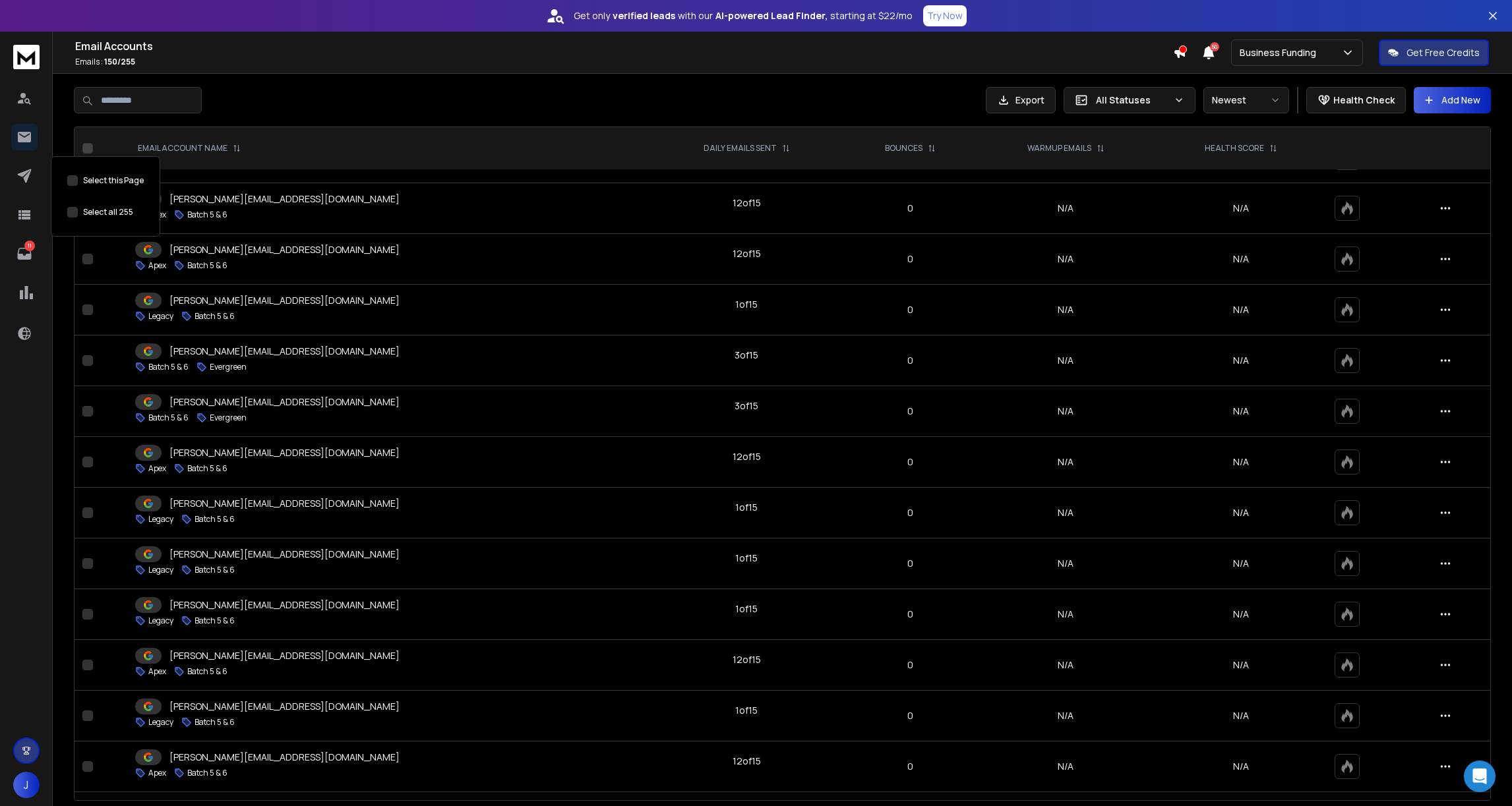
click at [73, 215] on button "Select this Page" at bounding box center [73, 212] width 11 height 11
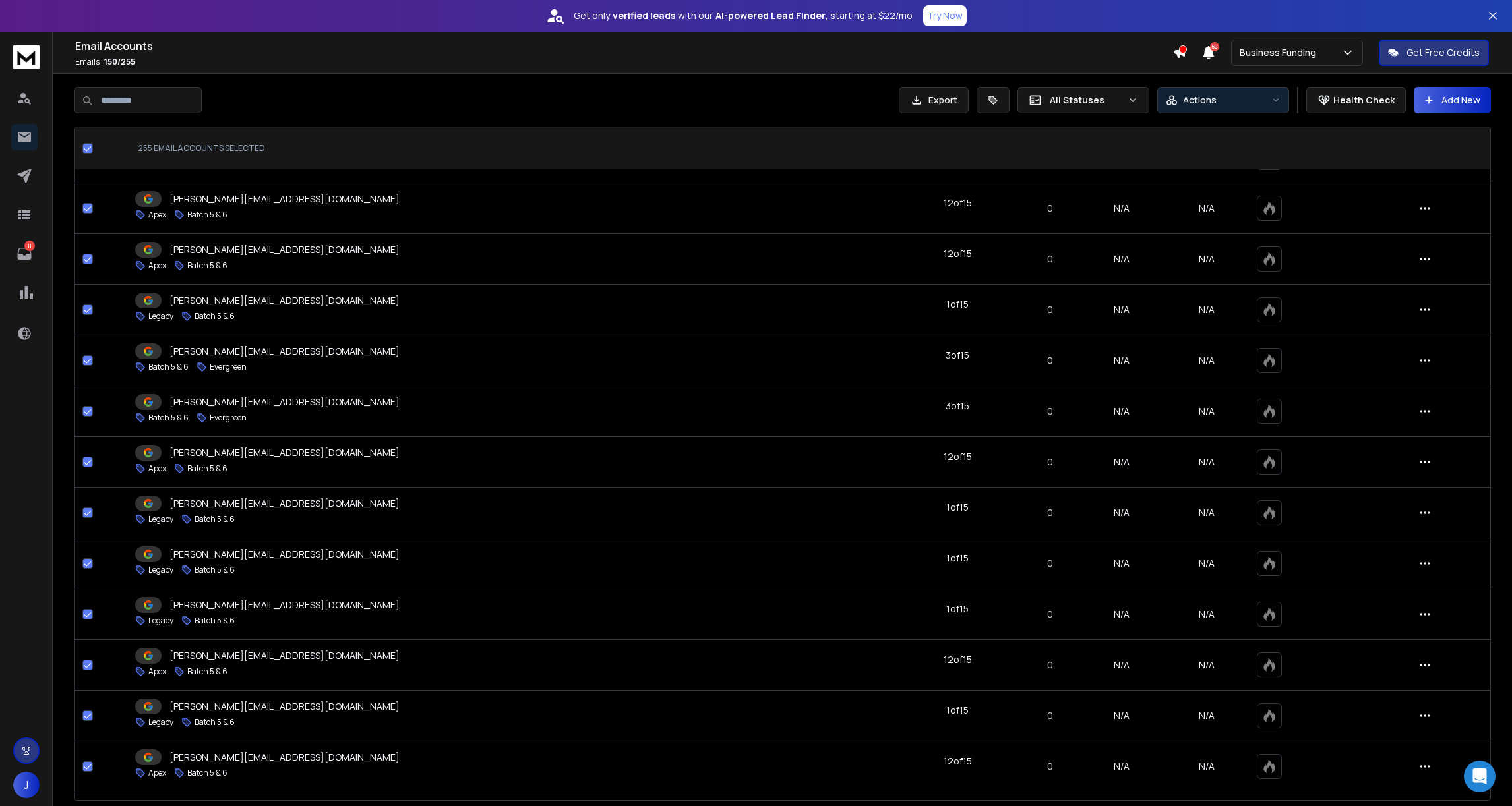
click at [1214, 93] on p "Actions" at bounding box center [1199, 100] width 33 height 13
click at [1211, 129] on div "Bulk Edit" at bounding box center [1196, 129] width 56 height 13
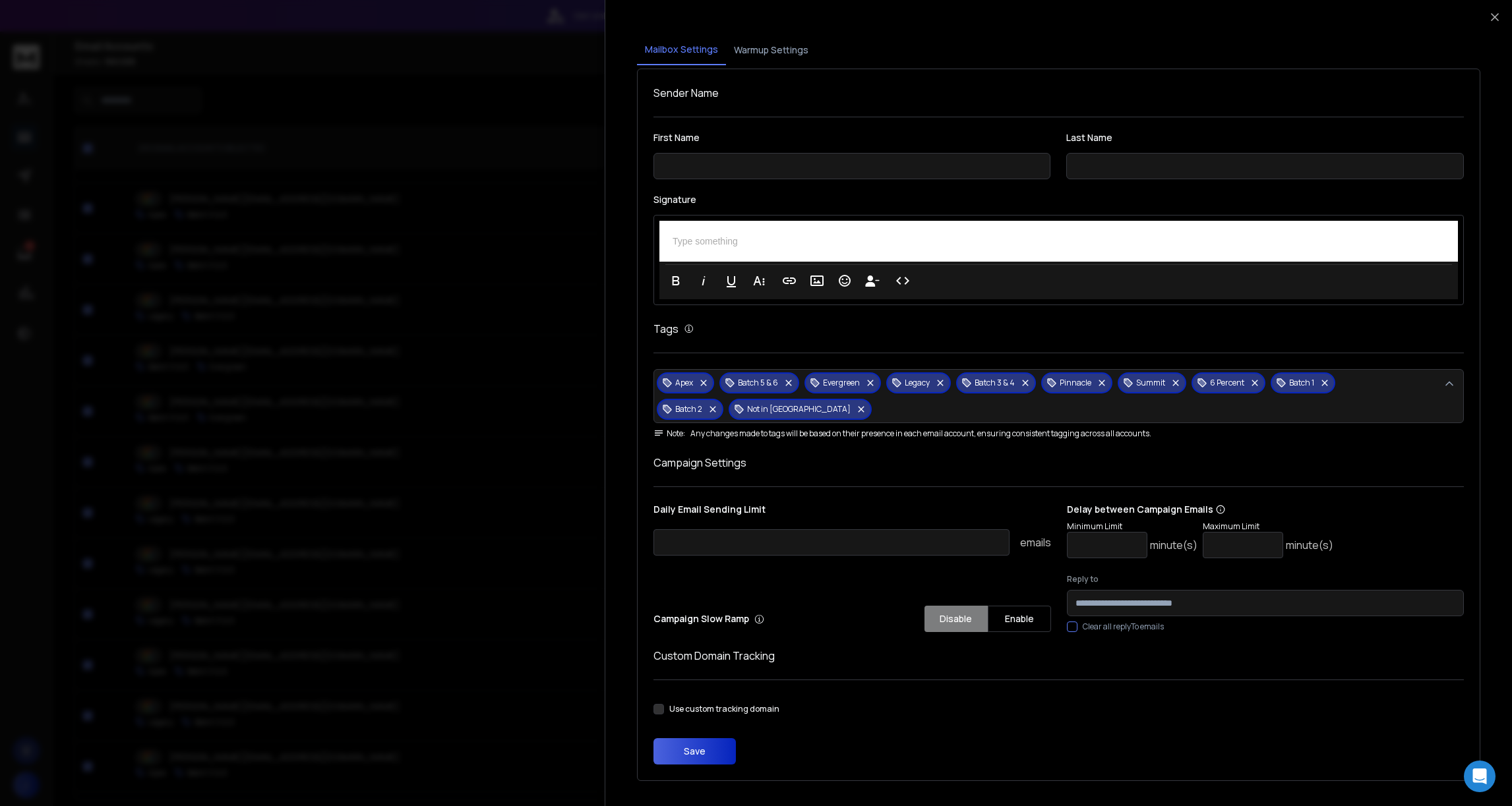
click at [1242, 545] on input "number" at bounding box center [1243, 544] width 81 height 26
click at [1254, 551] on input "number" at bounding box center [1243, 544] width 81 height 26
type input "**"
click at [1086, 543] on input "number" at bounding box center [1107, 544] width 81 height 26
type input "*"
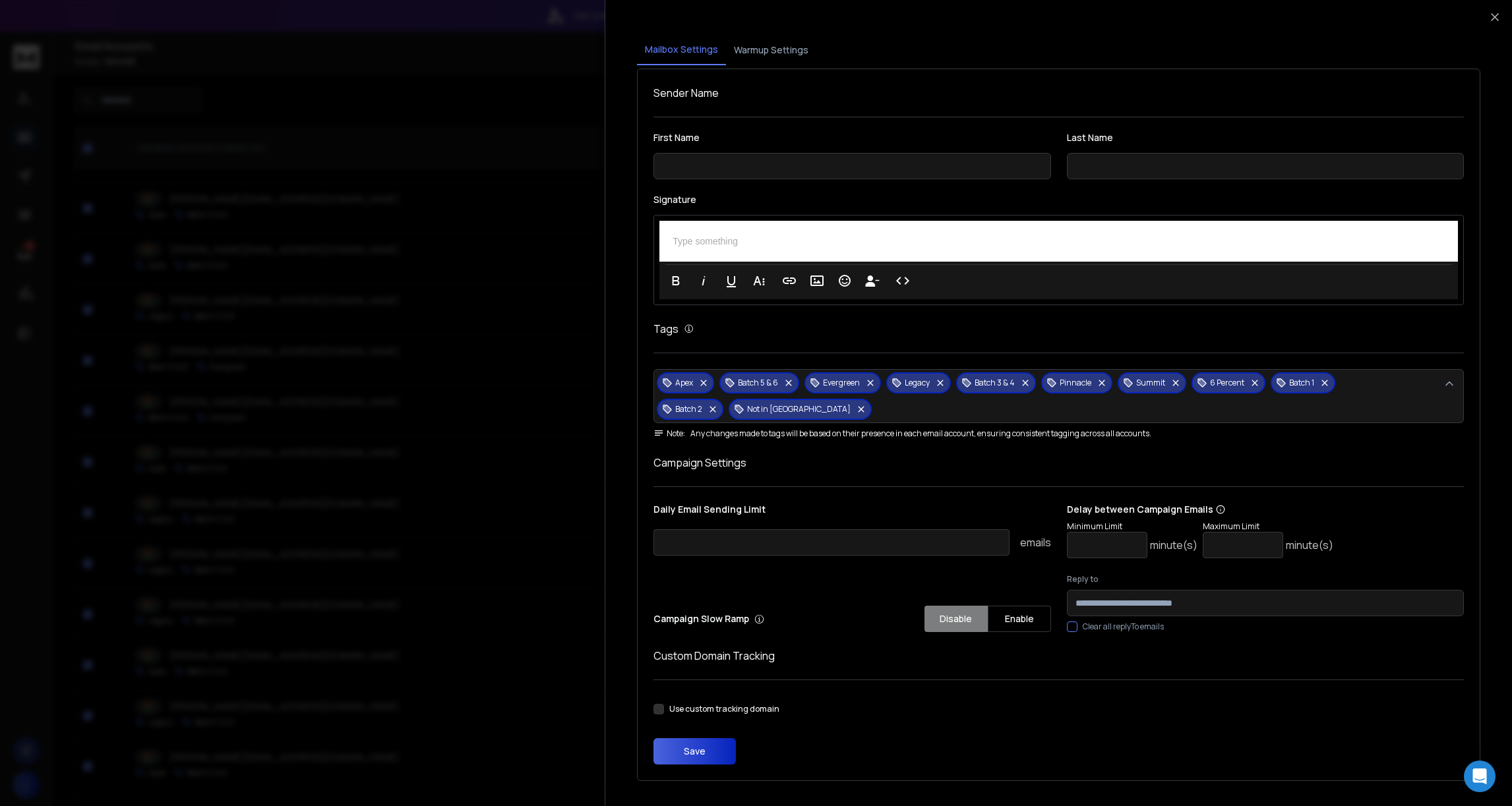
click at [694, 766] on div "Sender Name First Name Last Name Signature Type something Clear Formatting Font…" at bounding box center [1058, 424] width 843 height 713
click at [696, 758] on button "Save" at bounding box center [694, 750] width 83 height 26
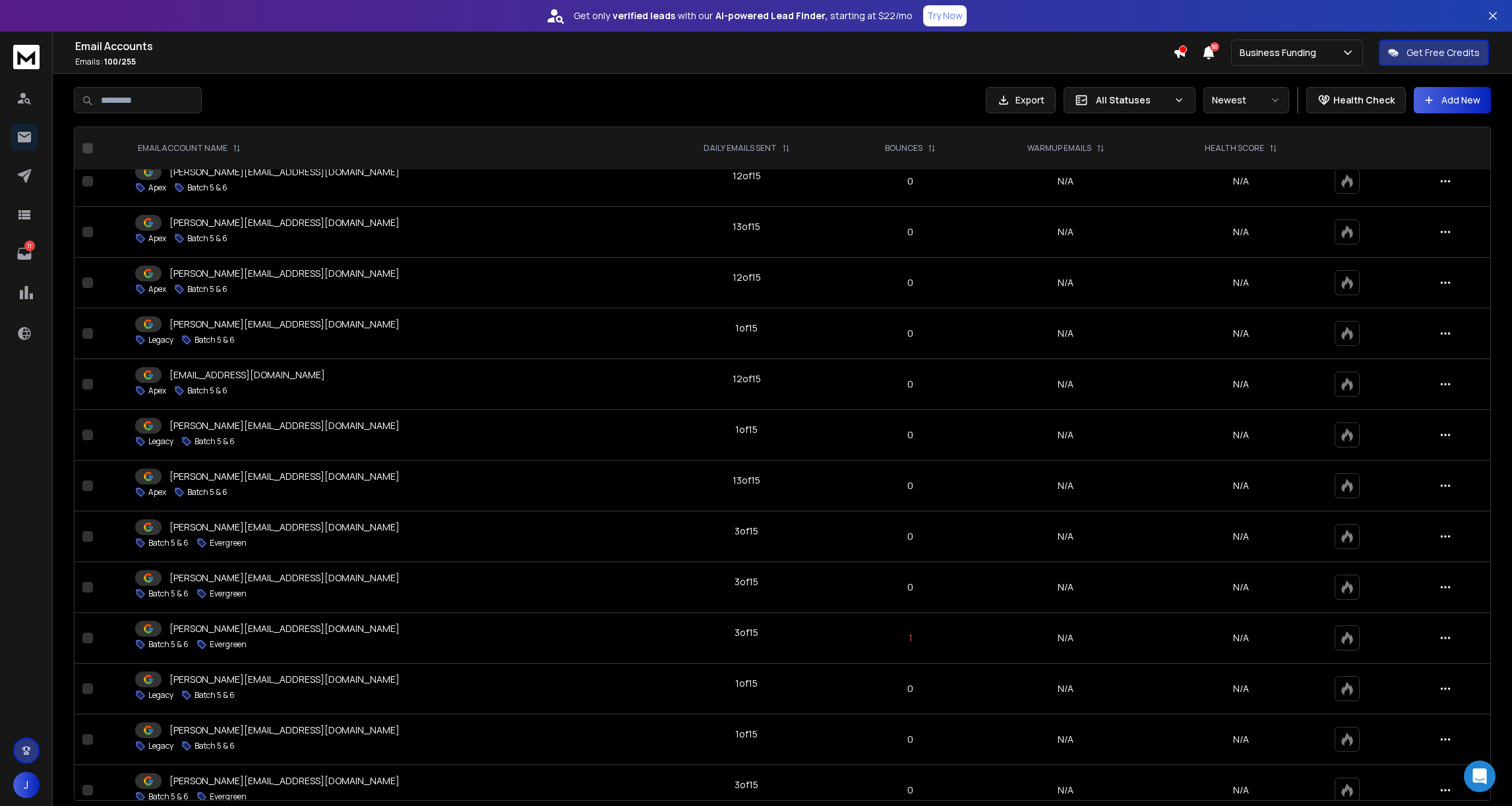
scroll to position [3252, 0]
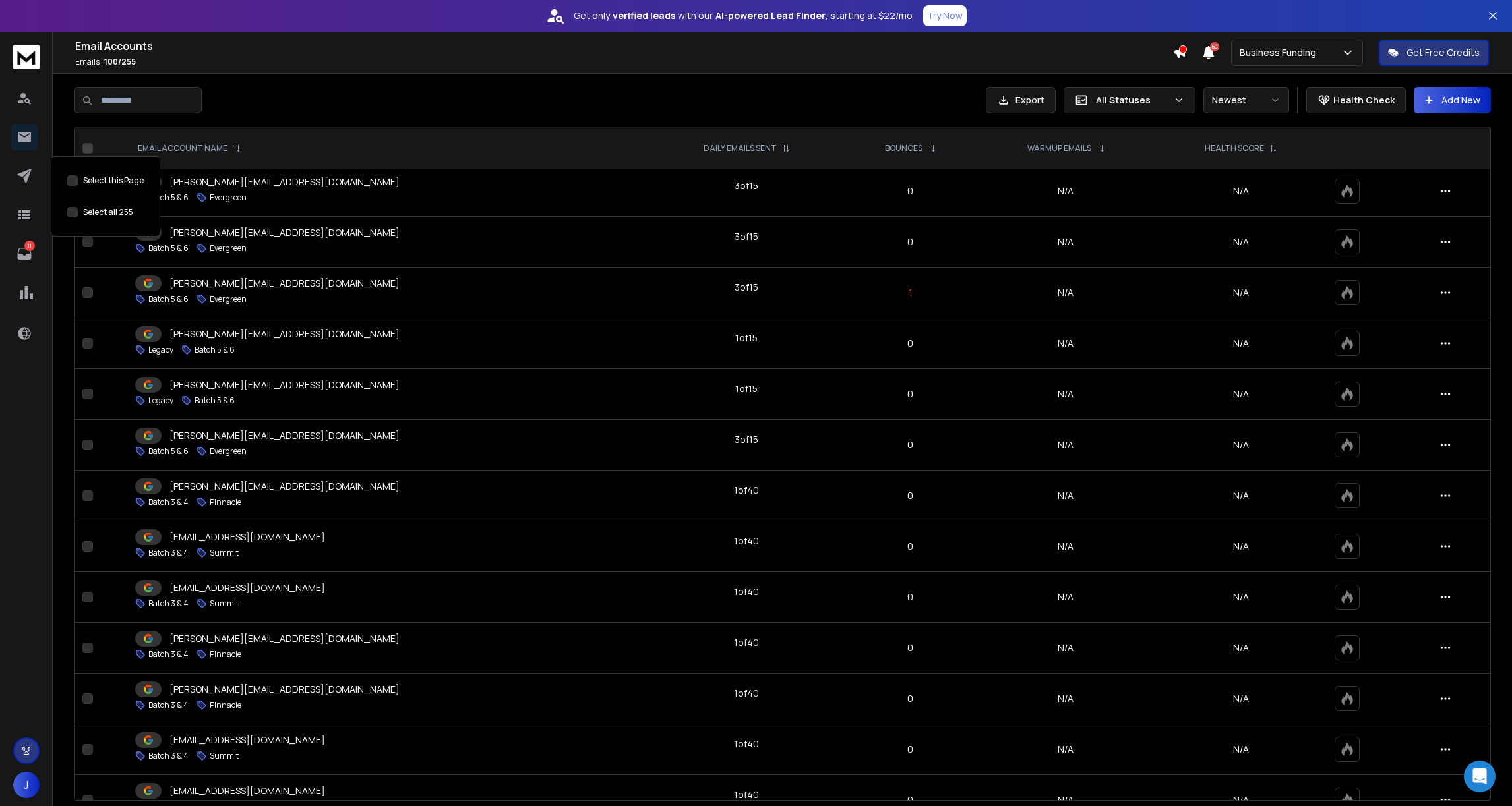
click at [74, 212] on button "Select this Page" at bounding box center [73, 212] width 11 height 11
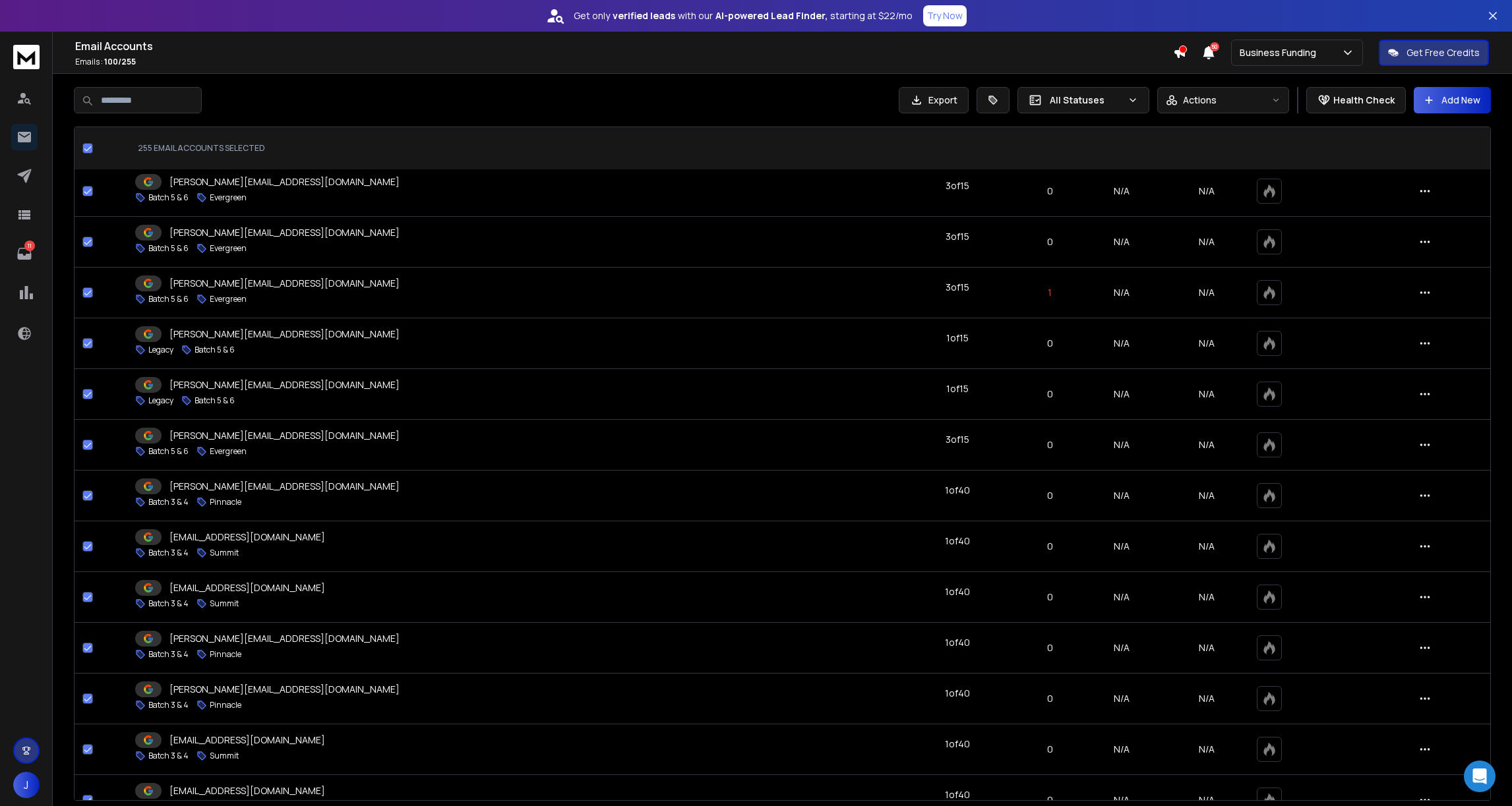
click at [1104, 89] on div "All Statuses" at bounding box center [1082, 100] width 132 height 26
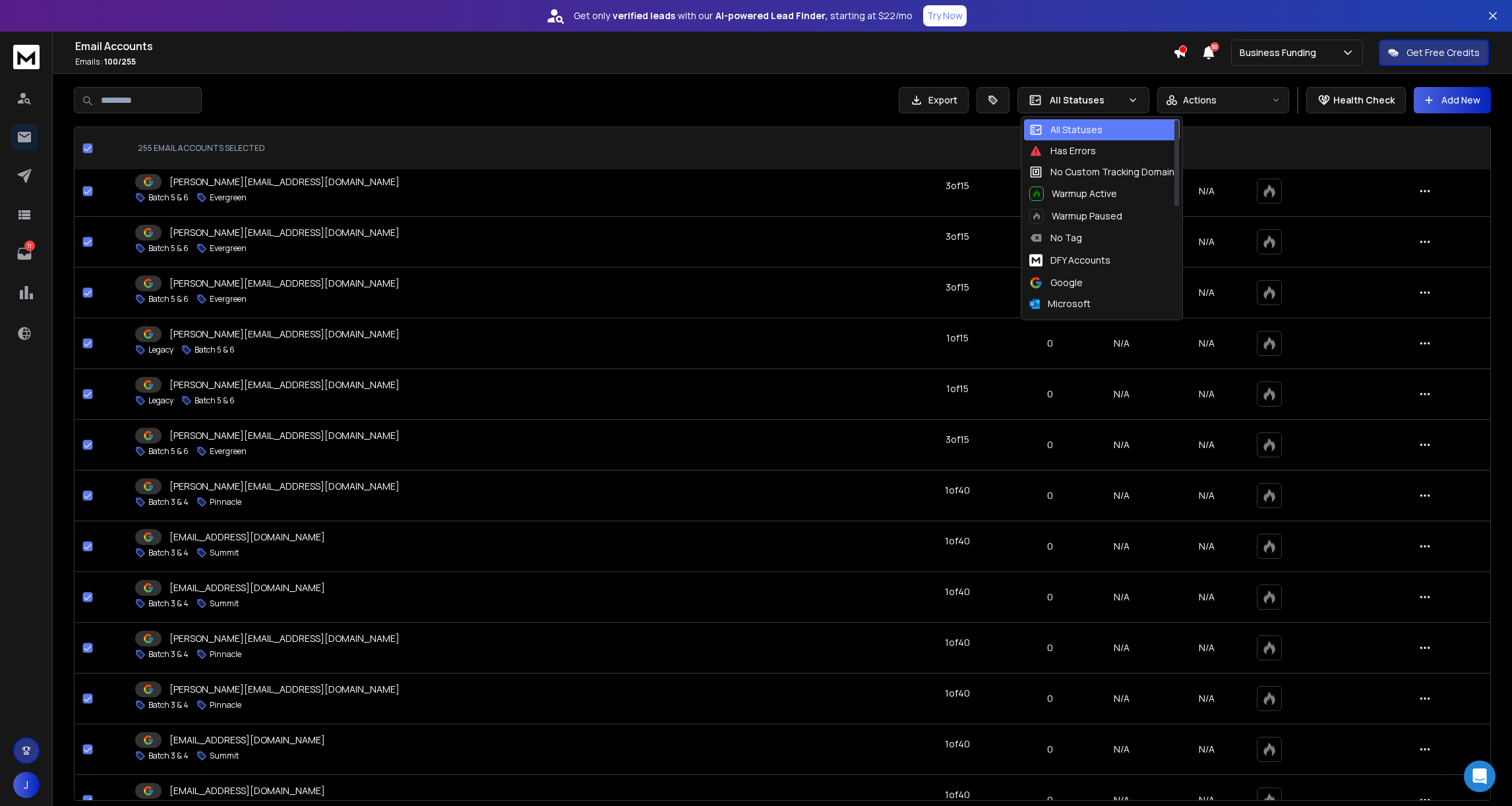
click at [1068, 132] on div "All Statuses" at bounding box center [1065, 129] width 74 height 13
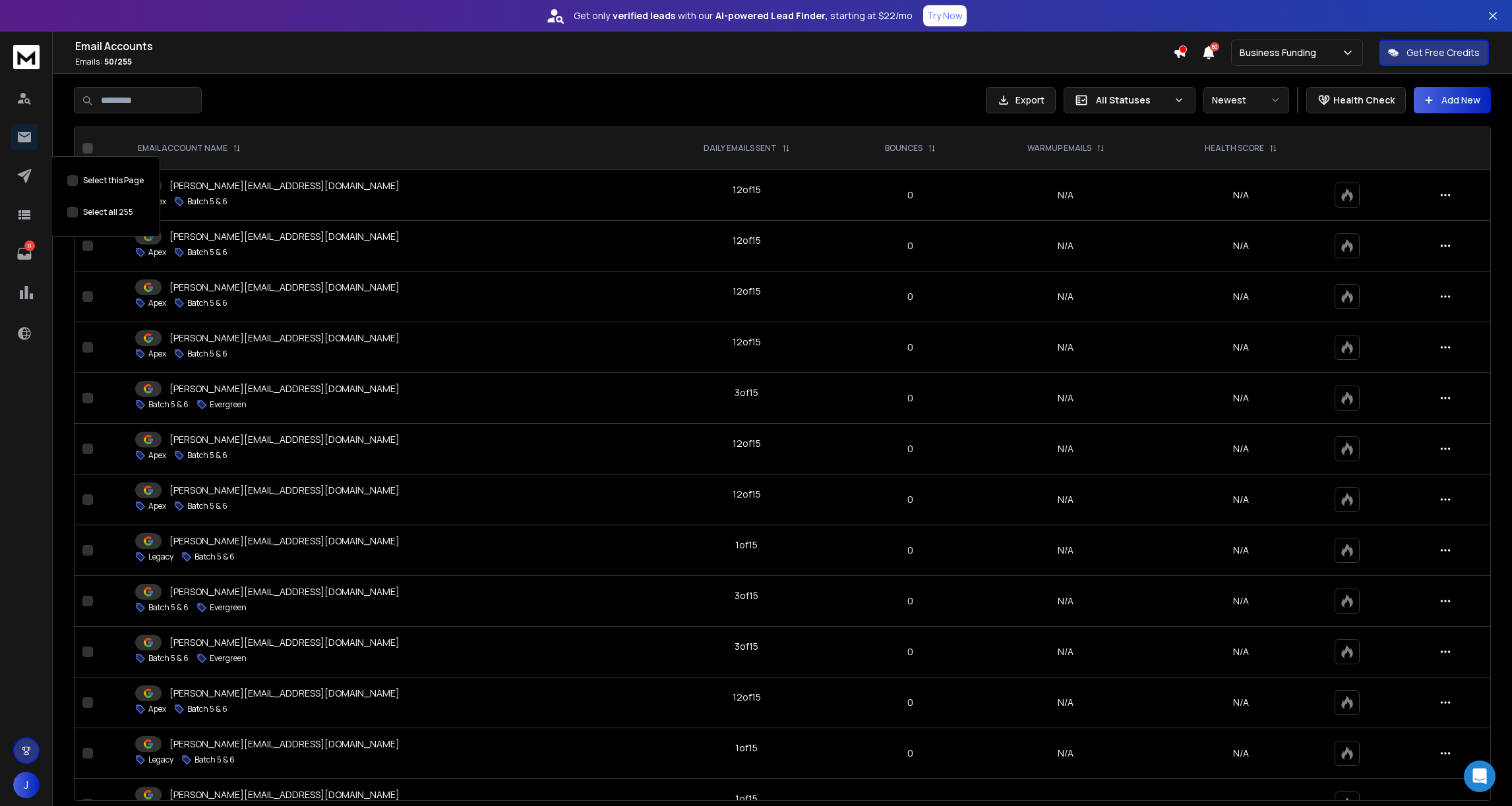
click at [74, 208] on button "Select this Page" at bounding box center [73, 212] width 11 height 11
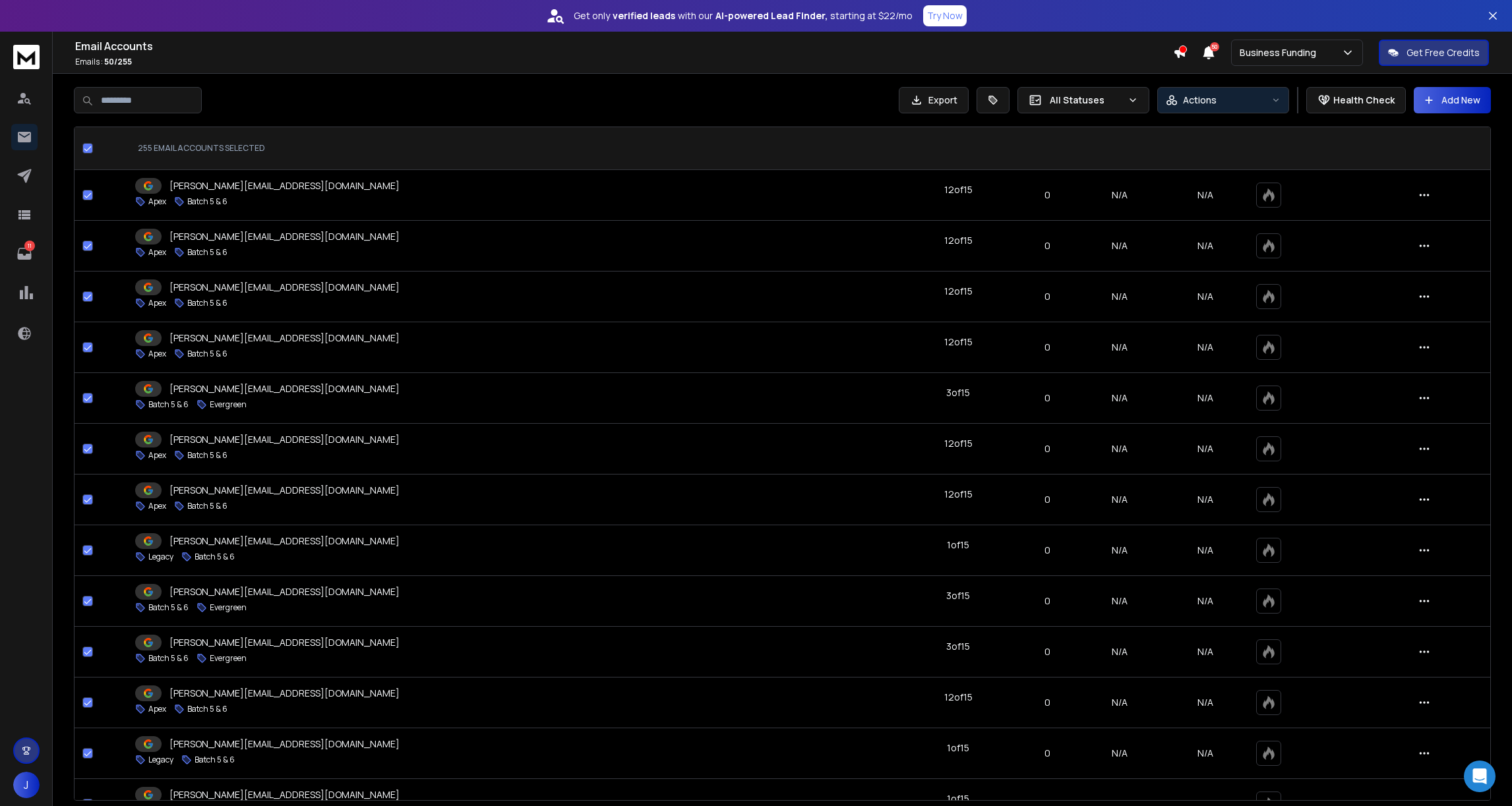
click at [1239, 103] on div "Actions" at bounding box center [1216, 100] width 100 height 13
click at [1206, 129] on div "Bulk Edit" at bounding box center [1196, 129] width 56 height 13
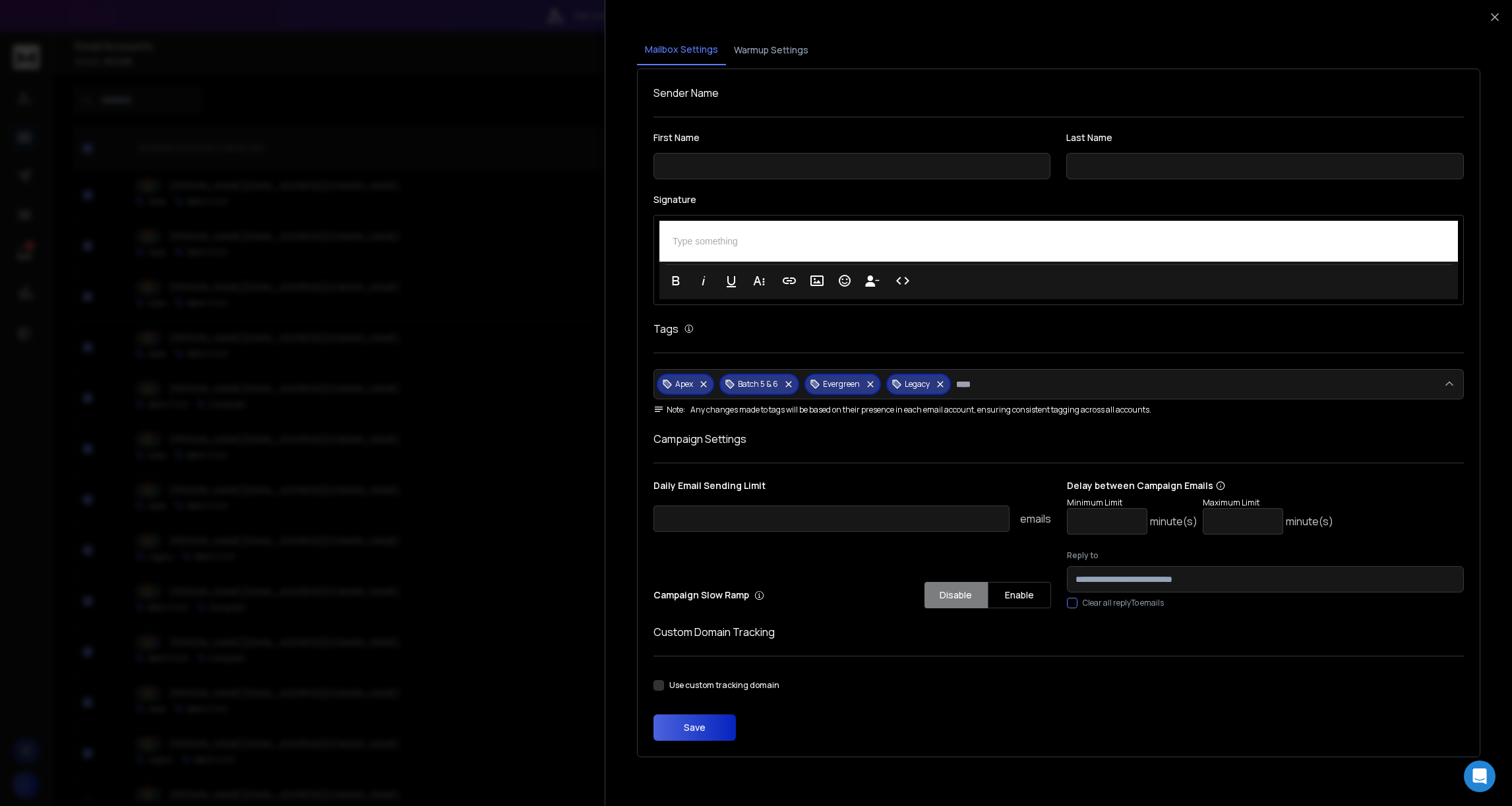
click at [724, 512] on input "number" at bounding box center [830, 518] width 355 height 26
type input "**"
click at [724, 716] on button "Save" at bounding box center [694, 727] width 83 height 26
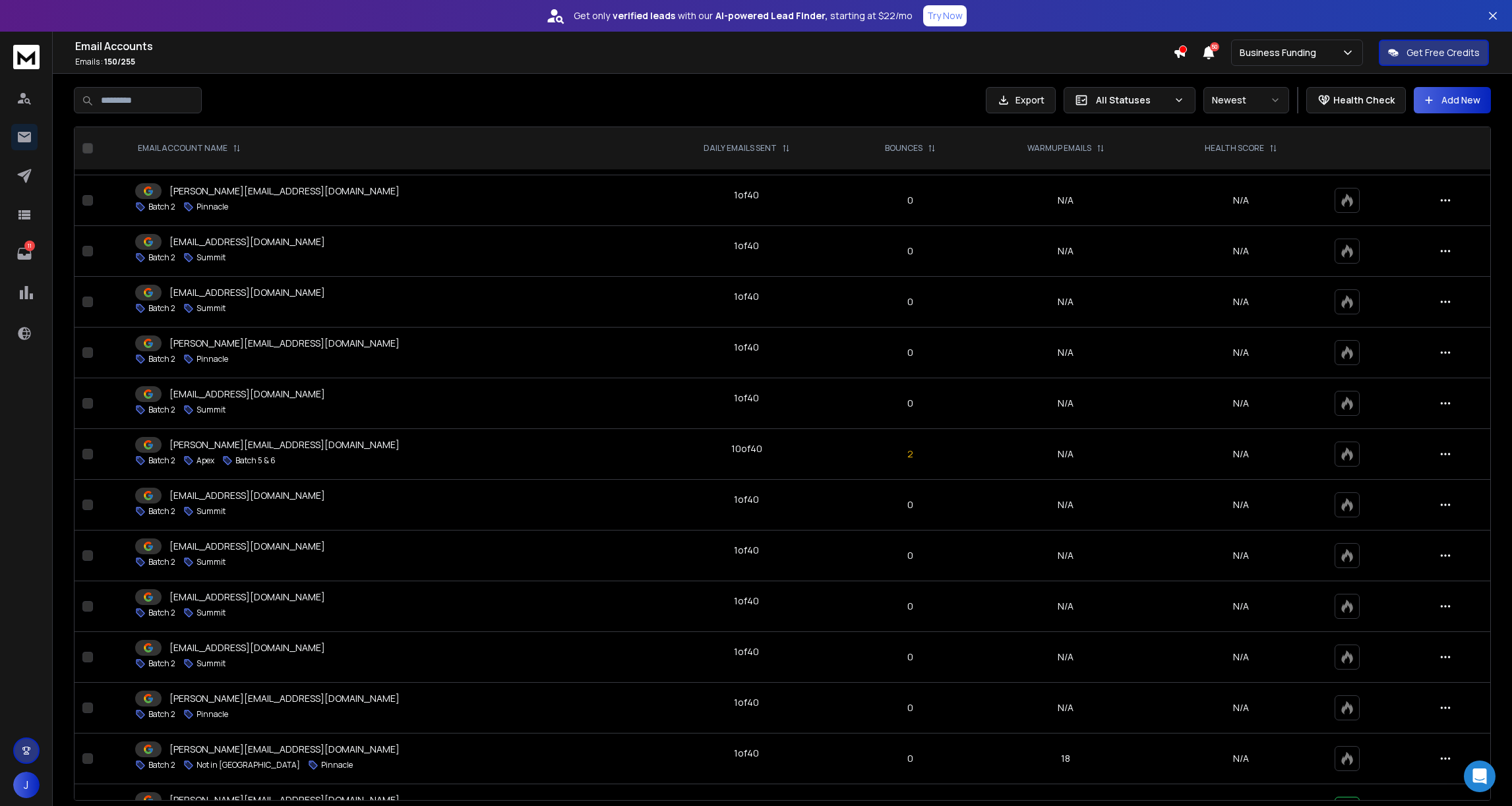
scroll to position [7013, 0]
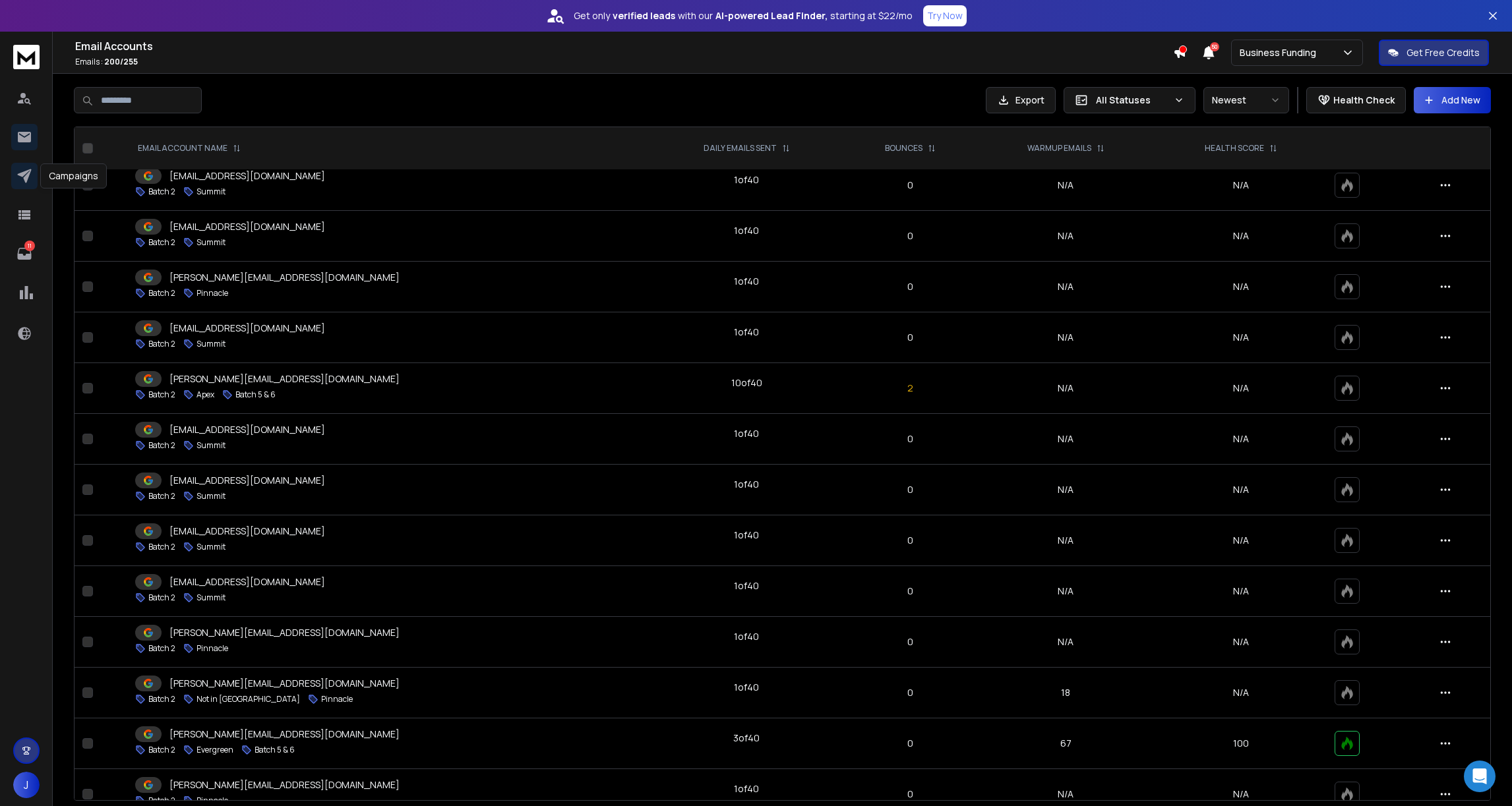
click at [21, 180] on icon at bounding box center [24, 176] width 16 height 16
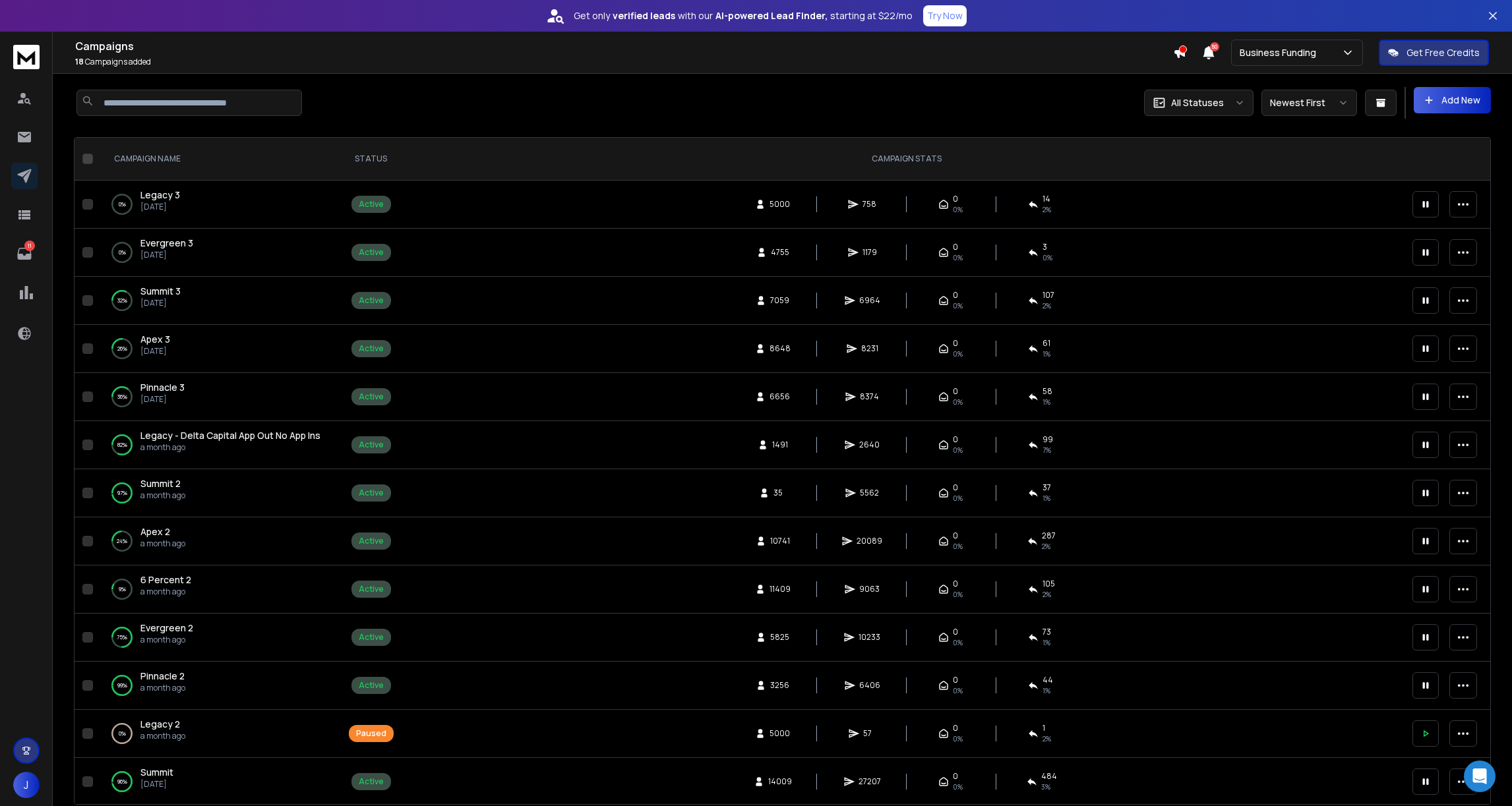
click at [440, 208] on div "5000 758 0 0% 14 2 %" at bounding box center [906, 204] width 980 height 22
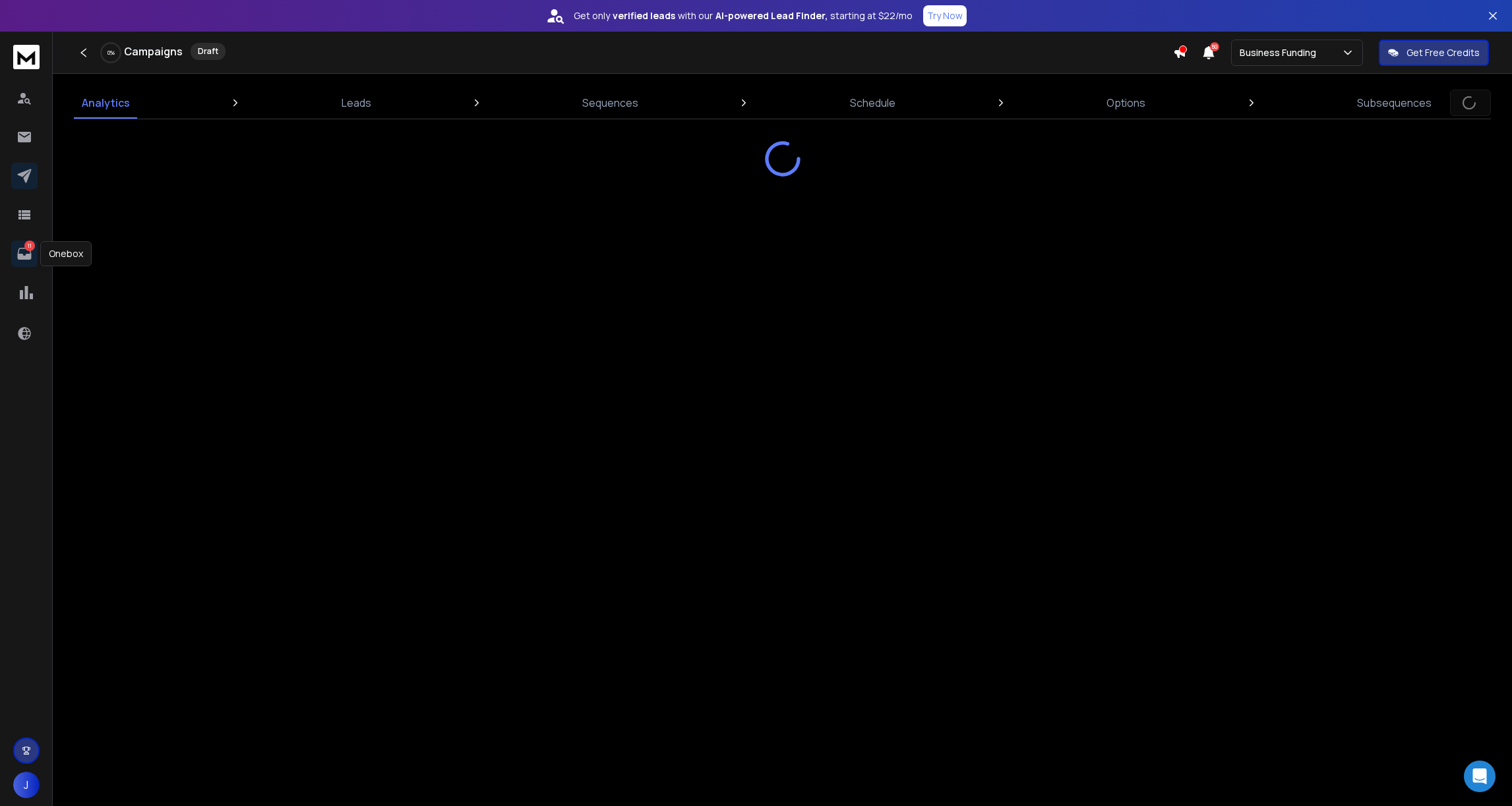
click at [36, 244] on div "11" at bounding box center [26, 256] width 30 height 31
click at [33, 243] on p "11" at bounding box center [30, 246] width 11 height 11
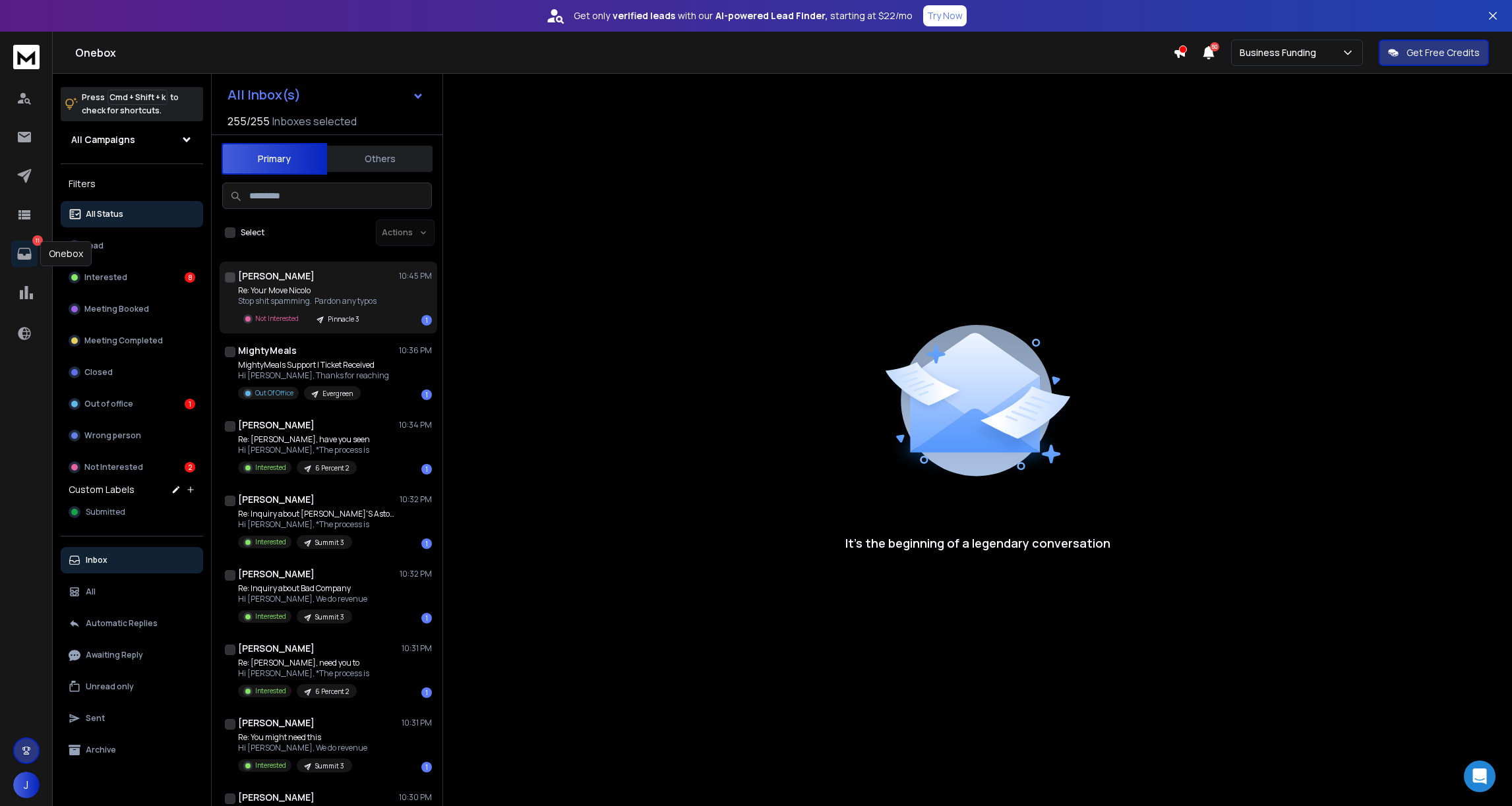
click at [385, 297] on div "Re: Your Move Nicolo Stop shit spamming. Pardon any typos Not Interested Pinnac…" at bounding box center [335, 305] width 194 height 40
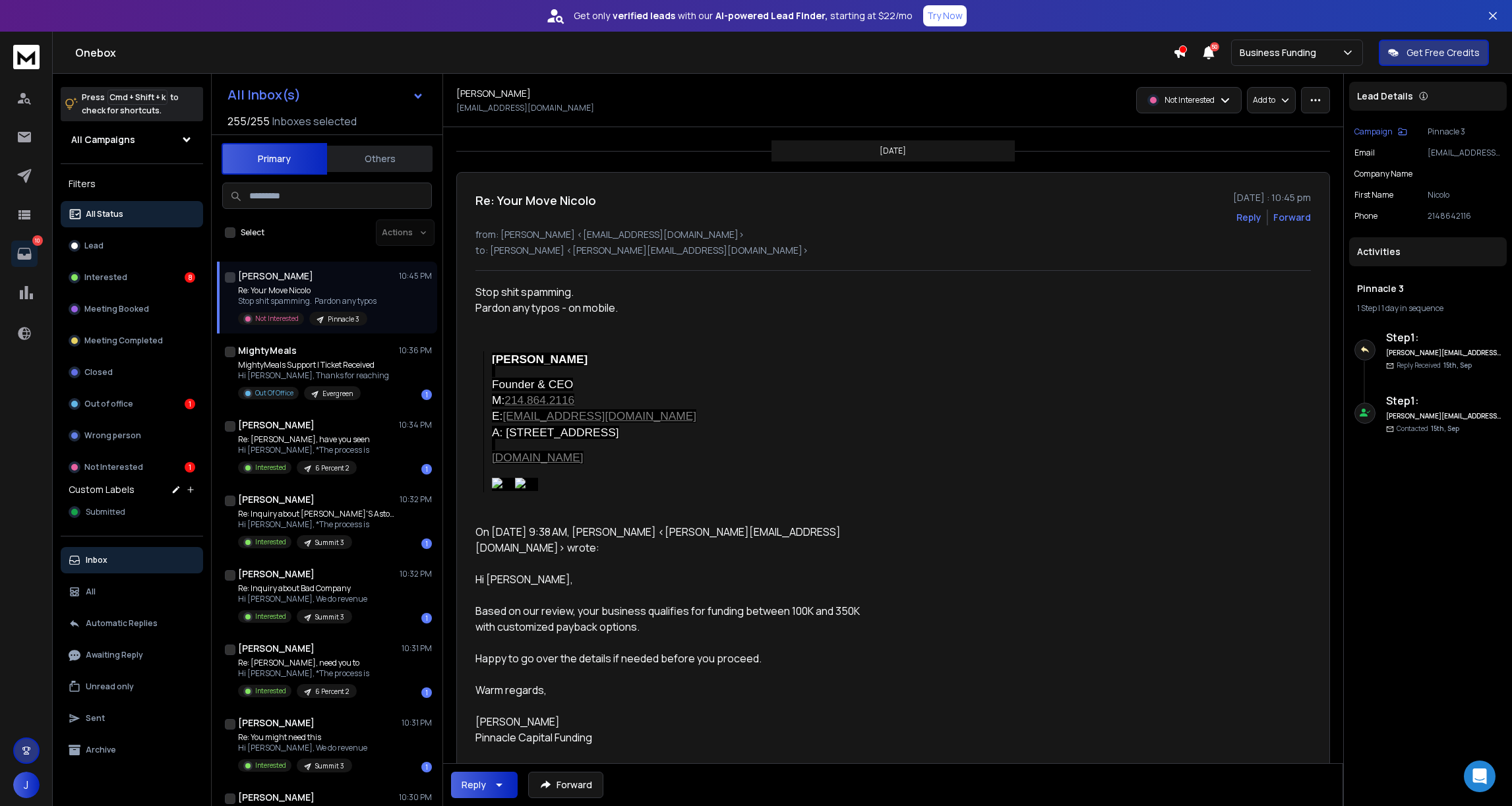
click at [1201, 89] on div "Not Interested" at bounding box center [1188, 100] width 104 height 25
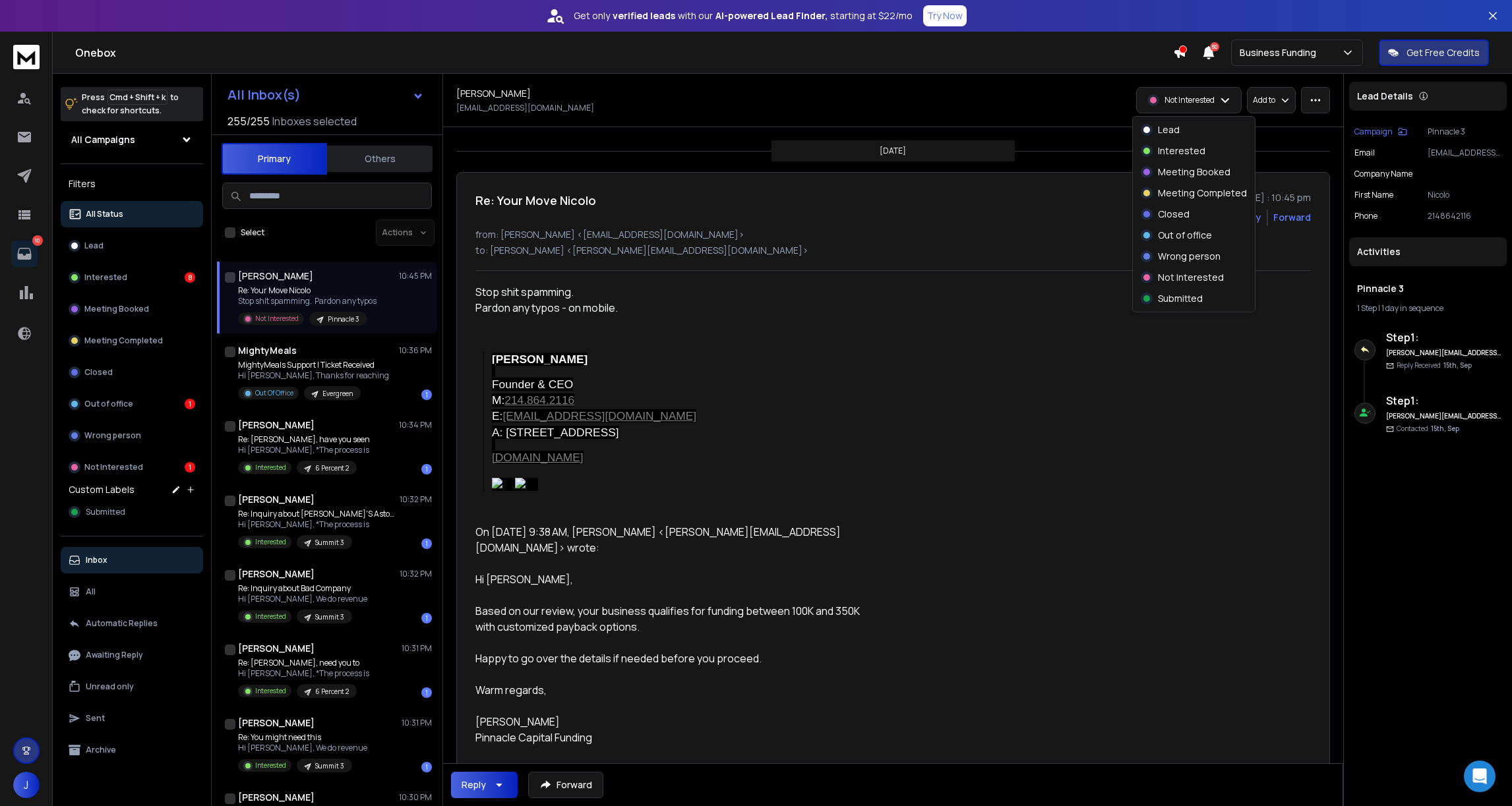
click at [1325, 106] on button "button" at bounding box center [1315, 100] width 29 height 26
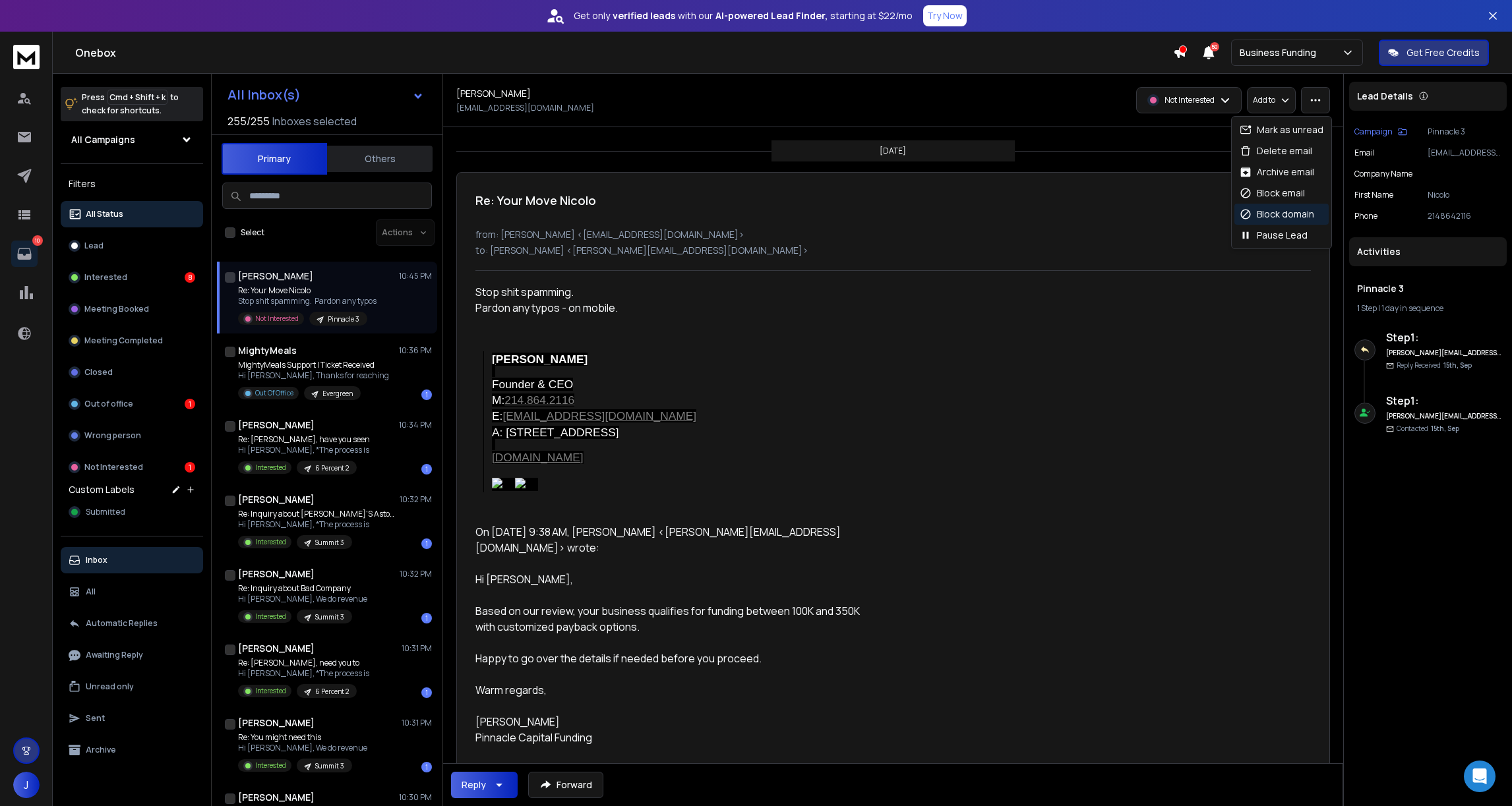
click at [1308, 212] on div "Block domain" at bounding box center [1276, 214] width 74 height 13
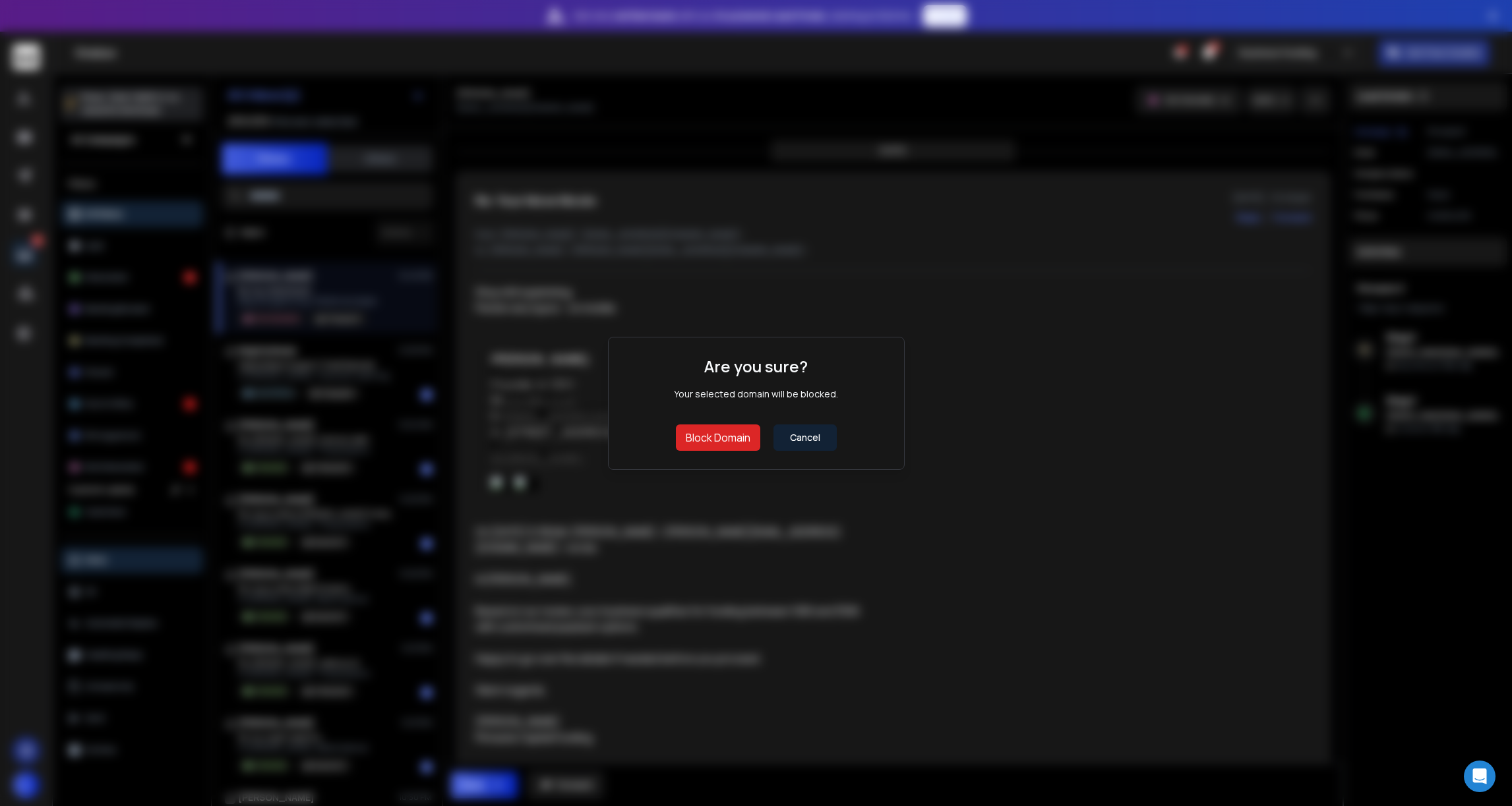
click at [786, 436] on button "Cancel" at bounding box center [804, 437] width 64 height 26
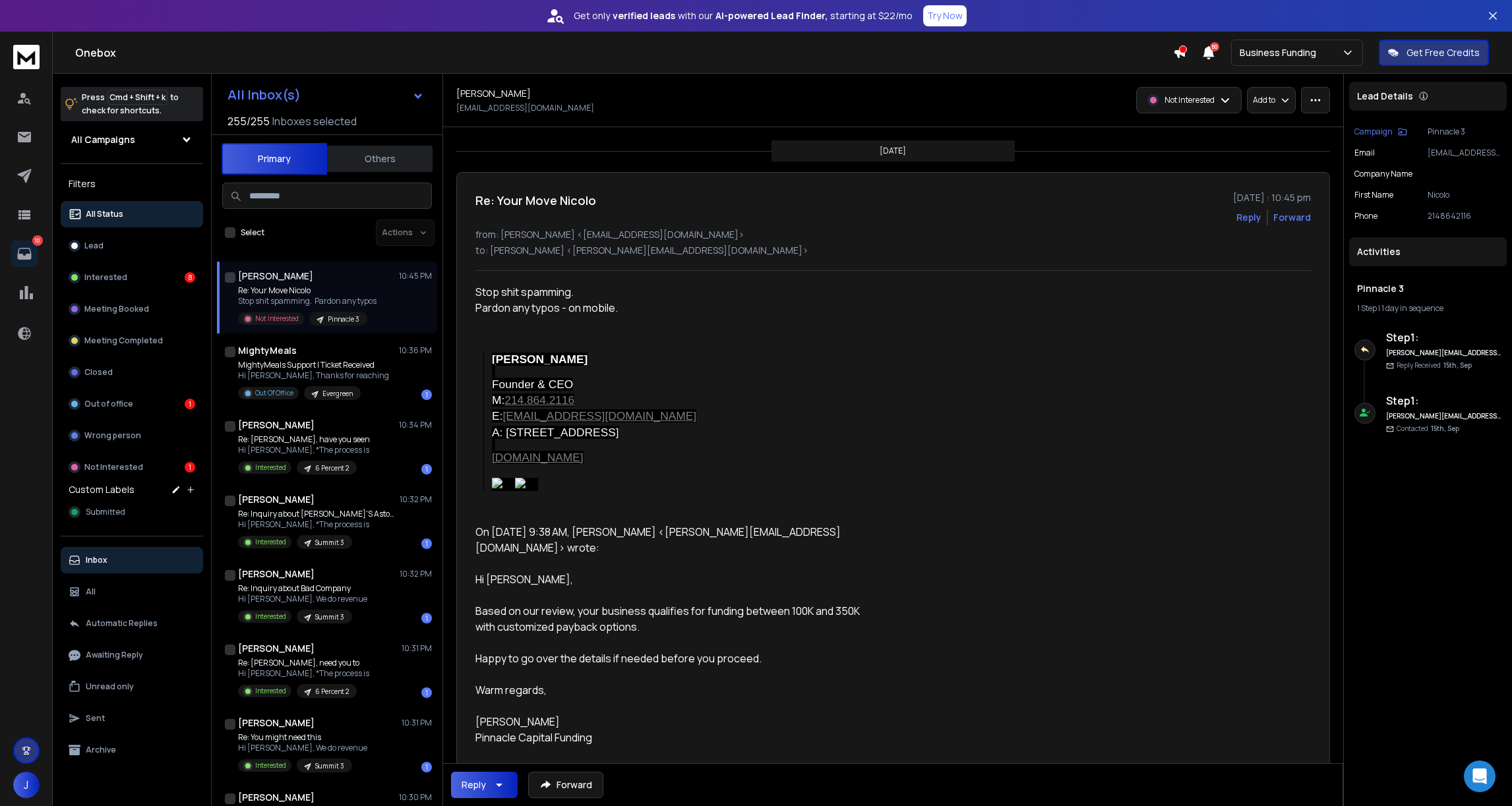
click at [1306, 91] on button "button" at bounding box center [1315, 100] width 29 height 26
click at [1287, 198] on div "Block email" at bounding box center [1272, 193] width 65 height 13
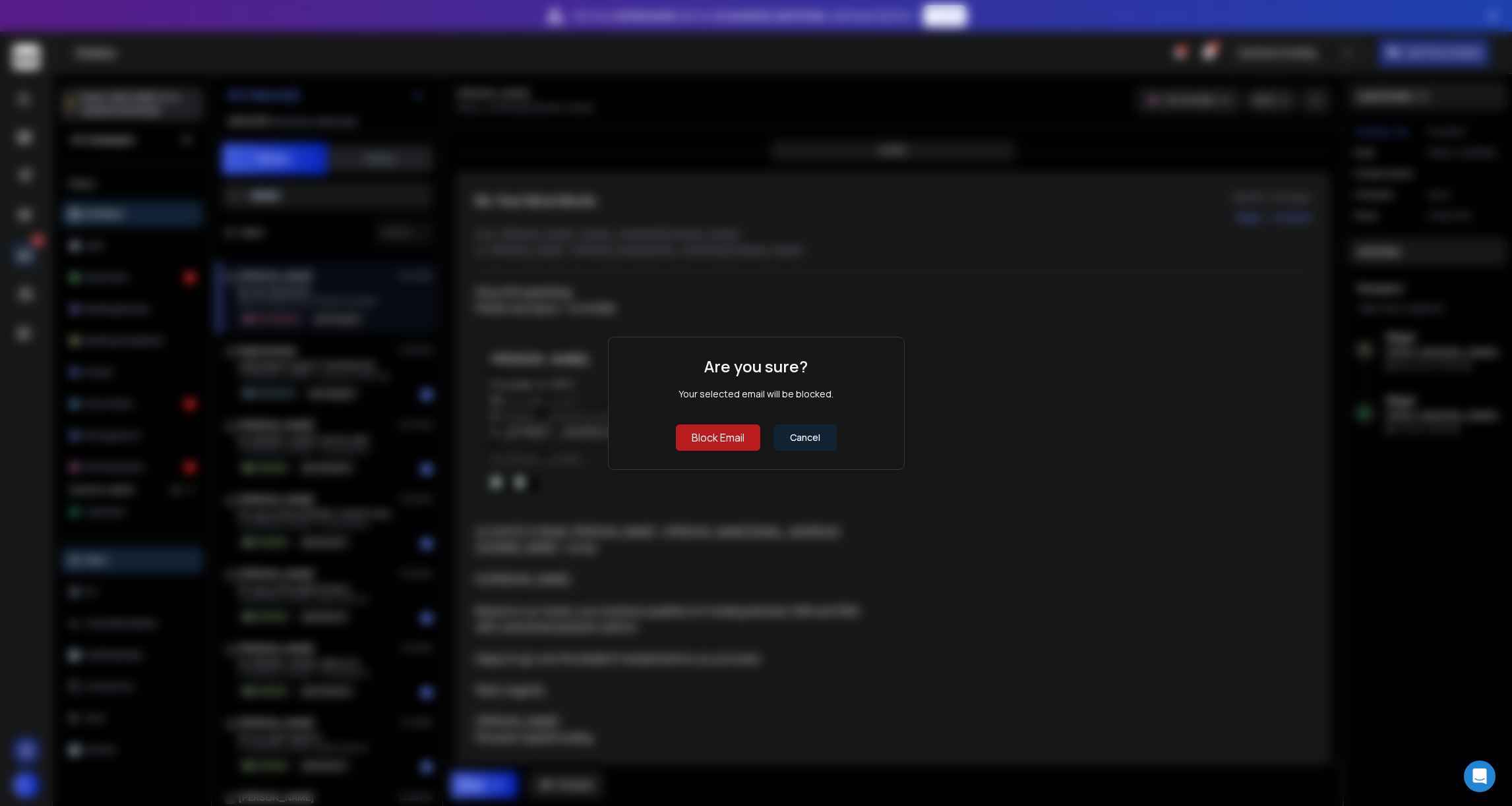
click at [728, 431] on button "Block Email" at bounding box center [717, 437] width 84 height 26
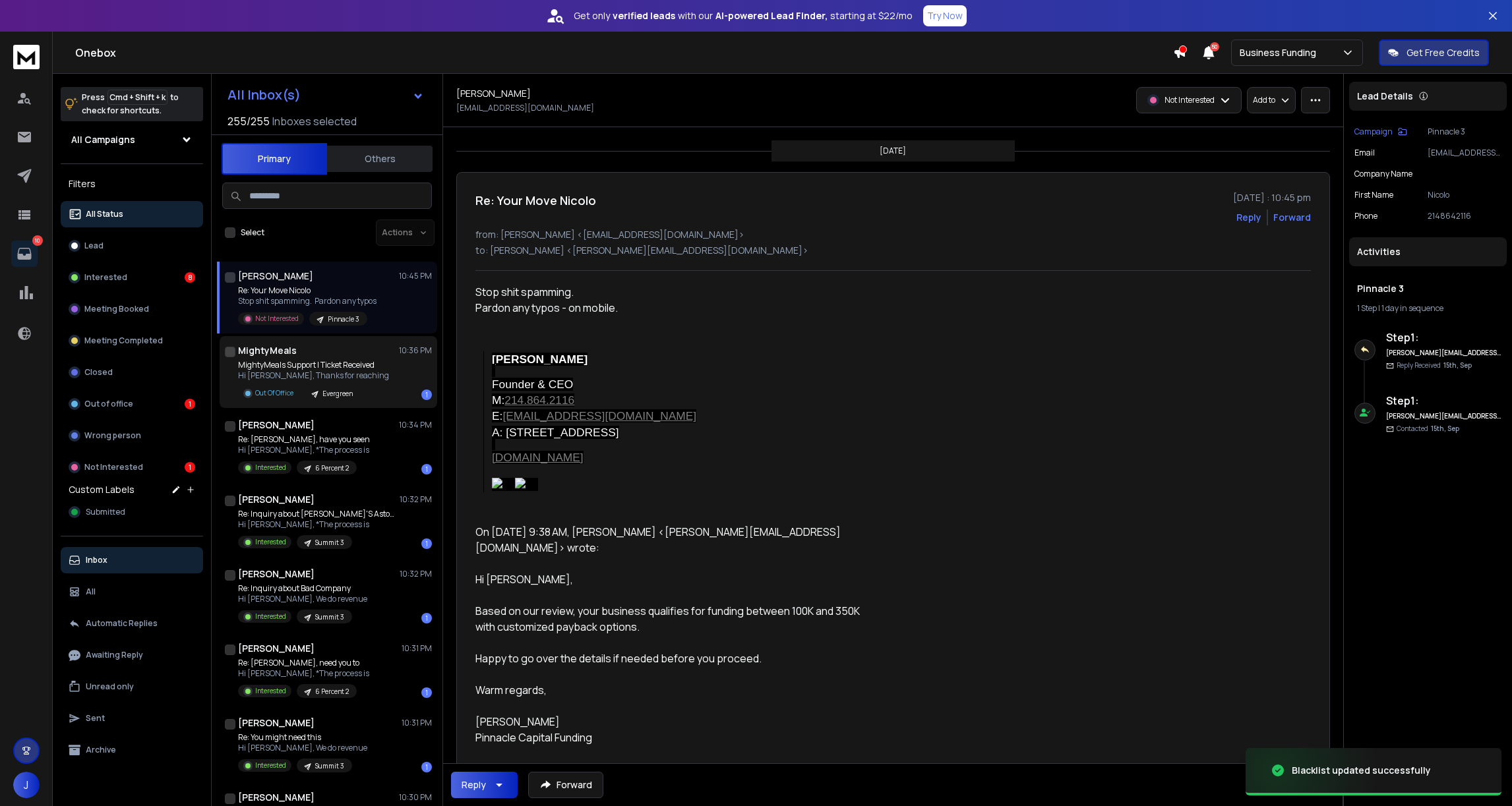
click at [378, 368] on p "MightyMeals Support | Ticket Received" at bounding box center [313, 365] width 151 height 11
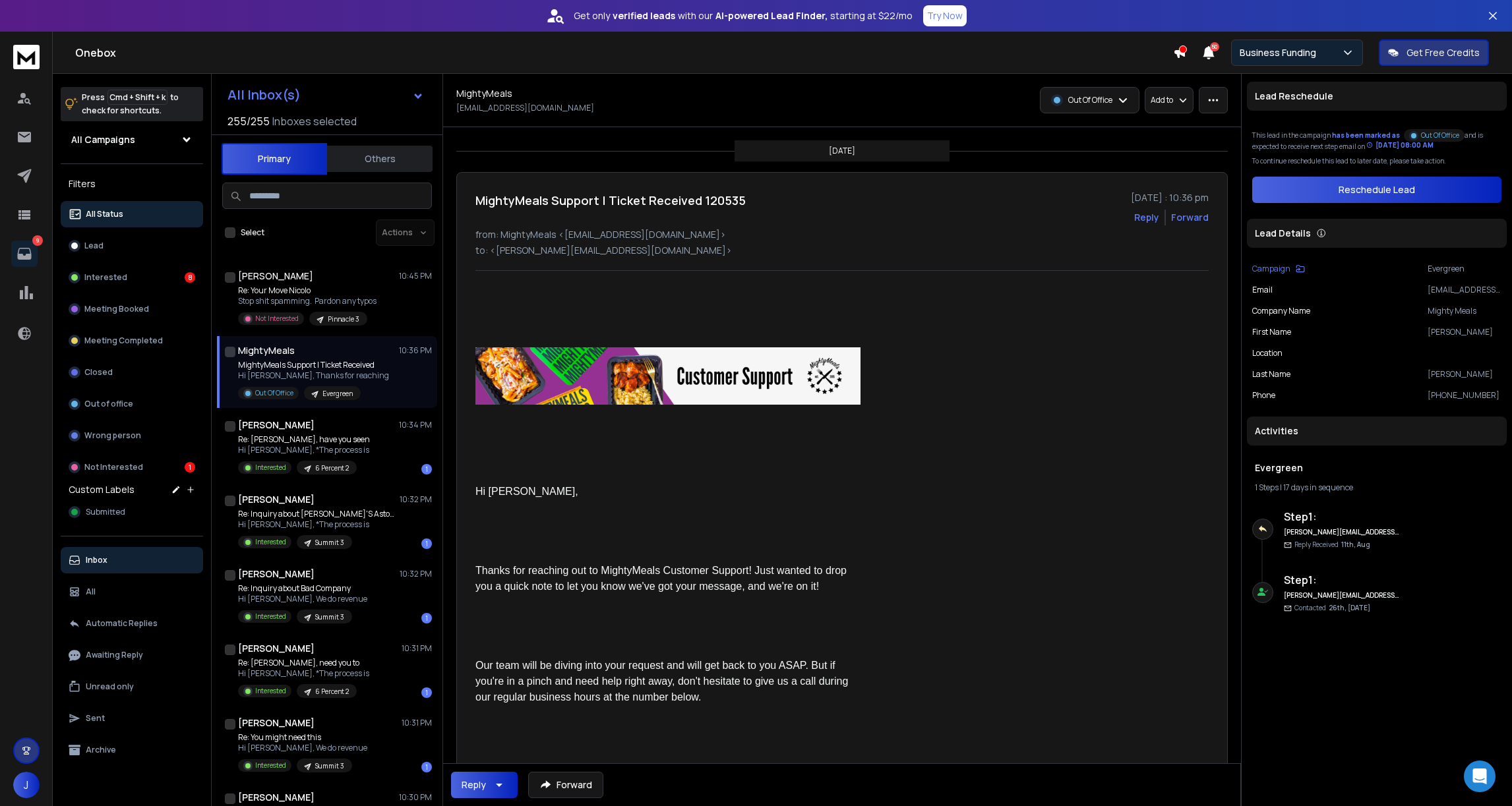
click at [1315, 52] on p "Business Funding" at bounding box center [1280, 52] width 82 height 13
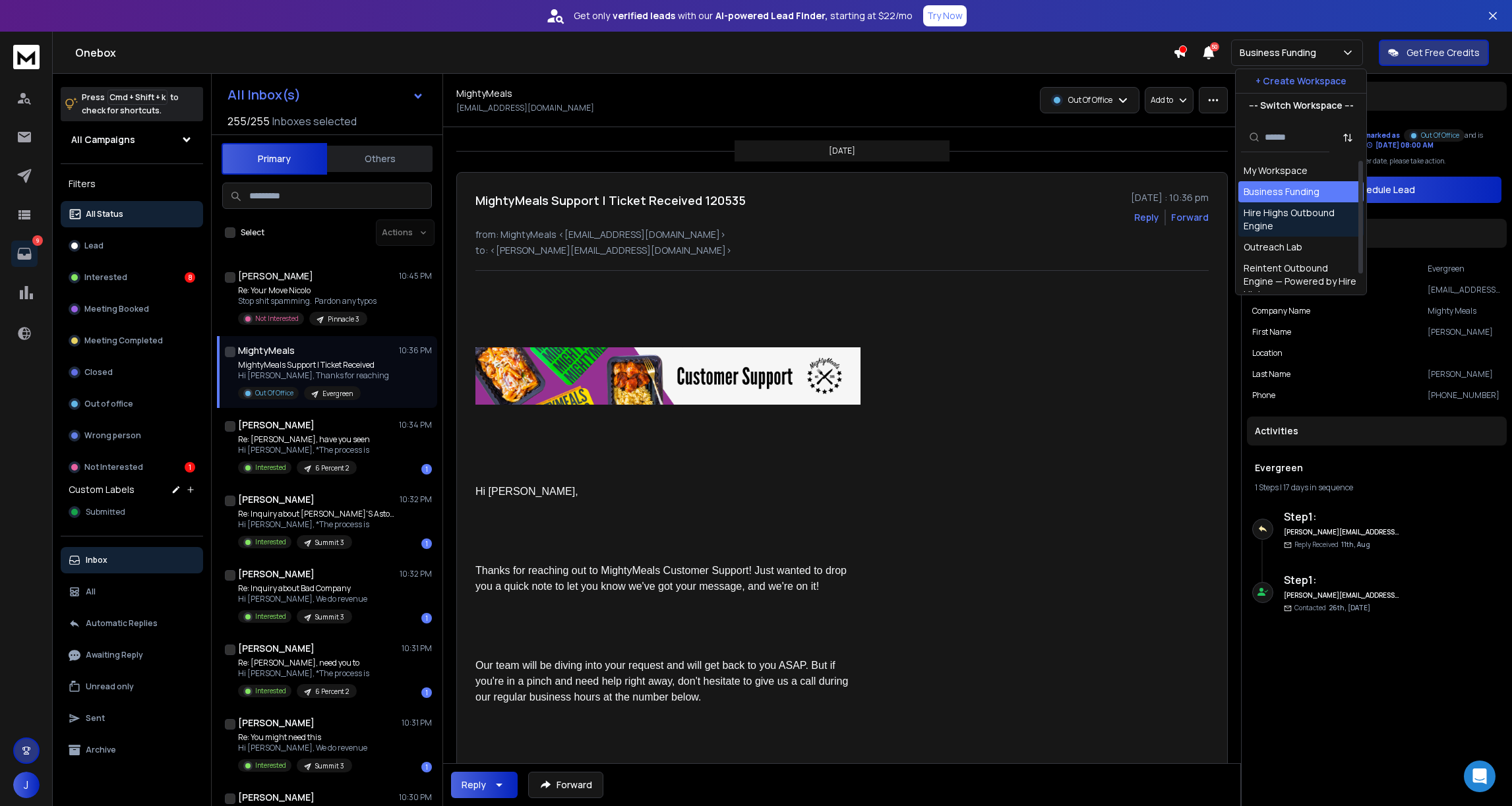
click at [1278, 226] on div "Hire Highs Outbound Engine" at bounding box center [1300, 219] width 115 height 26
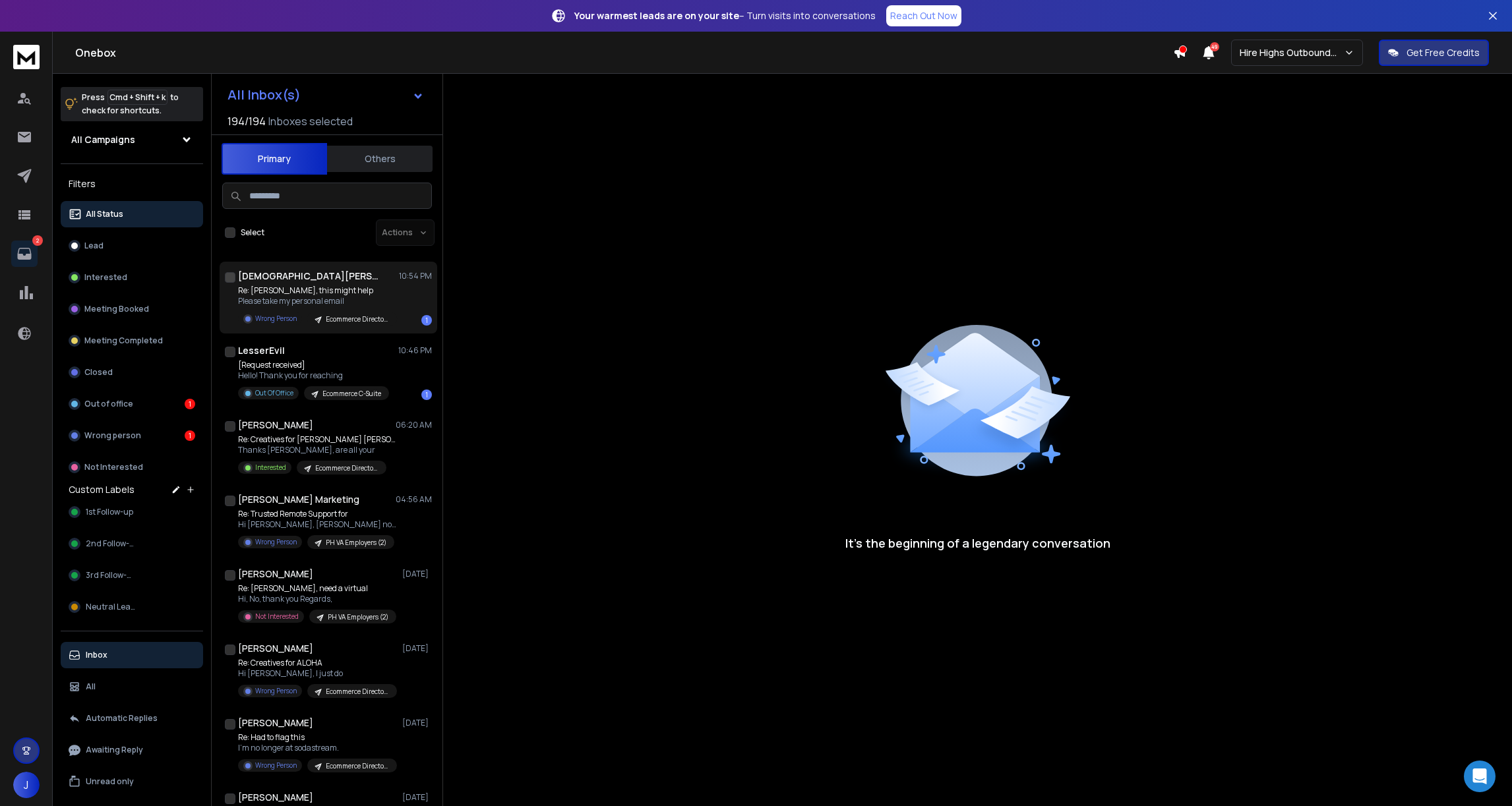
click at [372, 299] on p "Please take my personal email" at bounding box center [317, 301] width 158 height 11
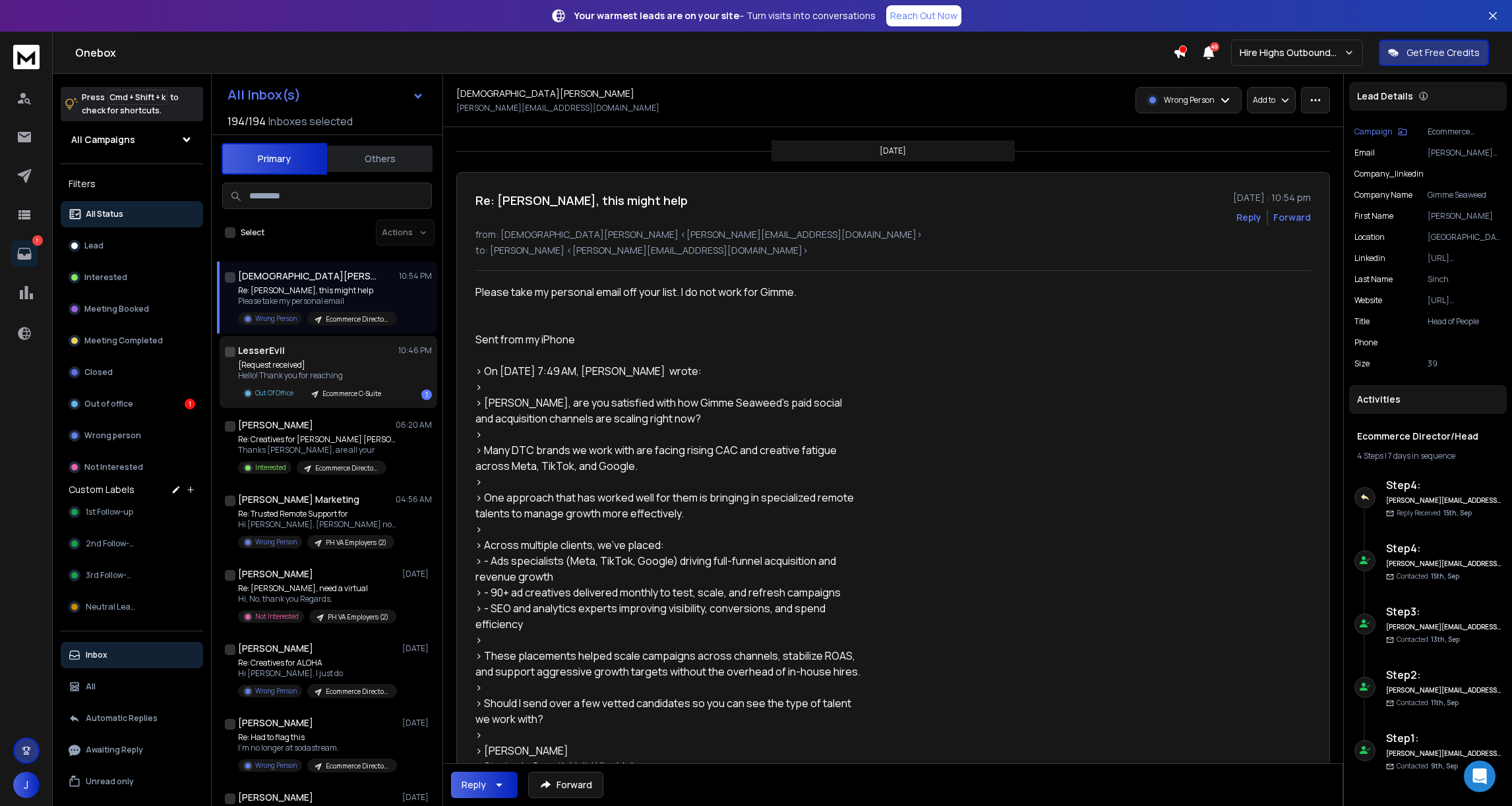
click at [332, 359] on div "LesserEvil 10:46 PM [Request received] Hello! Thank you for reaching Out Of Off…" at bounding box center [335, 372] width 194 height 56
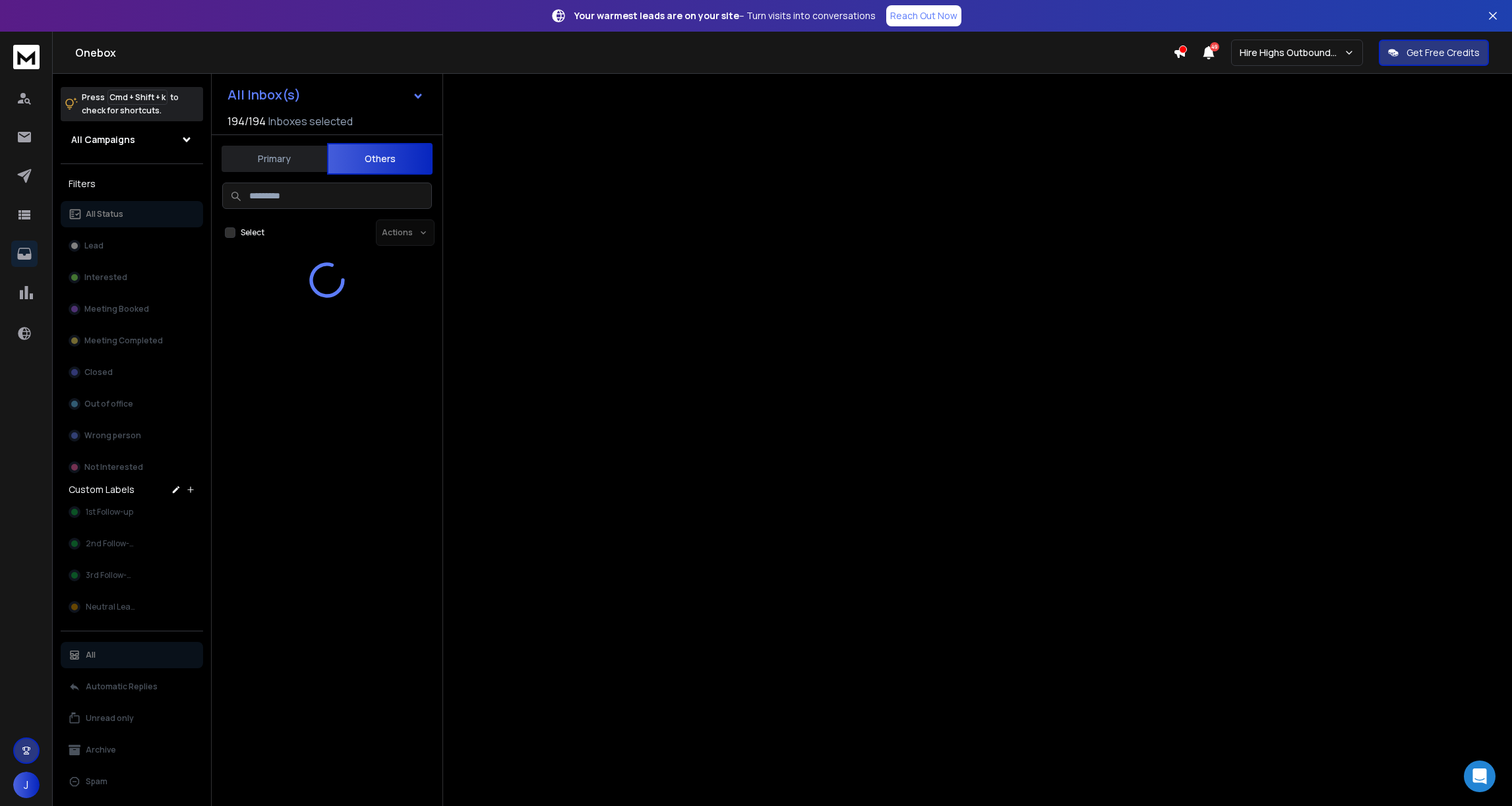
click at [360, 160] on button "Others" at bounding box center [380, 159] width 106 height 31
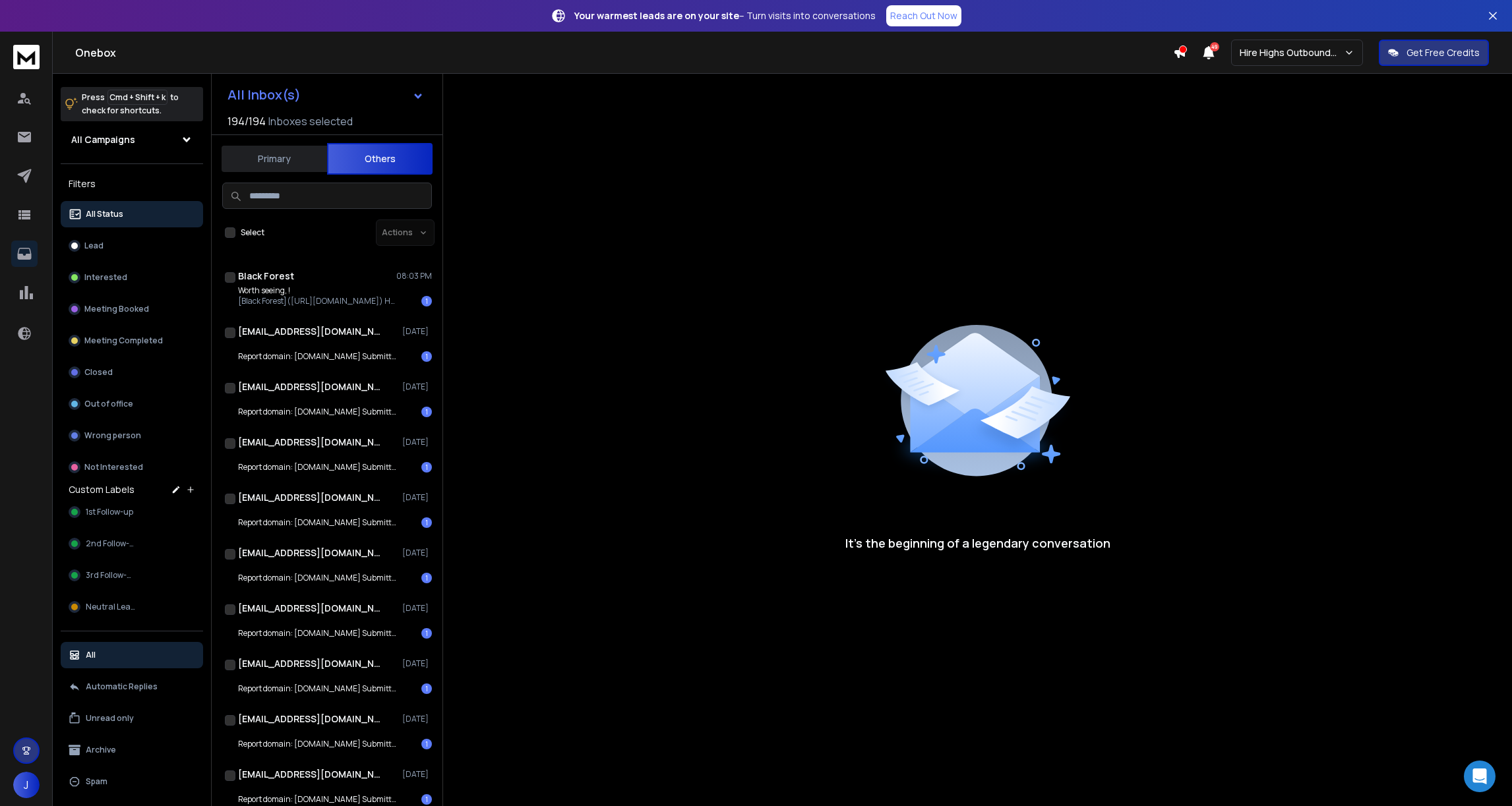
click at [270, 168] on button "Primary" at bounding box center [274, 159] width 106 height 29
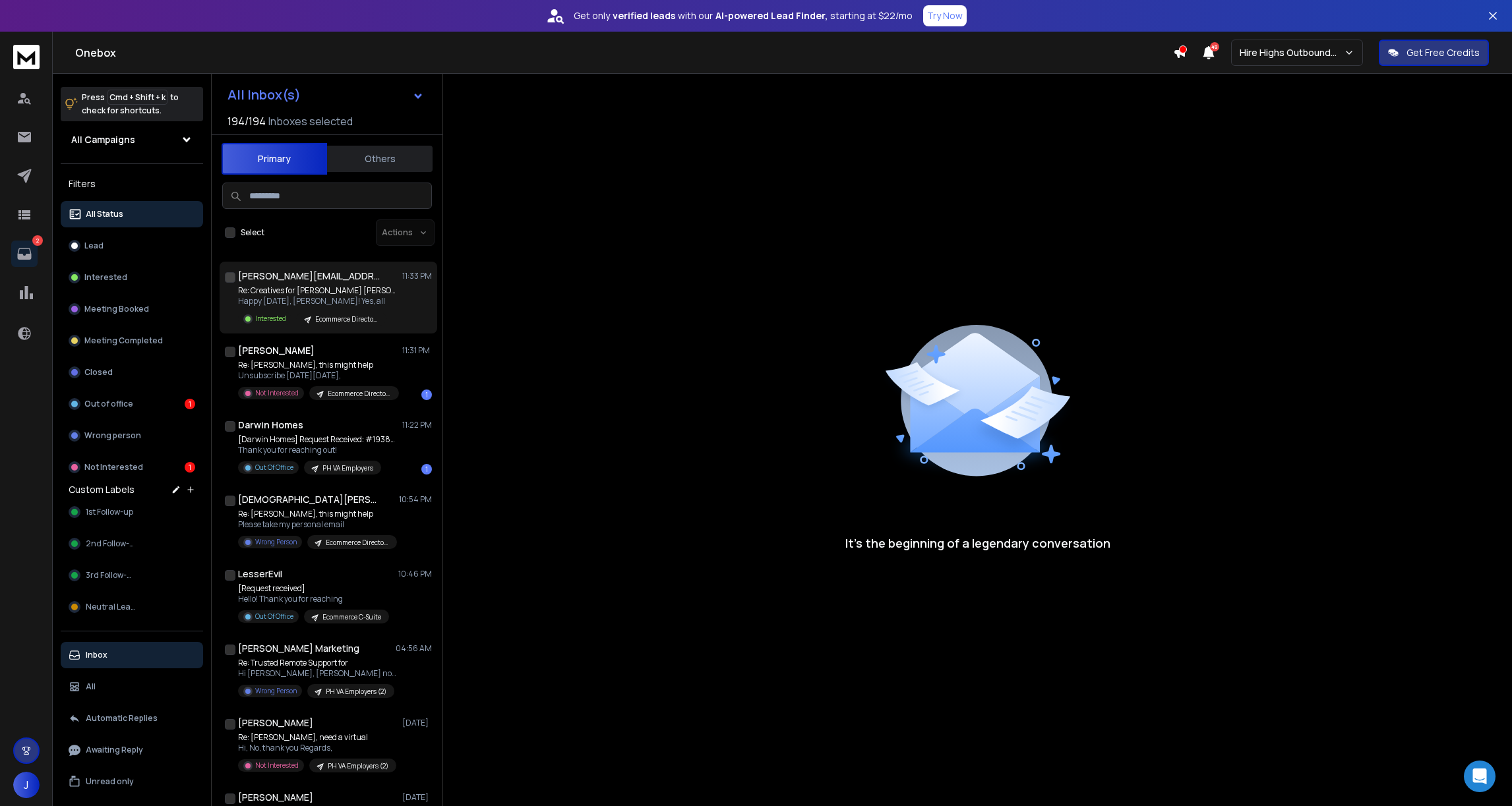
click at [352, 294] on p "Re: Creatives for [PERSON_NAME] [PERSON_NAME]" at bounding box center [317, 290] width 158 height 11
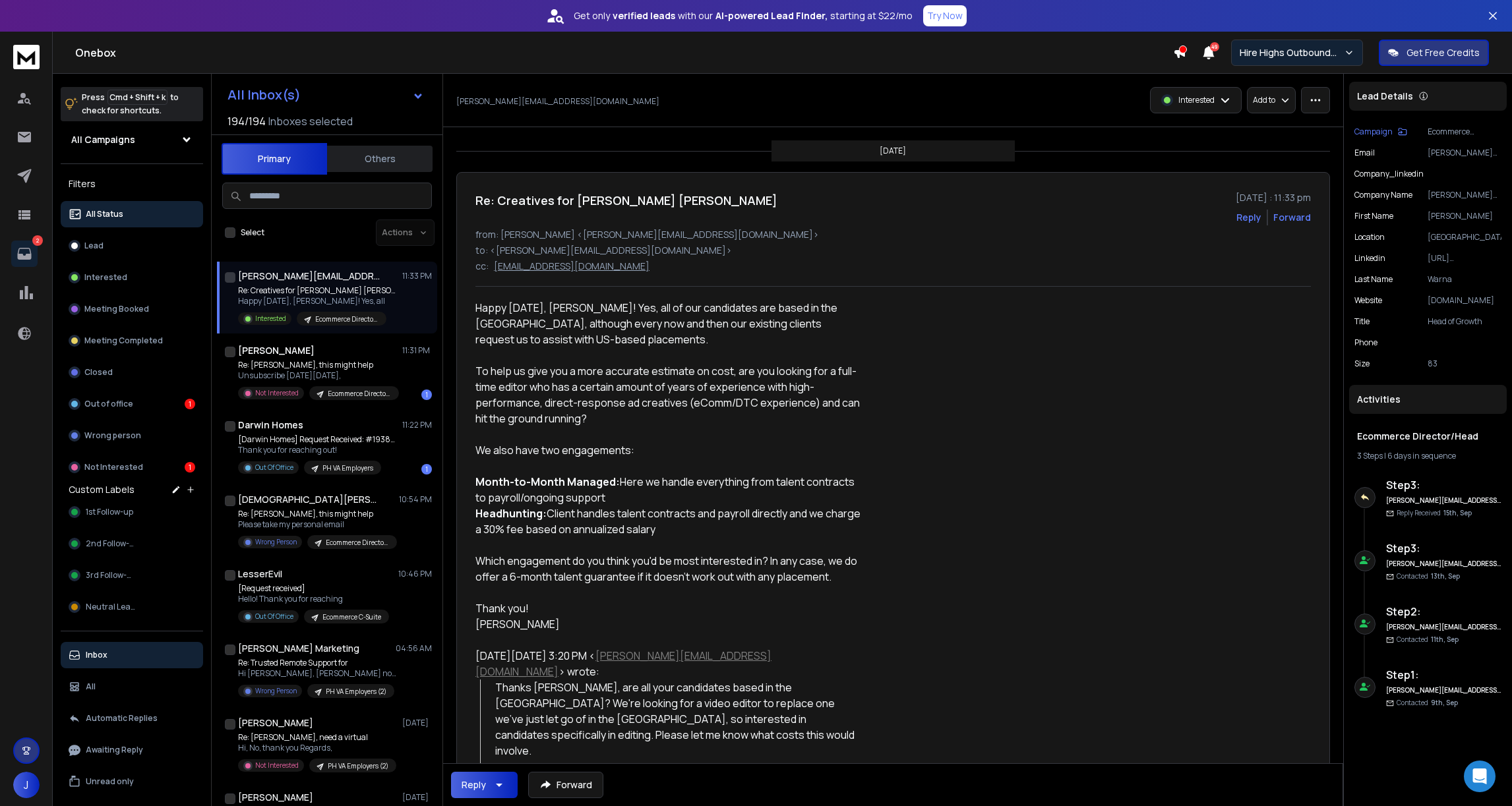
click at [1285, 56] on p "Hire Highs Outbound Engine" at bounding box center [1291, 52] width 104 height 13
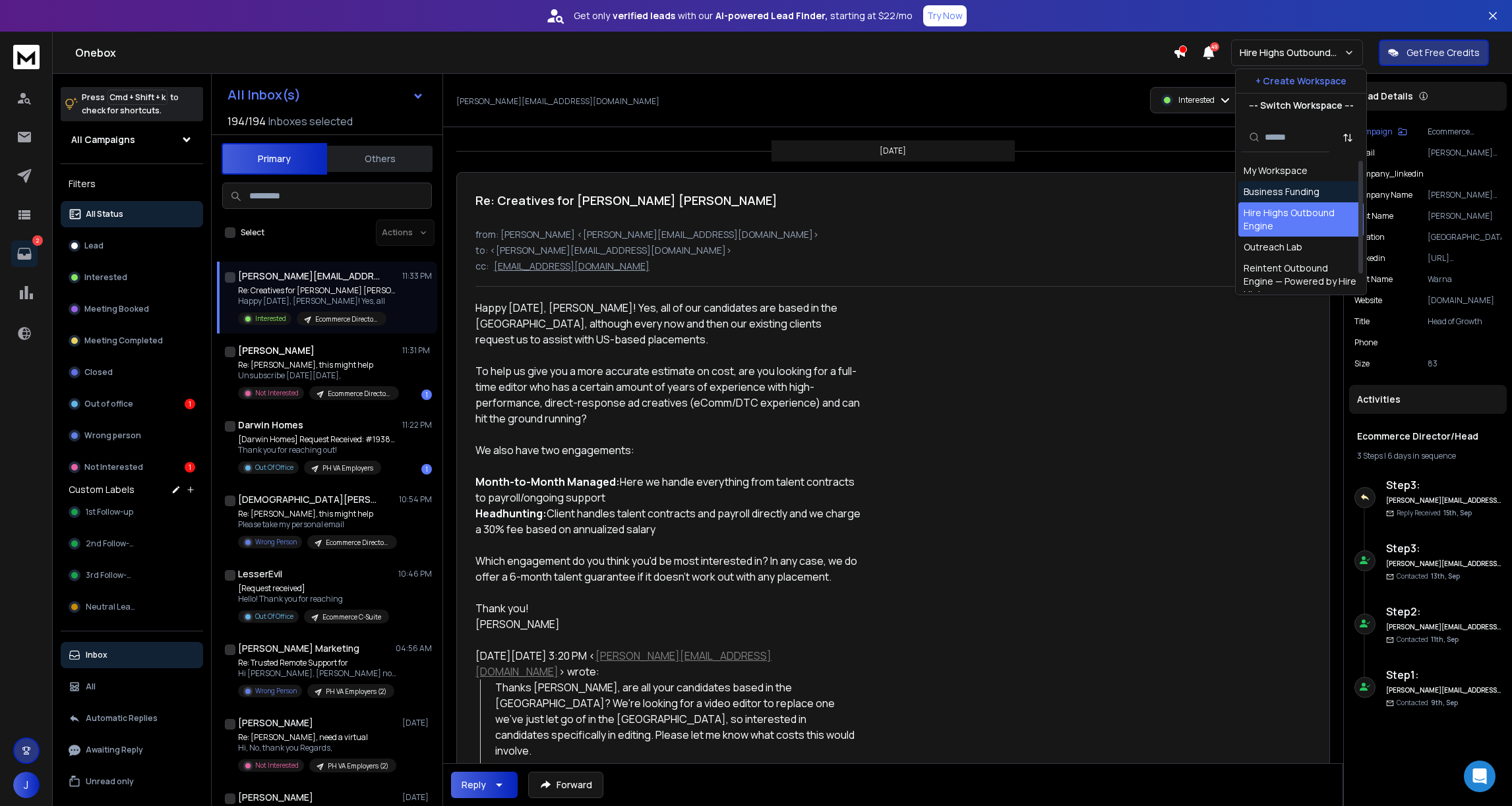
click at [1290, 189] on div "Business Funding" at bounding box center [1281, 192] width 76 height 13
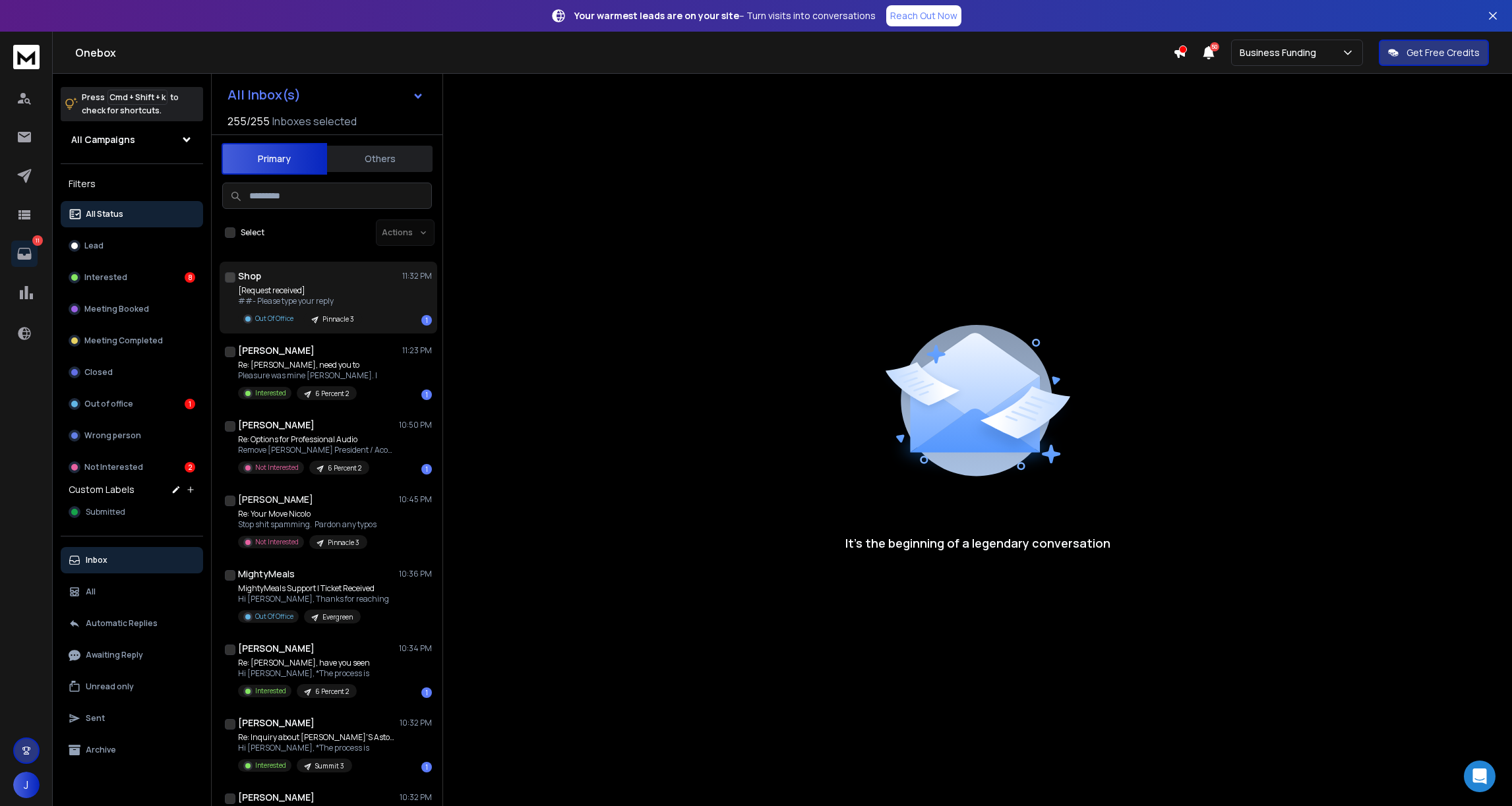
click at [402, 277] on p "11:32 PM" at bounding box center [416, 276] width 30 height 11
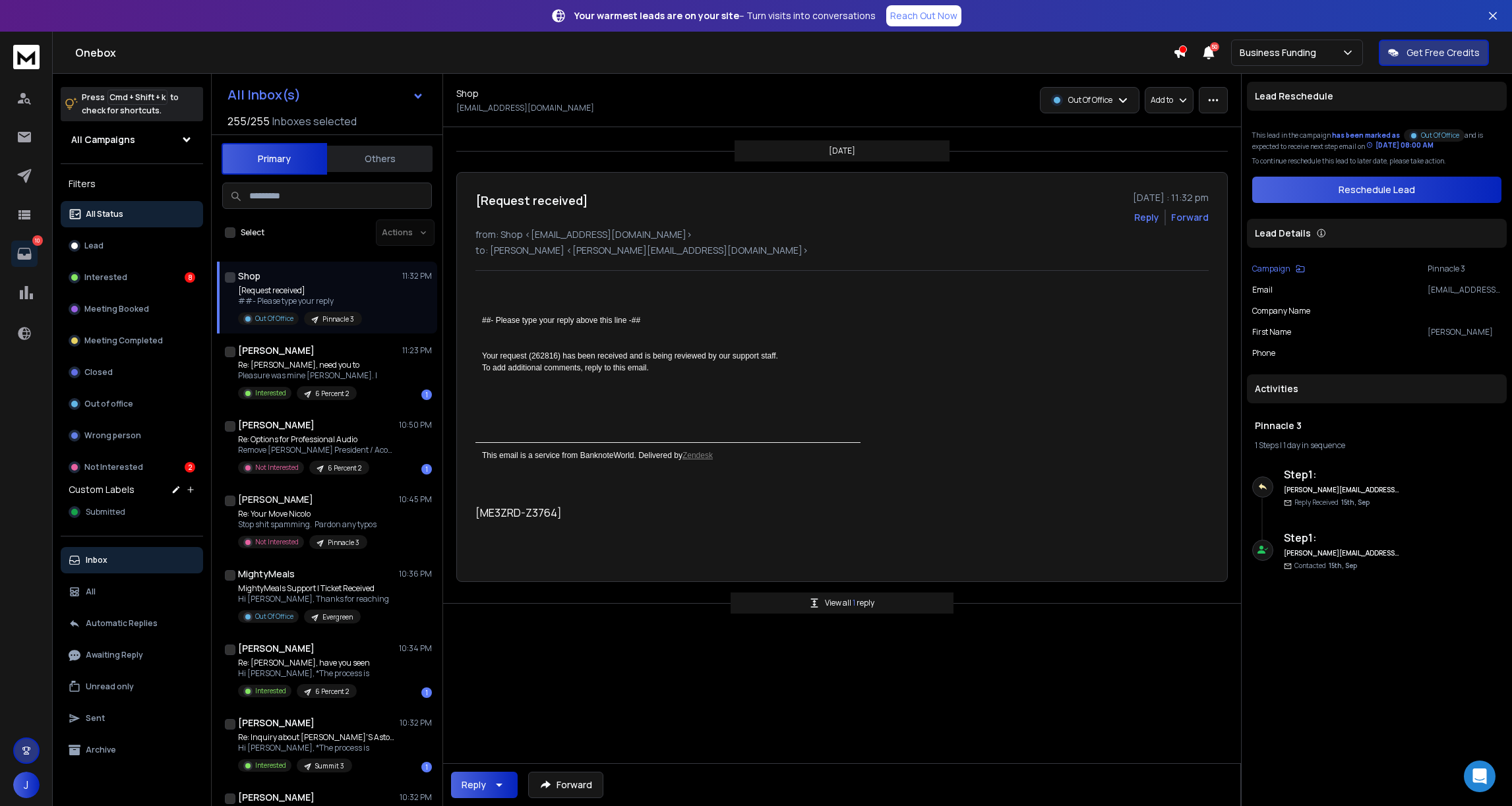
click at [45, 166] on div "10 J" at bounding box center [26, 421] width 53 height 780
click at [30, 174] on icon at bounding box center [24, 176] width 16 height 16
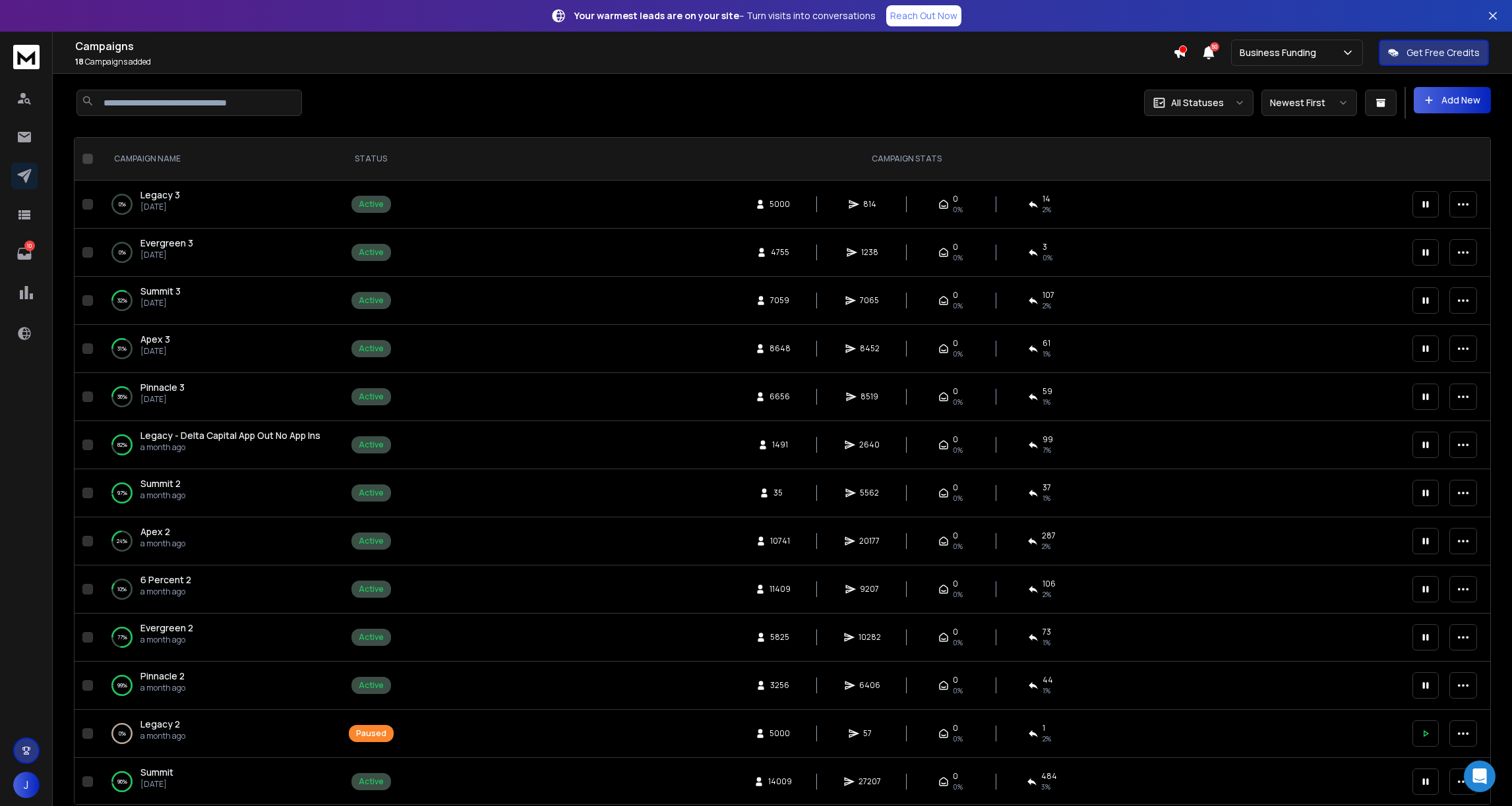
click at [210, 206] on div "0 % Legacy 3 [DATE]" at bounding box center [215, 204] width 209 height 31
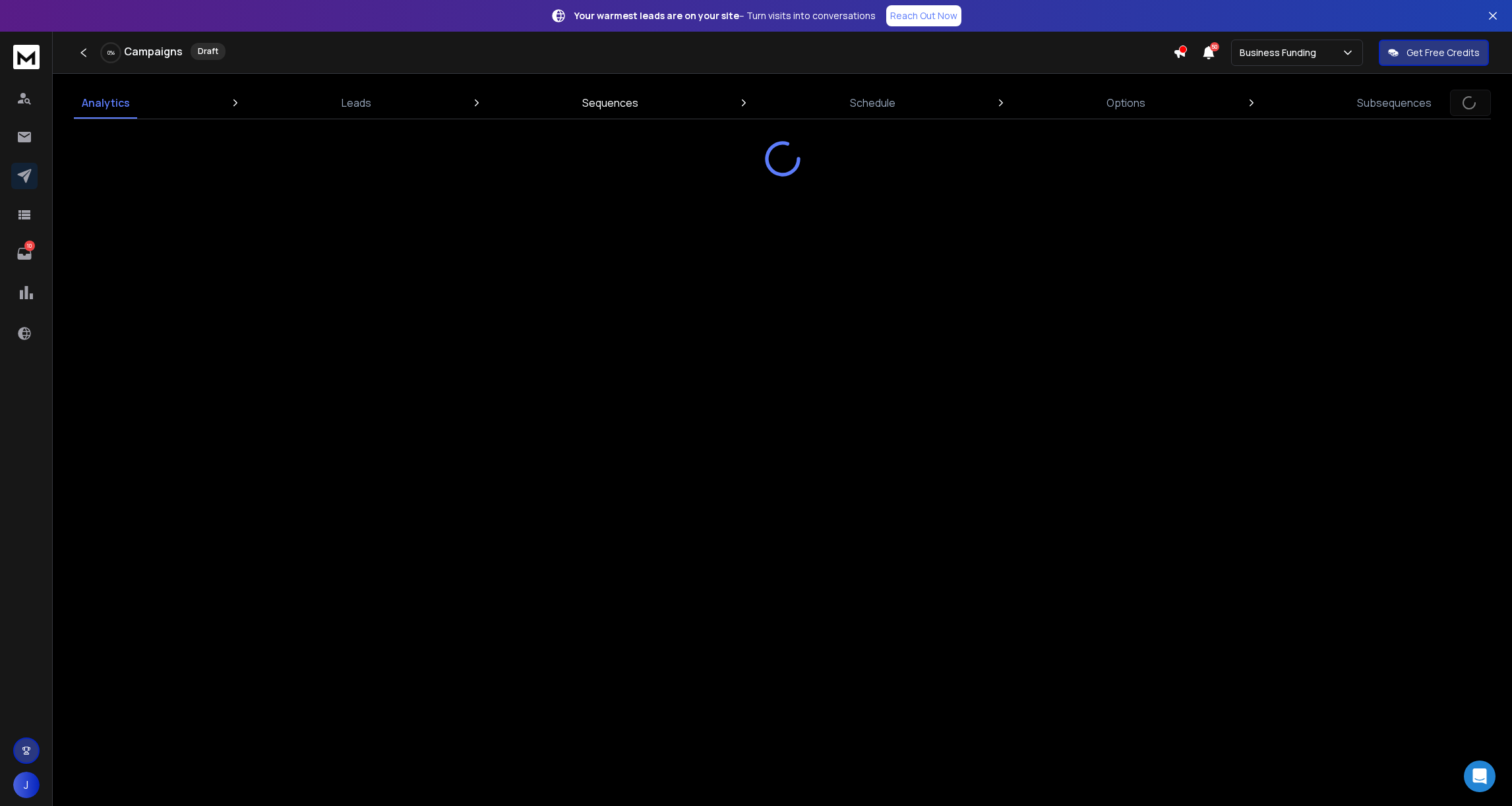
click at [578, 108] on link "Sequences" at bounding box center [610, 102] width 72 height 31
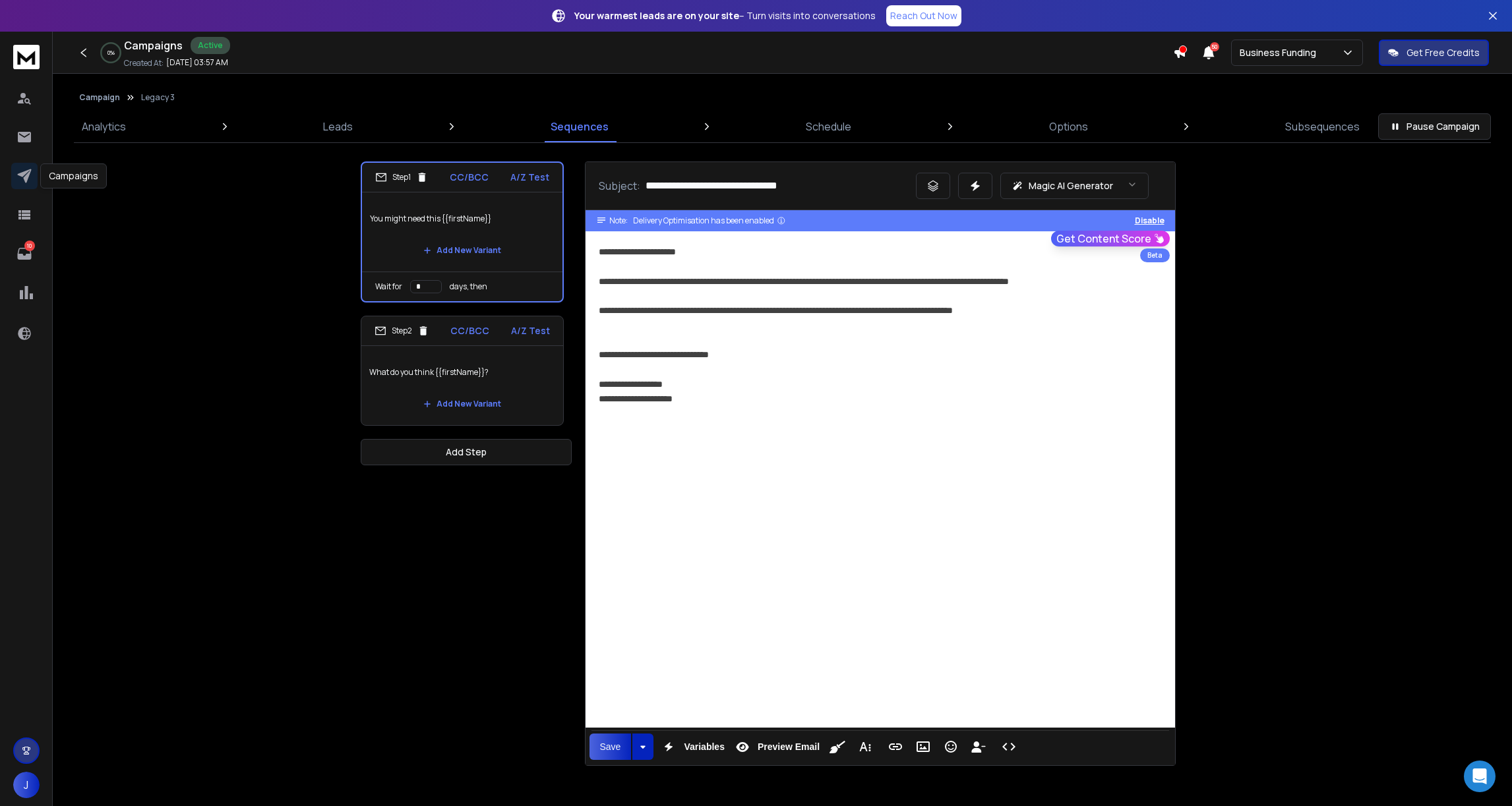
click at [26, 176] on icon at bounding box center [23, 175] width 13 height 13
